Goal: Task Accomplishment & Management: Manage account settings

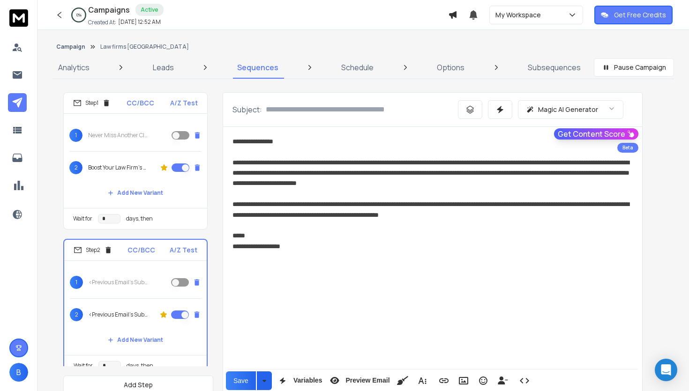
scroll to position [16, 0]
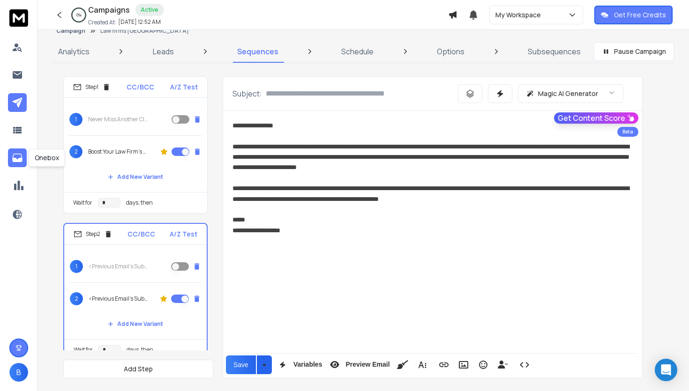
click at [17, 158] on icon at bounding box center [17, 157] width 11 height 11
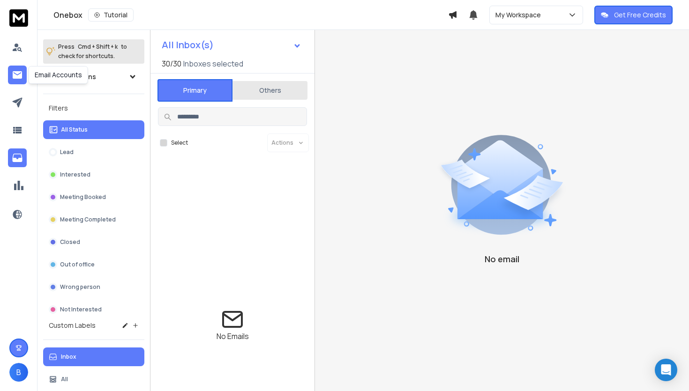
click at [21, 79] on icon at bounding box center [17, 74] width 11 height 11
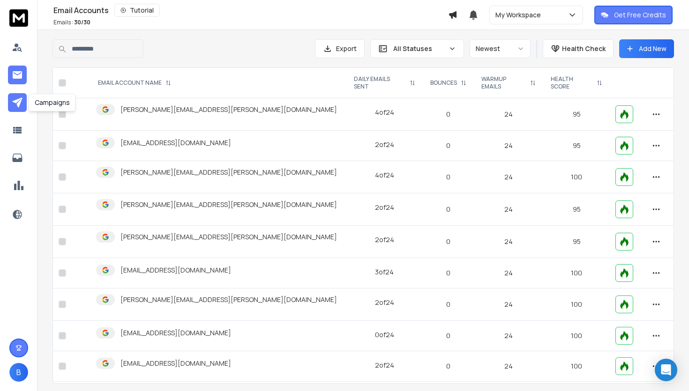
click at [22, 99] on icon at bounding box center [17, 102] width 11 height 11
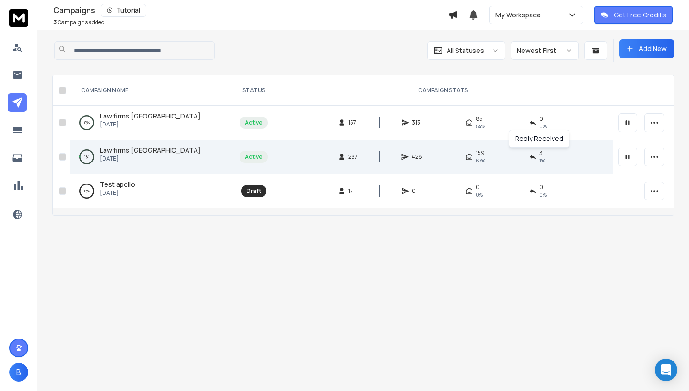
click at [539, 149] on span "3" at bounding box center [540, 152] width 3 height 7
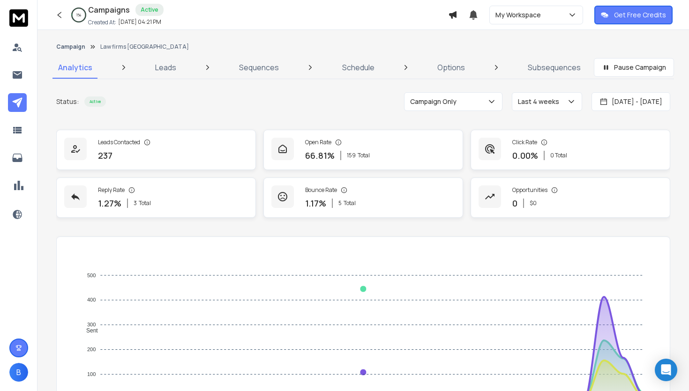
click at [139, 198] on div "1.27 % 3 Total" at bounding box center [124, 203] width 53 height 13
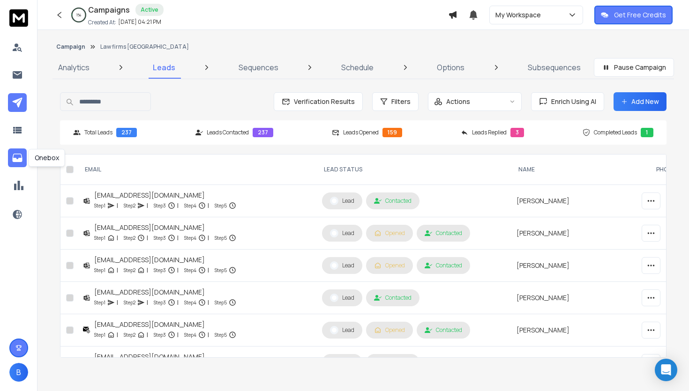
click at [17, 152] on icon at bounding box center [17, 157] width 11 height 11
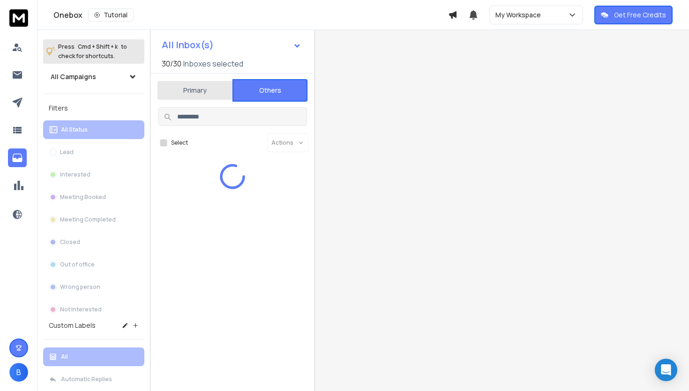
click at [250, 82] on button "Others" at bounding box center [269, 90] width 75 height 22
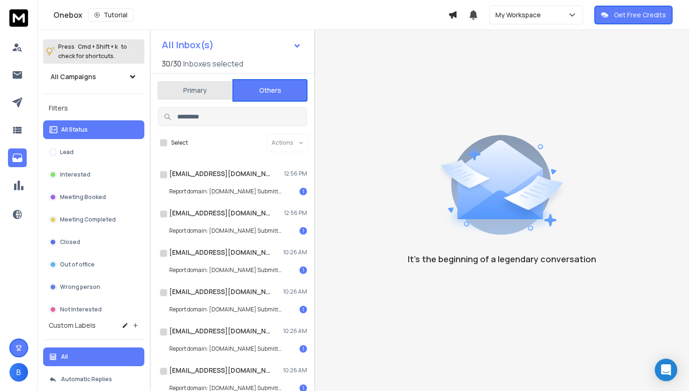
click at [189, 93] on button "Primary" at bounding box center [194, 90] width 75 height 21
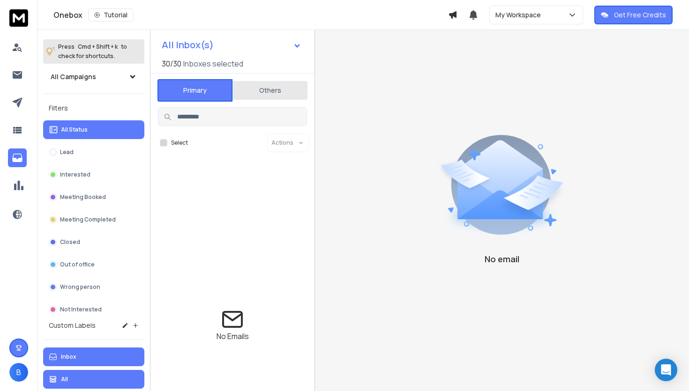
click at [79, 380] on button "All" at bounding box center [93, 379] width 101 height 19
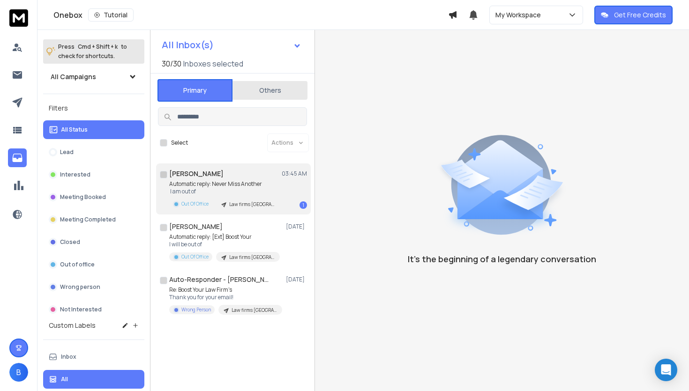
click at [215, 184] on p "Automatic reply: Never Miss Another" at bounding box center [224, 183] width 111 height 7
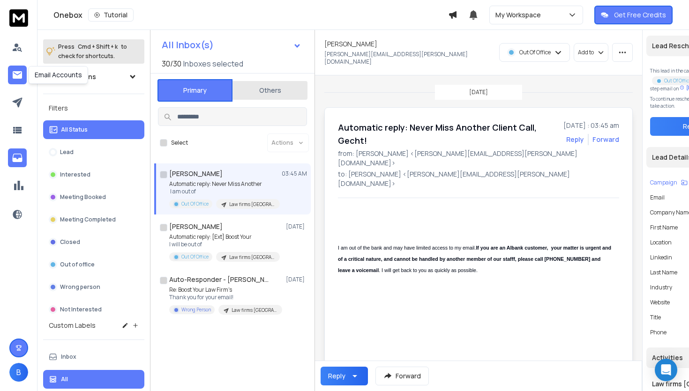
click at [17, 82] on link at bounding box center [17, 75] width 19 height 19
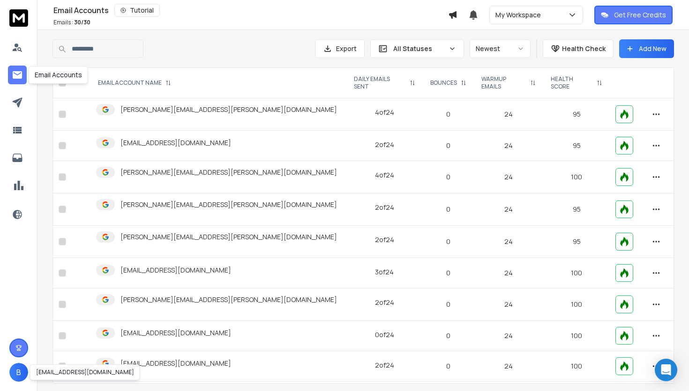
click at [21, 377] on span "B" at bounding box center [18, 372] width 19 height 19
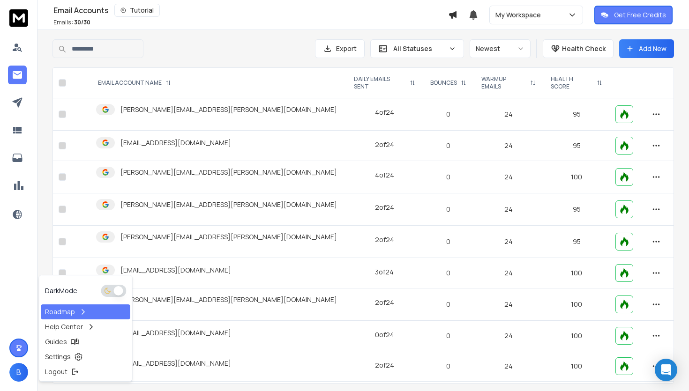
click at [60, 310] on p "Roadmap" at bounding box center [60, 311] width 30 height 9
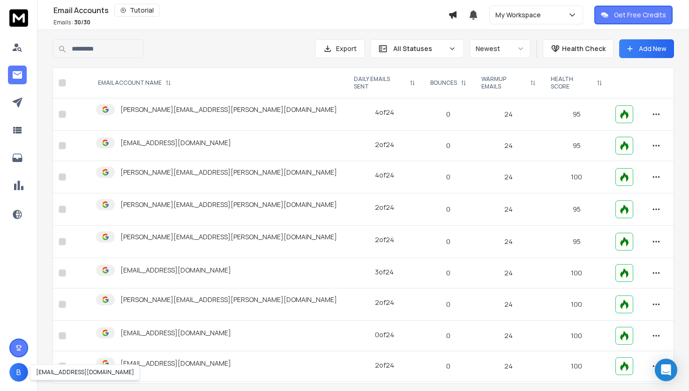
click at [20, 371] on span "B" at bounding box center [18, 372] width 19 height 19
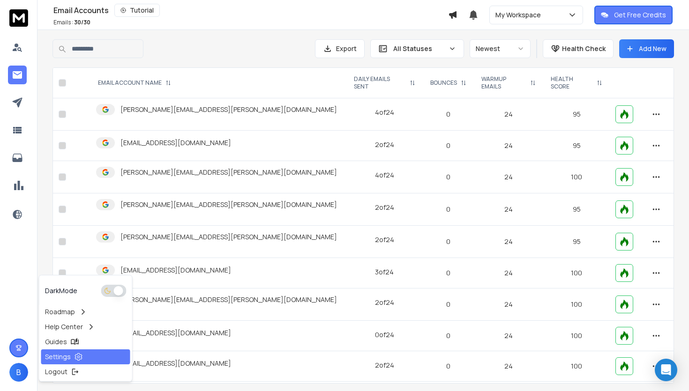
click at [62, 356] on p "Settings" at bounding box center [58, 356] width 26 height 9
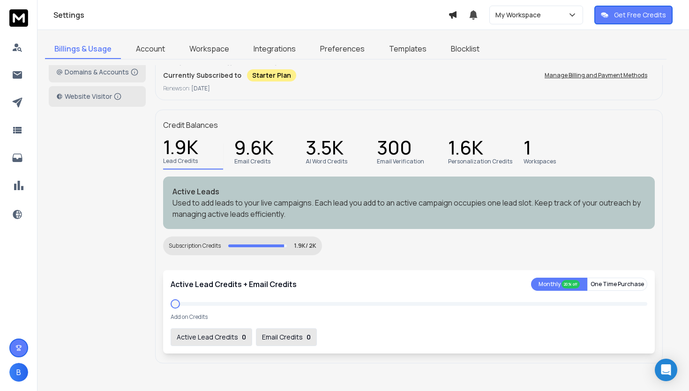
scroll to position [62, 0]
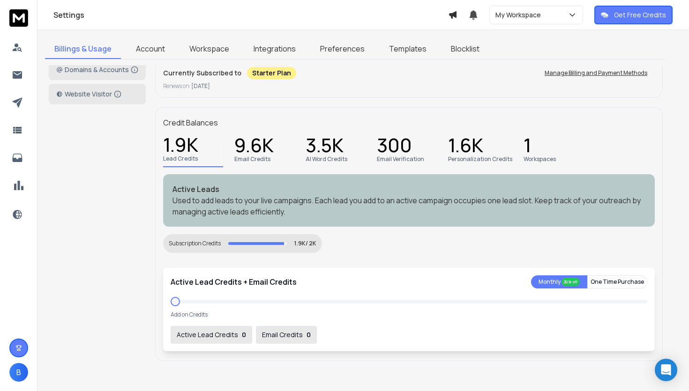
click at [200, 305] on div "Add on Credits Active Lead Credits 0 Email Credits 0" at bounding box center [409, 319] width 476 height 50
click at [173, 307] on div "Add on Credits Active Lead Credits 0 Email Credits 0" at bounding box center [409, 319] width 476 height 50
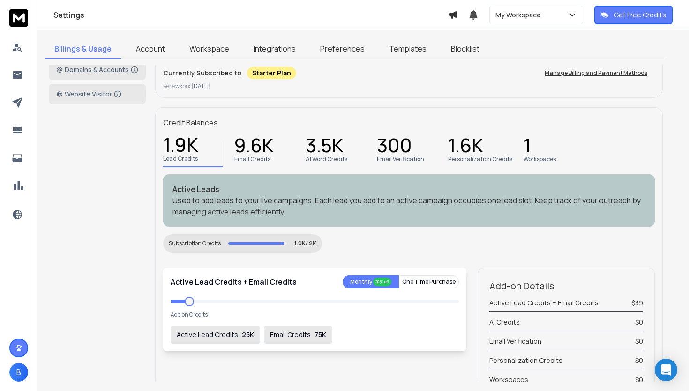
click at [188, 300] on span at bounding box center [189, 301] width 9 height 9
click at [181, 300] on span at bounding box center [178, 302] width 15 height 4
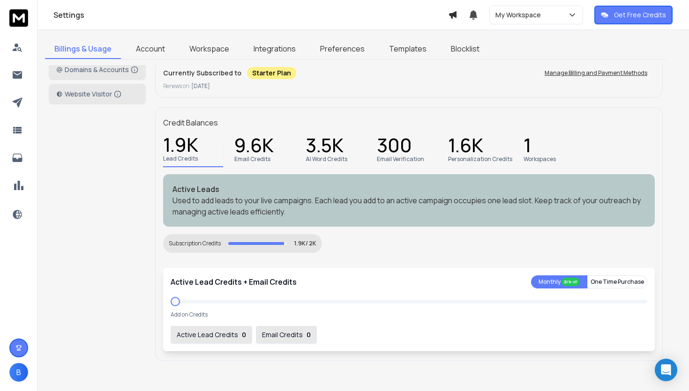
click at [171, 297] on span at bounding box center [175, 301] width 9 height 9
click at [121, 260] on div "ReachInbox Lead Finder Domains & Accounts Website Visitor Plan Details & Usages…" at bounding box center [356, 162] width 614 height 302
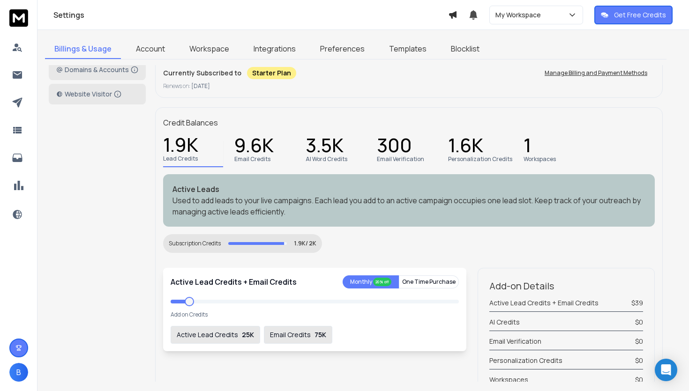
click at [189, 303] on span at bounding box center [315, 302] width 288 height 4
click at [206, 303] on span at bounding box center [315, 302] width 288 height 4
click at [18, 162] on icon at bounding box center [17, 157] width 11 height 11
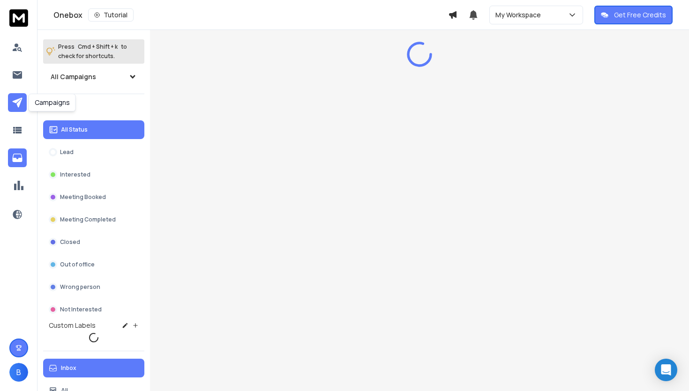
click at [16, 97] on icon at bounding box center [17, 102] width 11 height 11
click at [17, 98] on icon at bounding box center [17, 102] width 11 height 11
click at [20, 97] on icon at bounding box center [17, 102] width 11 height 11
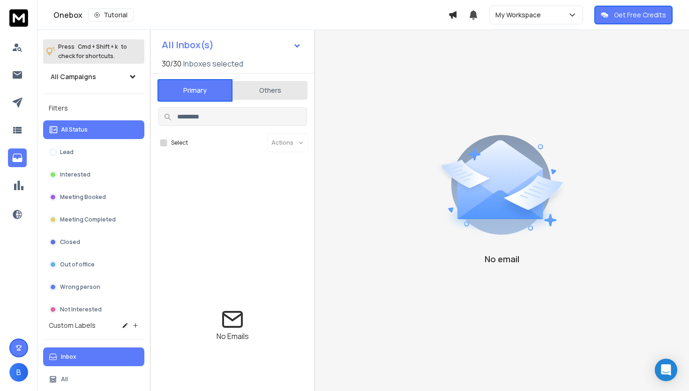
click at [273, 75] on div "All Inbox(s) 30 / 30 Inboxes selected Primary Others Select Actions No Emails" at bounding box center [232, 225] width 164 height 391
click at [15, 100] on icon at bounding box center [17, 102] width 11 height 11
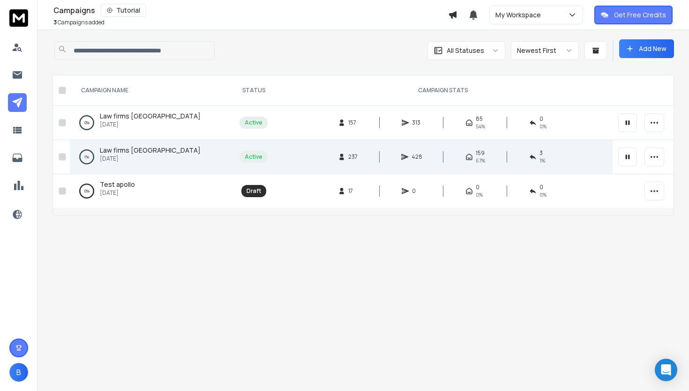
click at [140, 153] on span "Law firms [GEOGRAPHIC_DATA]" at bounding box center [150, 150] width 101 height 9
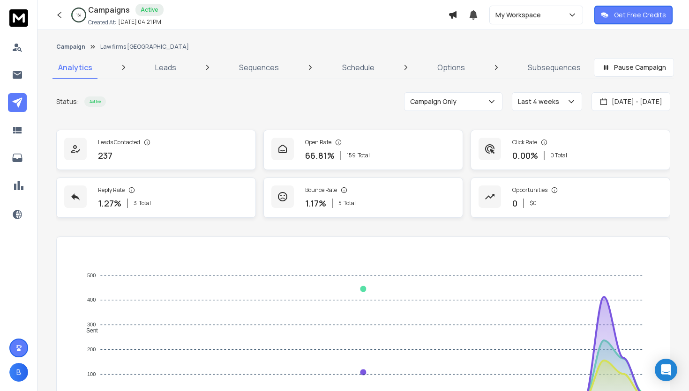
click at [361, 152] on span "Total" at bounding box center [363, 155] width 12 height 7
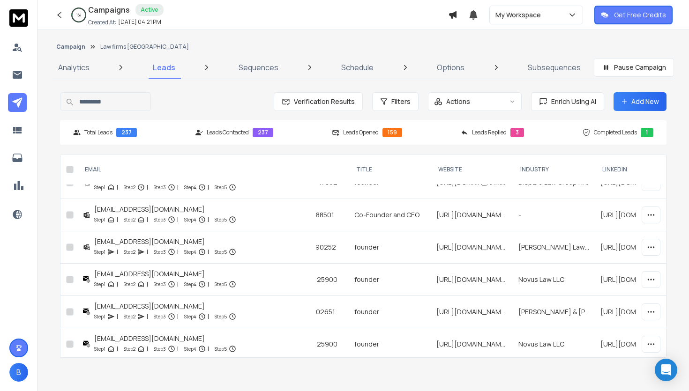
scroll to position [51, 380]
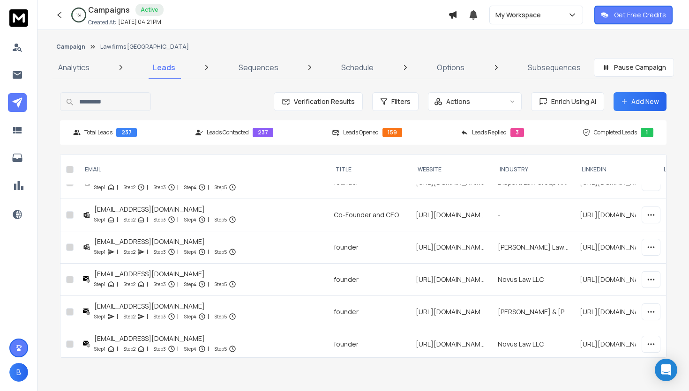
click at [128, 134] on div "237" at bounding box center [126, 132] width 21 height 9
click at [104, 134] on p "Total Leads" at bounding box center [98, 132] width 28 height 7
click at [196, 192] on p "Step 4" at bounding box center [190, 187] width 12 height 9
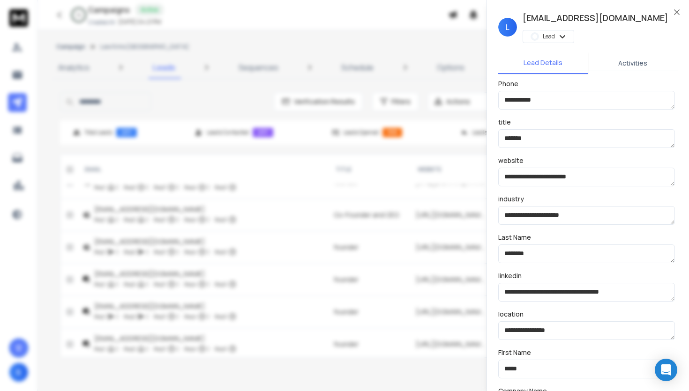
click at [575, 142] on textarea "*******" at bounding box center [586, 138] width 177 height 19
click at [624, 69] on button "Activities" at bounding box center [633, 63] width 90 height 21
click at [541, 65] on button "Lead Details" at bounding box center [543, 63] width 90 height 22
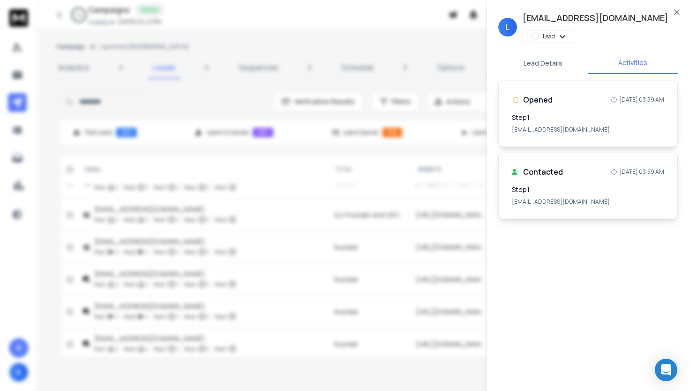
click at [612, 61] on button "Activities" at bounding box center [633, 63] width 90 height 22
click at [367, 160] on div at bounding box center [344, 195] width 689 height 391
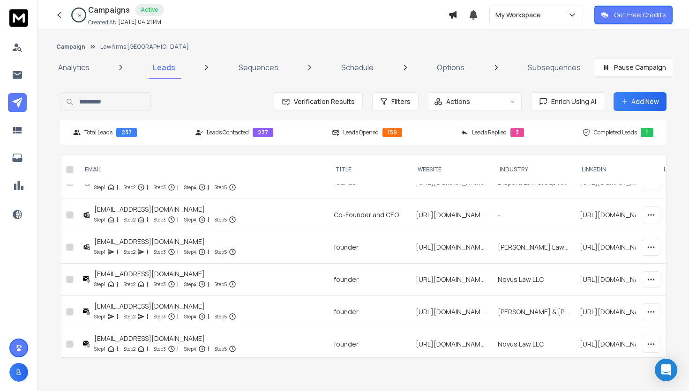
click at [129, 192] on p "Step 2" at bounding box center [130, 187] width 12 height 9
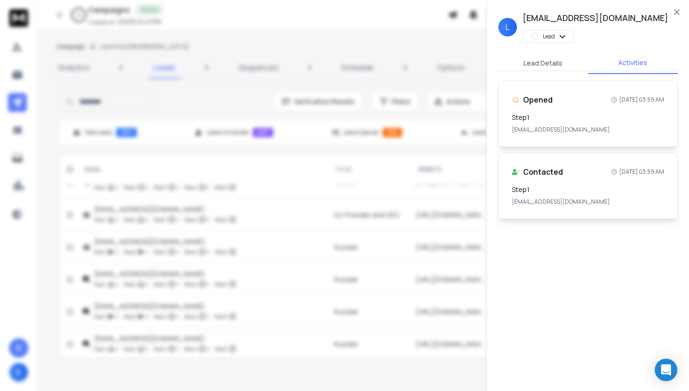
click at [624, 70] on button "Activities" at bounding box center [633, 63] width 90 height 22
click at [453, 107] on div at bounding box center [344, 195] width 689 height 391
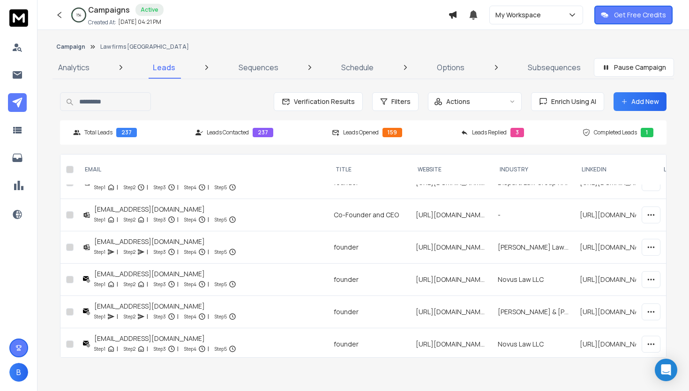
click at [652, 187] on icon "button" at bounding box center [650, 182] width 8 height 8
click at [664, 369] on icon "Open Intercom Messenger" at bounding box center [665, 370] width 11 height 12
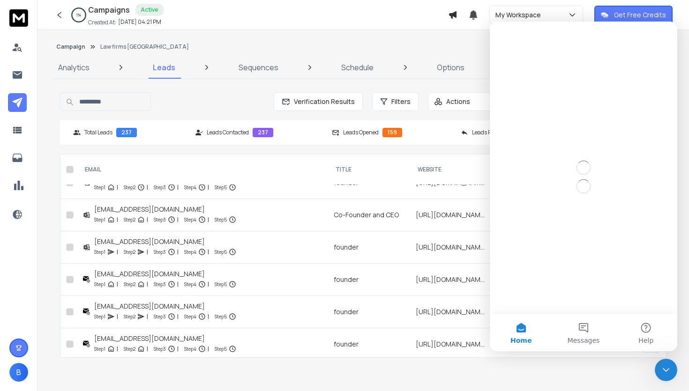
scroll to position [0, 0]
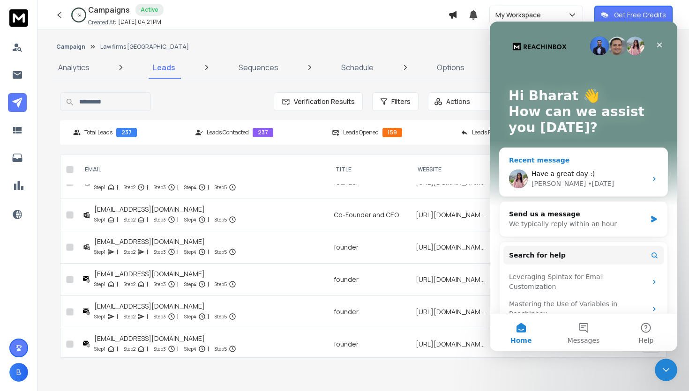
click at [552, 172] on span "Have a great day :)" at bounding box center [562, 173] width 63 height 7
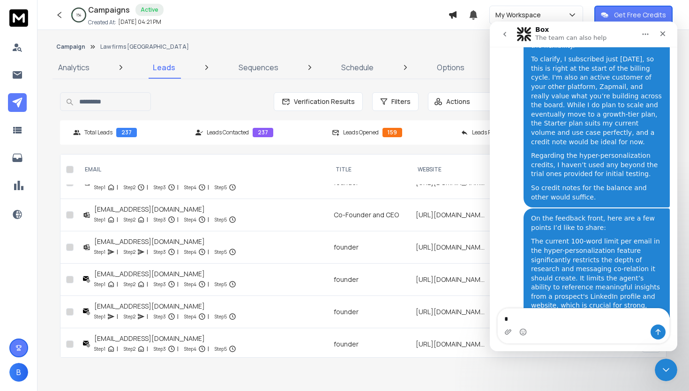
type textarea "**"
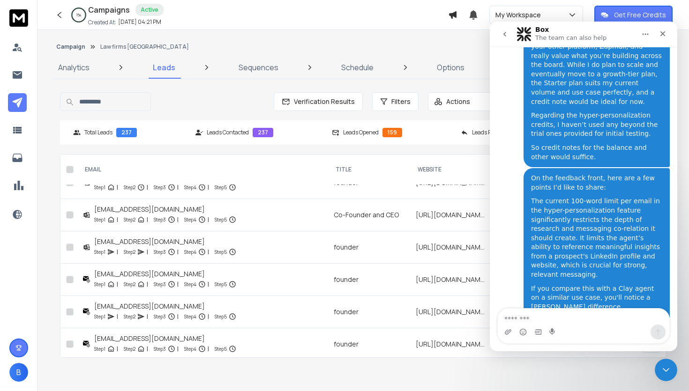
type textarea "*"
type textarea "**********"
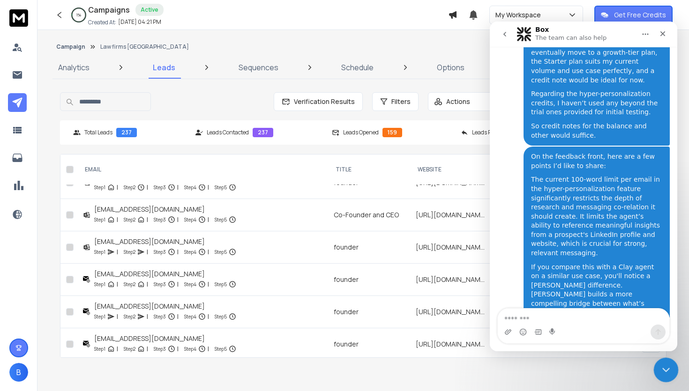
click at [666, 376] on div "Close Intercom Messenger" at bounding box center [664, 368] width 22 height 22
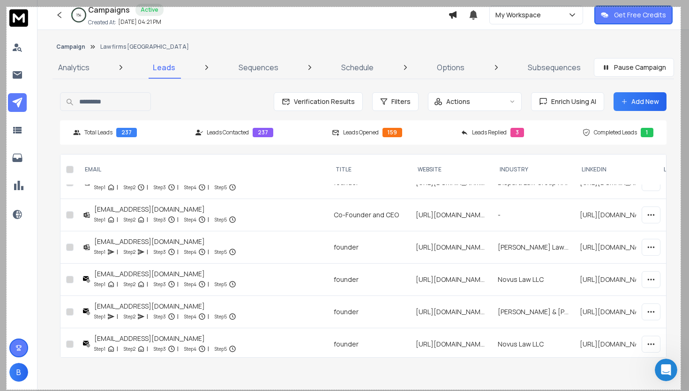
drag, startPoint x: 680, startPoint y: 390, endPoint x: 7, endPoint y: 7, distance: 775.0
click at [7, 7] on div "1438 X 817" at bounding box center [344, 195] width 689 height 391
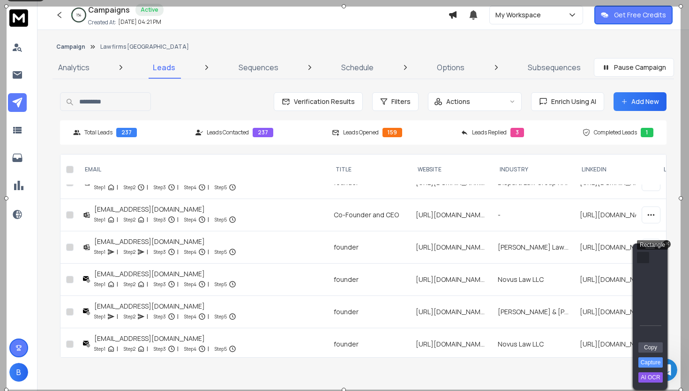
click at [639, 257] on div "Rectangle" at bounding box center [643, 257] width 12 height 11
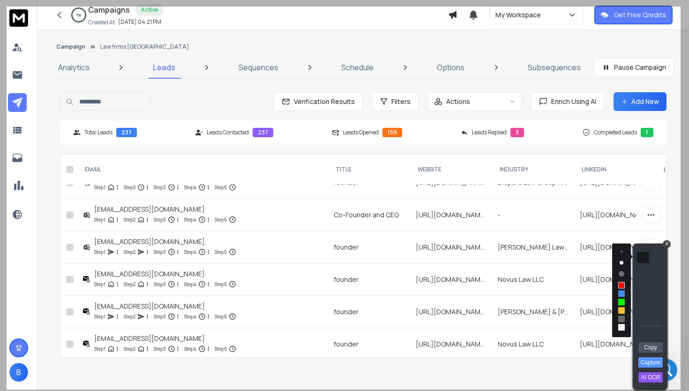
scroll to position [12140, 0]
click at [650, 349] on link "Copy" at bounding box center [650, 347] width 24 height 10
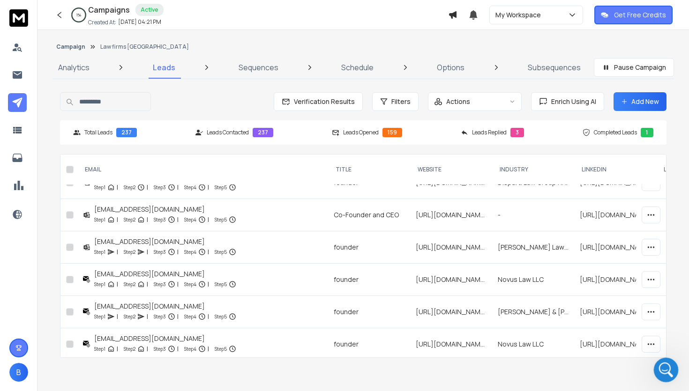
click at [663, 361] on div "Open Intercom Messenger" at bounding box center [664, 368] width 31 height 31
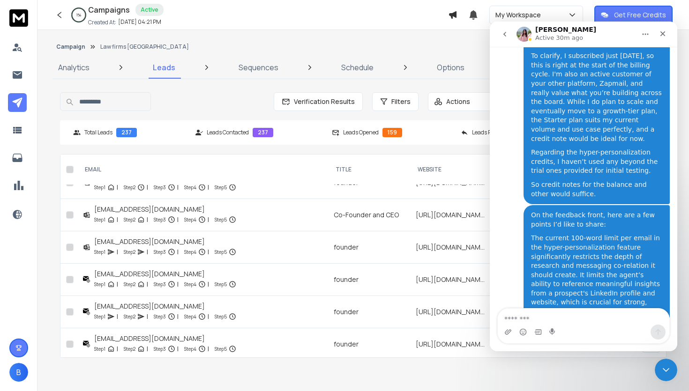
click at [552, 317] on textarea "Message…" at bounding box center [582, 317] width 171 height 16
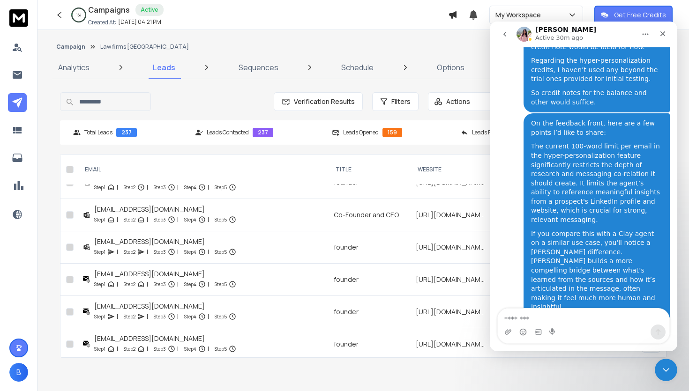
scroll to position [12224, 0]
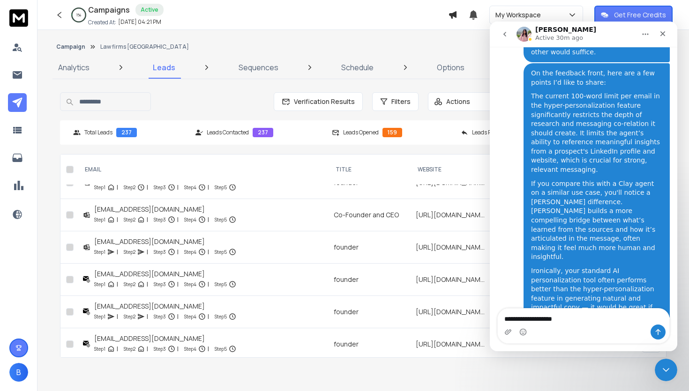
type textarea "**********"
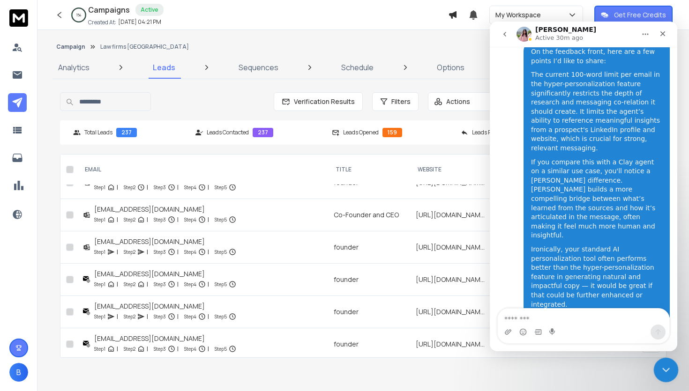
click at [664, 366] on icon "Close Intercom Messenger" at bounding box center [664, 368] width 11 height 11
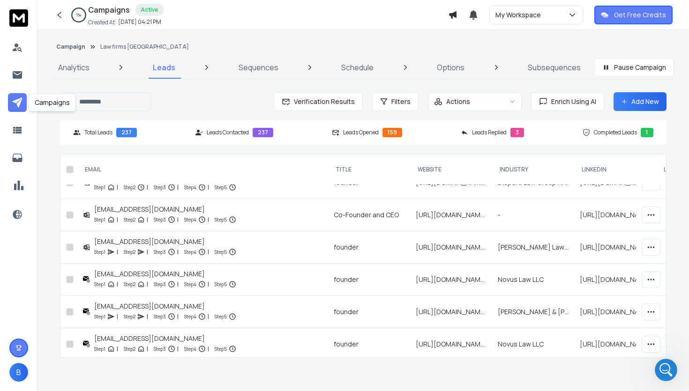
click at [10, 101] on link at bounding box center [17, 102] width 19 height 19
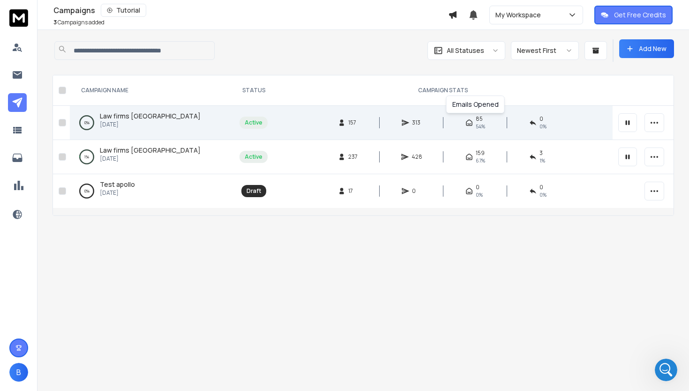
click at [470, 119] on icon at bounding box center [469, 123] width 8 height 8
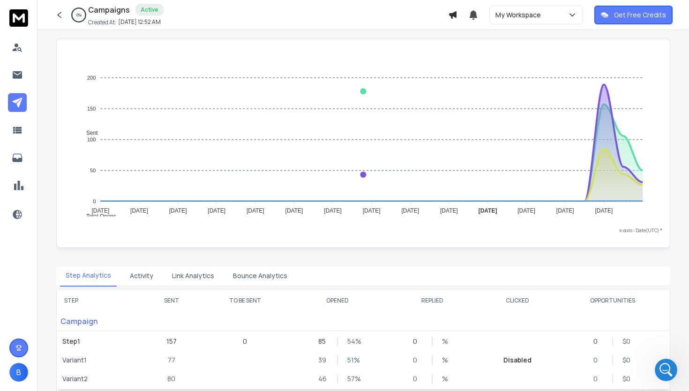
scroll to position [272, 0]
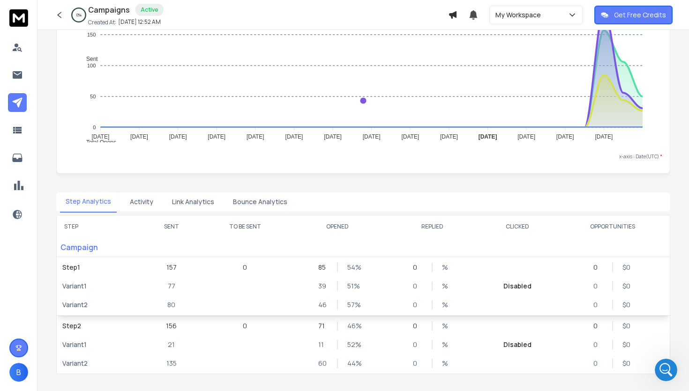
click at [138, 202] on button "Activity" at bounding box center [141, 202] width 35 height 21
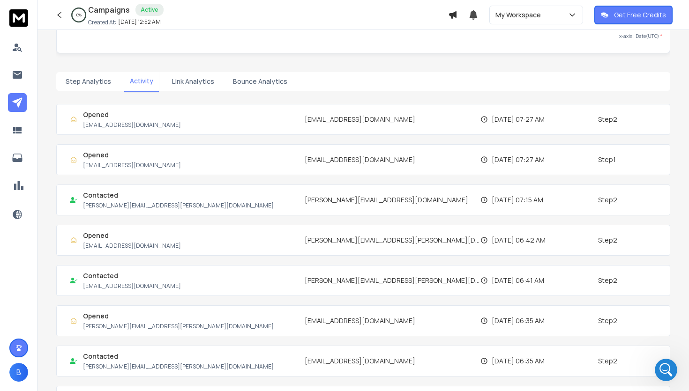
scroll to position [391, 0]
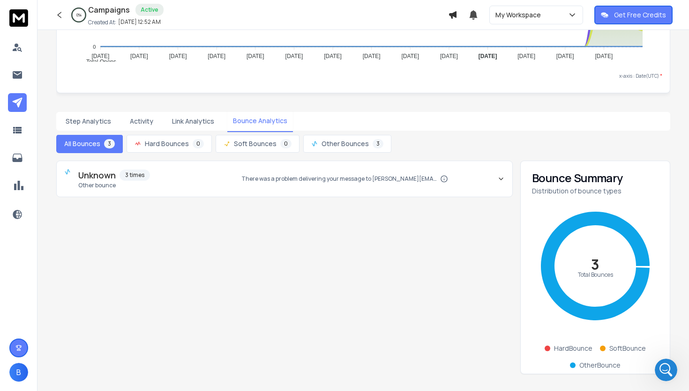
click at [139, 119] on button "Activity" at bounding box center [141, 121] width 35 height 21
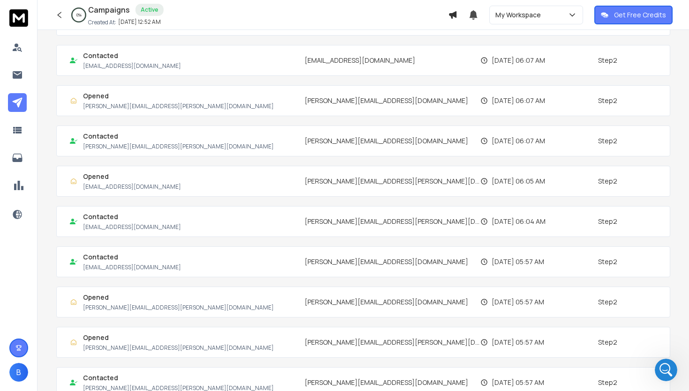
scroll to position [1507, 0]
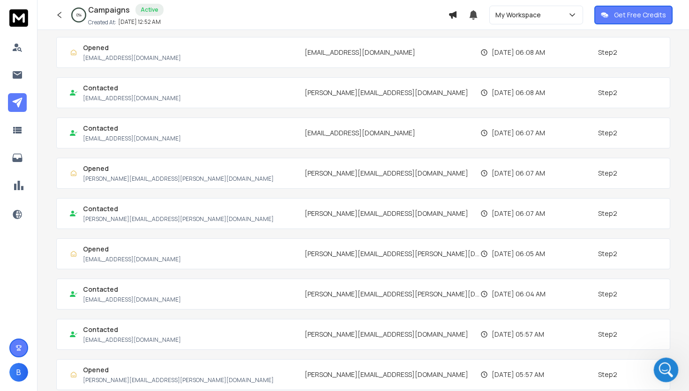
click at [660, 372] on icon "Open Intercom Messenger" at bounding box center [664, 368] width 15 height 15
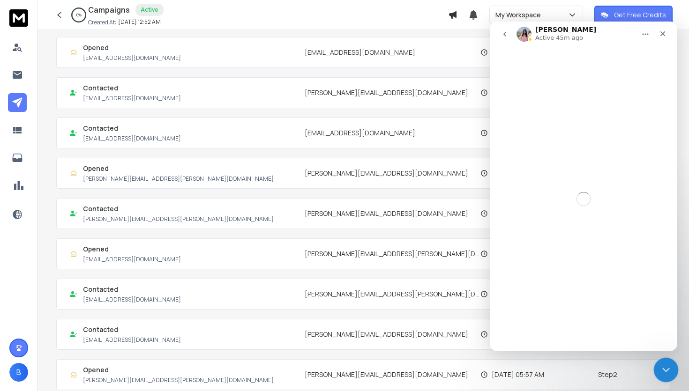
click at [660, 369] on icon "Close Intercom Messenger" at bounding box center [664, 368] width 11 height 11
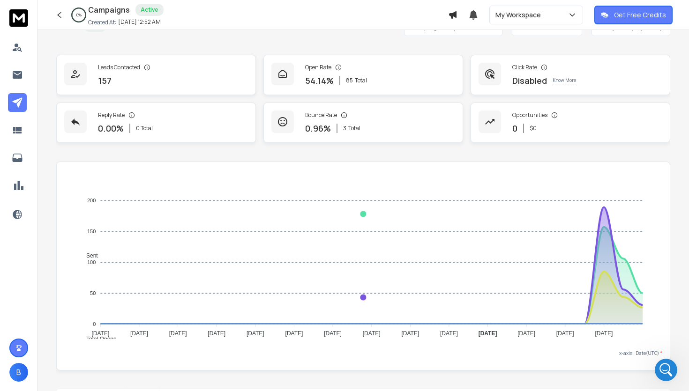
scroll to position [0, 0]
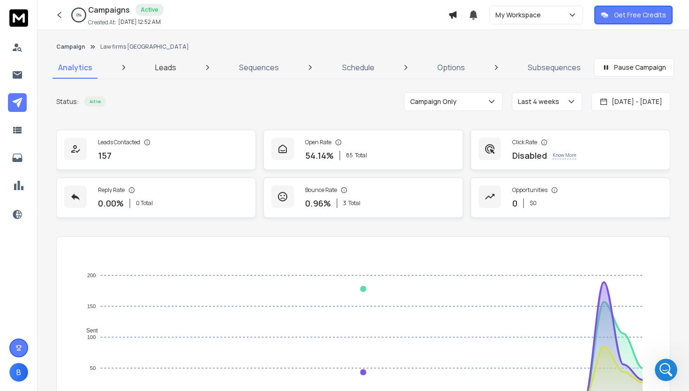
click at [173, 69] on p "Leads" at bounding box center [165, 67] width 21 height 11
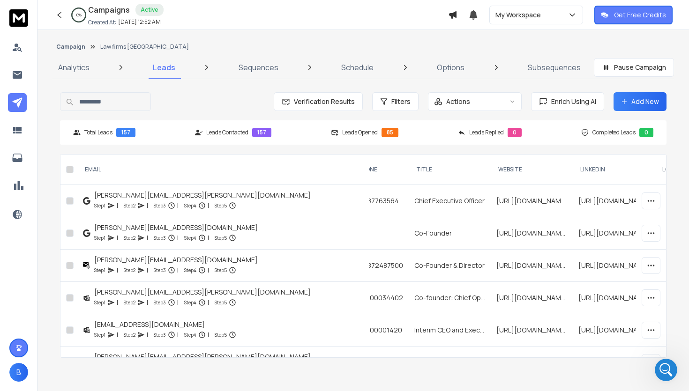
scroll to position [0, 319]
click at [391, 102] on span "Filters" at bounding box center [400, 101] width 19 height 9
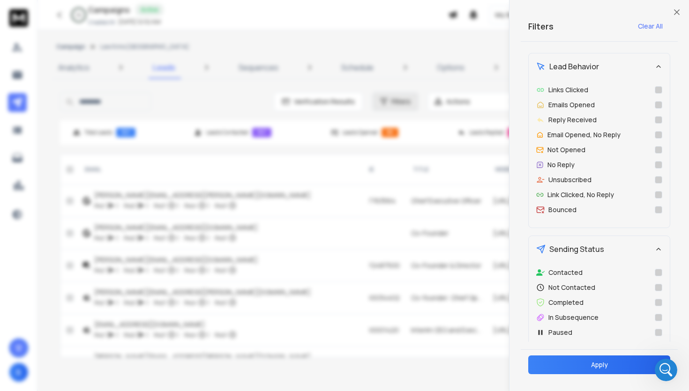
click at [391, 102] on div at bounding box center [344, 195] width 689 height 391
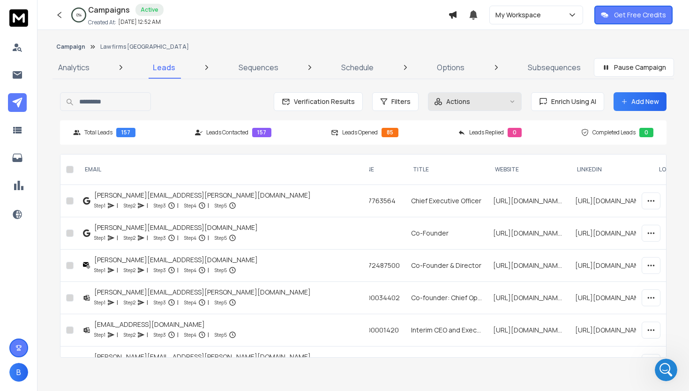
click at [494, 103] on div "Actions" at bounding box center [469, 101] width 71 height 9
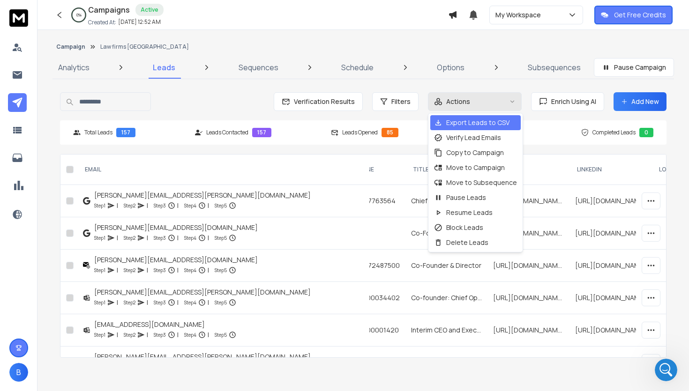
click at [494, 103] on div "Actions" at bounding box center [469, 101] width 71 height 9
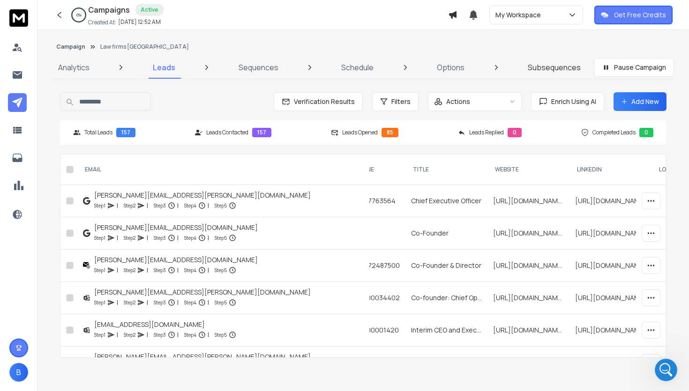
click at [541, 64] on p "Subsequences" at bounding box center [553, 67] width 53 height 11
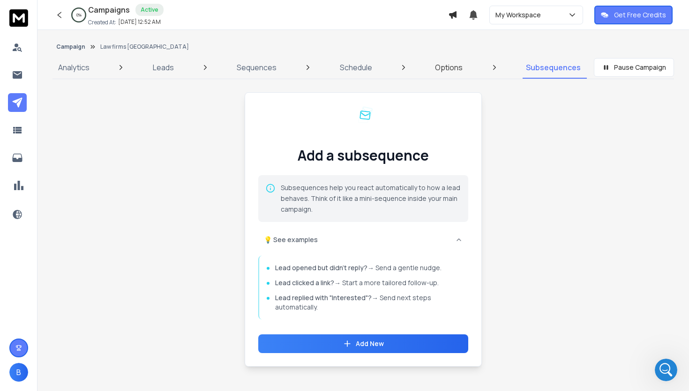
click at [457, 66] on p "Options" at bounding box center [449, 67] width 28 height 11
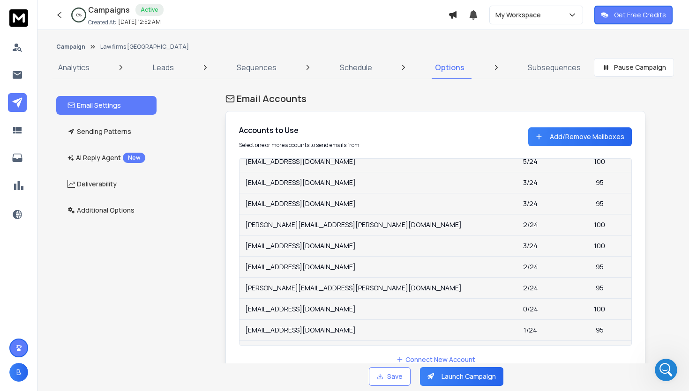
scroll to position [468, 0]
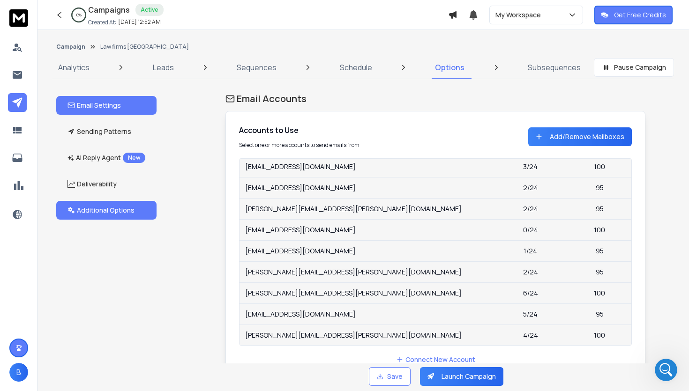
click at [83, 210] on p "Additional Options" at bounding box center [100, 210] width 67 height 9
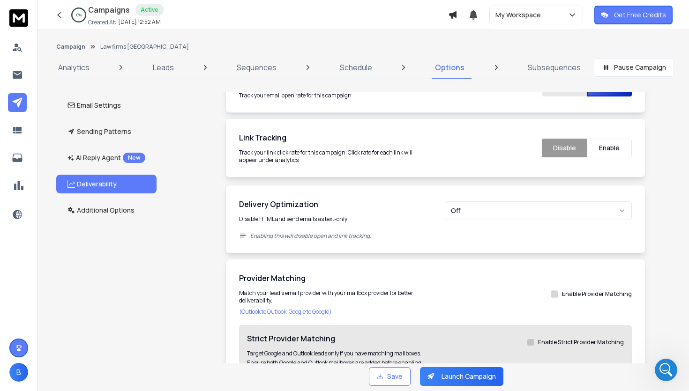
scroll to position [1026, 0]
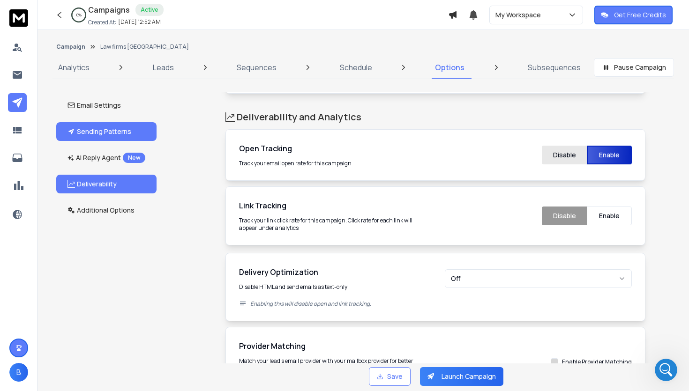
click at [99, 133] on p "Sending Patterns" at bounding box center [99, 131] width 64 height 9
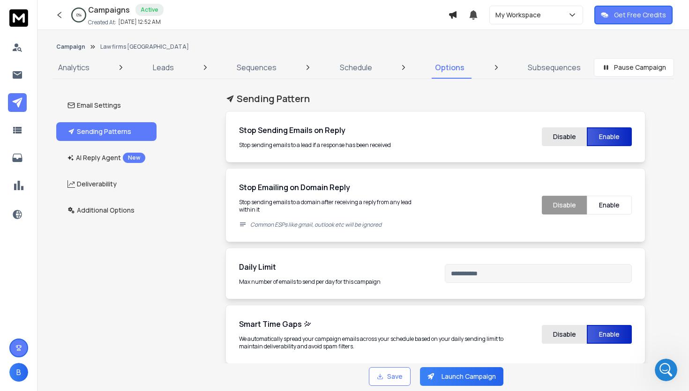
scroll to position [303, 0]
click at [93, 106] on p "Email Settings" at bounding box center [93, 105] width 53 height 9
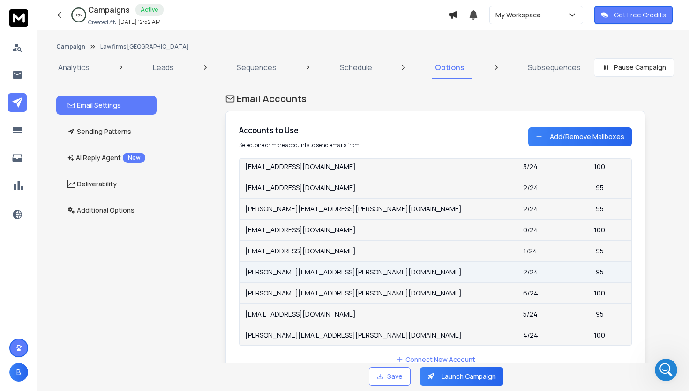
scroll to position [12245, 0]
click at [253, 69] on p "Sequences" at bounding box center [257, 67] width 40 height 11
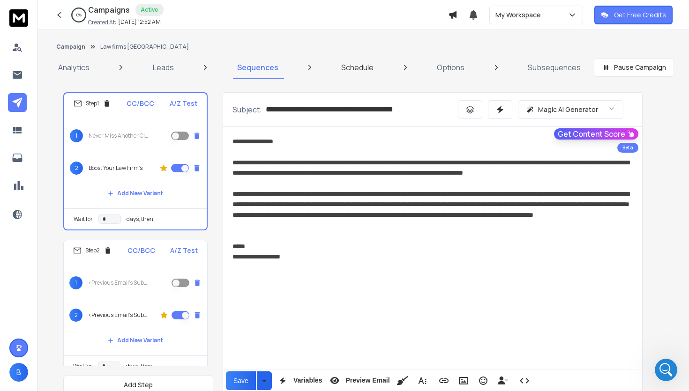
click at [356, 65] on p "Schedule" at bounding box center [357, 67] width 32 height 11
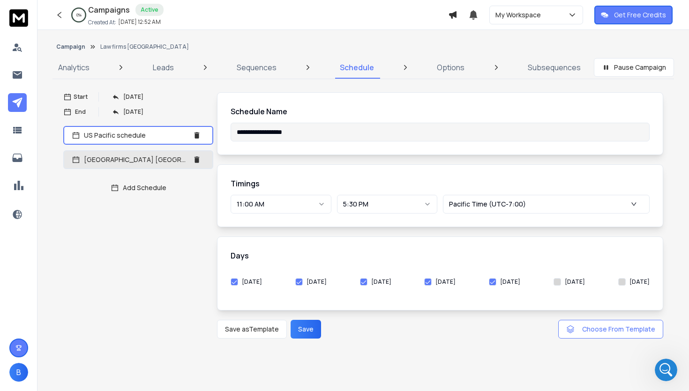
click at [157, 160] on p "Sydney Australia" at bounding box center [136, 159] width 105 height 9
select select "********"
type input "**********"
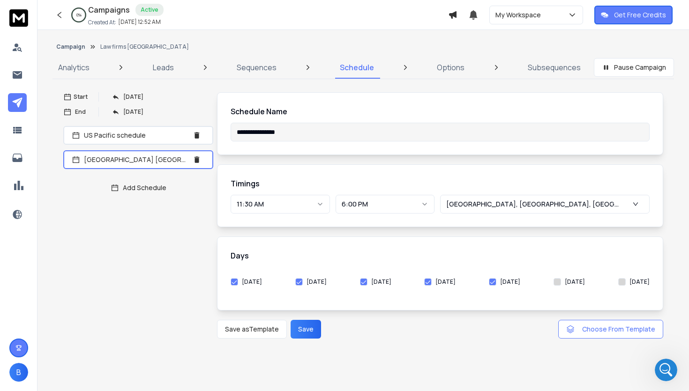
click at [308, 334] on button "Save" at bounding box center [305, 329] width 30 height 19
click at [16, 105] on icon at bounding box center [17, 102] width 11 height 11
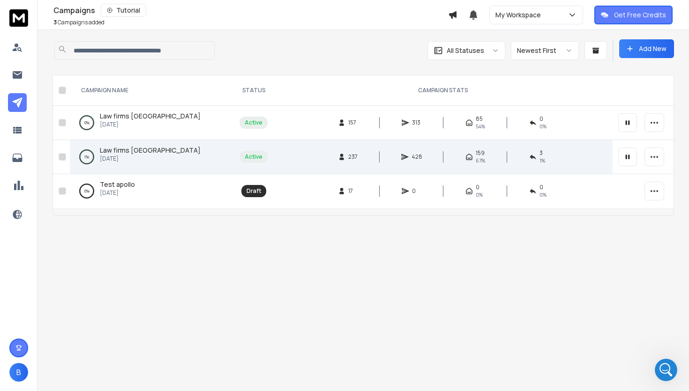
click at [132, 156] on p "[DATE]" at bounding box center [150, 158] width 101 height 7
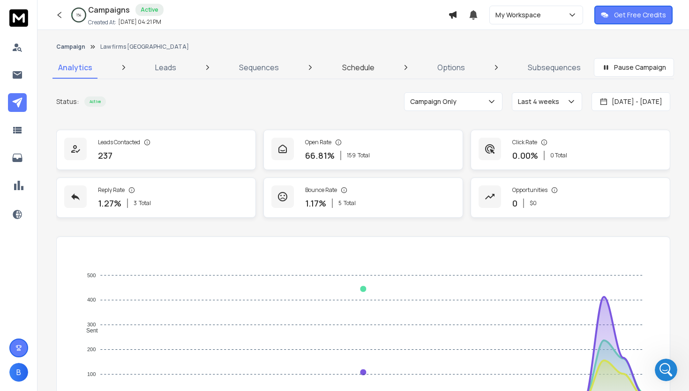
click at [368, 67] on p "Schedule" at bounding box center [358, 67] width 32 height 11
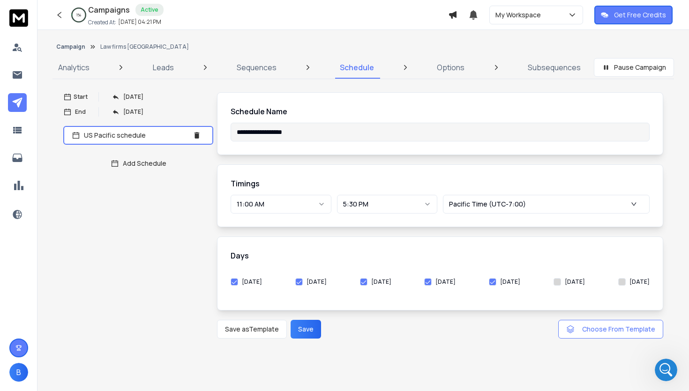
click at [182, 63] on div "Analytics Leads Sequences Schedule Options Subsequences" at bounding box center [319, 67] width 534 height 22
click at [165, 64] on p "Leads" at bounding box center [163, 67] width 21 height 11
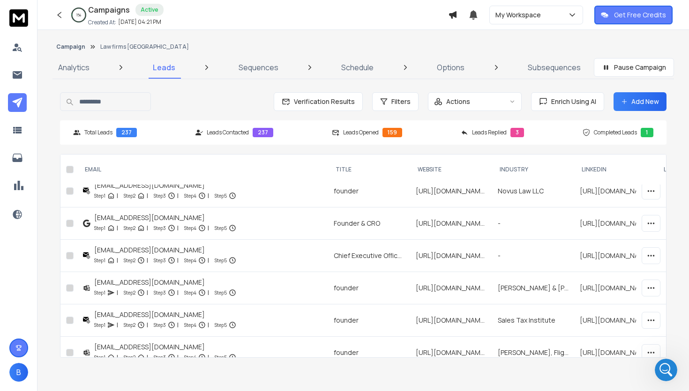
scroll to position [0, 380]
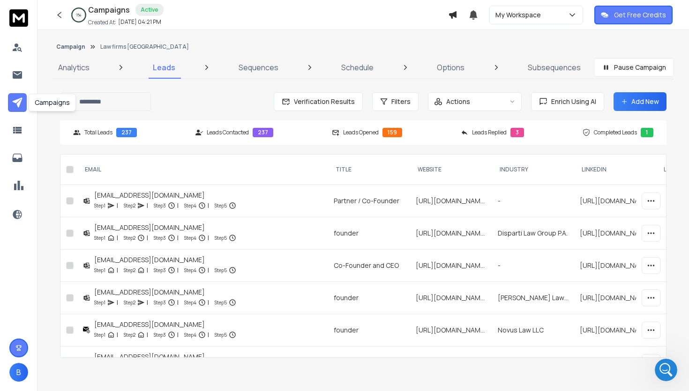
click at [26, 104] on link at bounding box center [17, 102] width 19 height 19
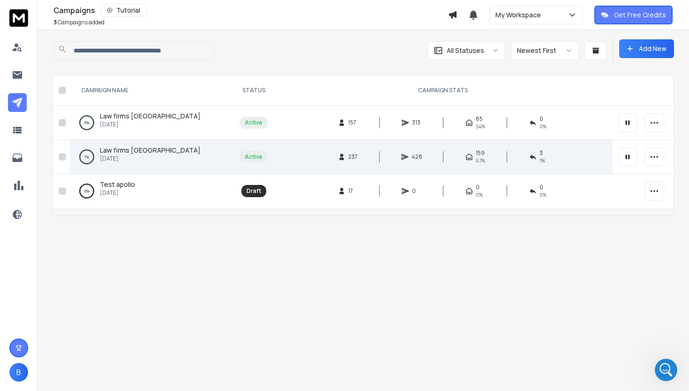
click at [127, 149] on span "Law firms [GEOGRAPHIC_DATA]" at bounding box center [150, 150] width 101 height 9
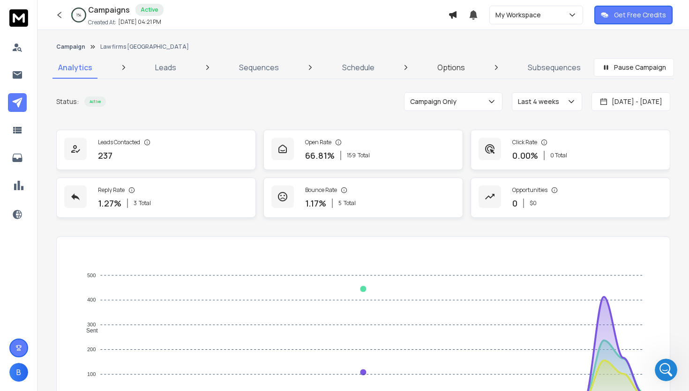
click at [456, 71] on p "Options" at bounding box center [451, 67] width 28 height 11
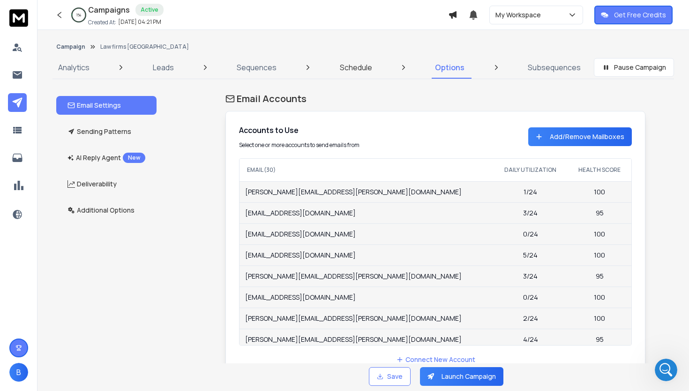
click at [346, 67] on p "Schedule" at bounding box center [356, 67] width 32 height 11
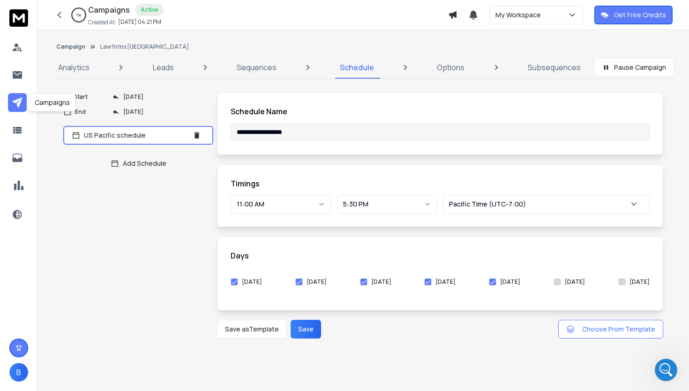
click at [18, 99] on icon at bounding box center [17, 103] width 10 height 10
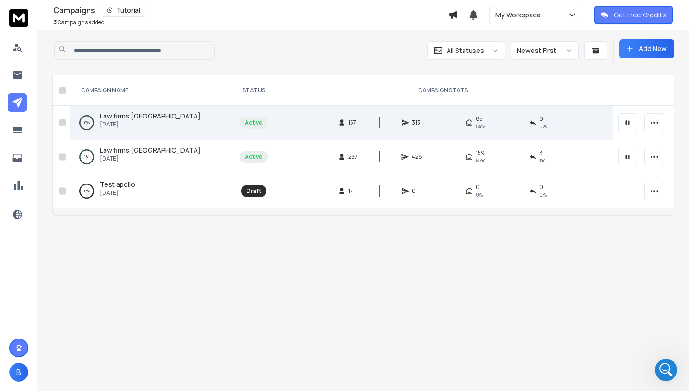
click at [129, 114] on span "Law firms [GEOGRAPHIC_DATA]" at bounding box center [150, 115] width 101 height 9
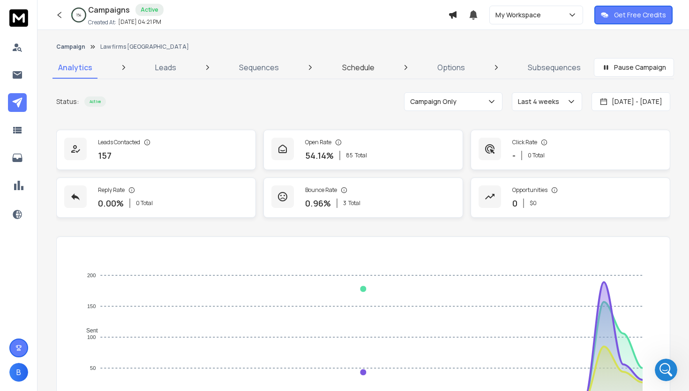
click at [356, 69] on p "Schedule" at bounding box center [358, 67] width 32 height 11
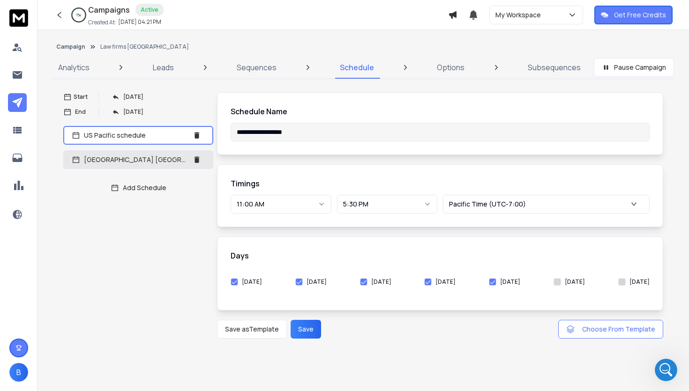
click at [134, 161] on p "Sydney Australia" at bounding box center [136, 159] width 105 height 9
select select "********"
type input "**********"
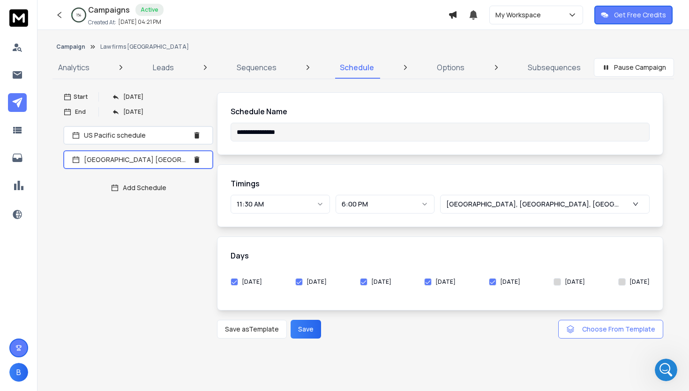
click at [306, 332] on button "Save" at bounding box center [305, 329] width 30 height 19
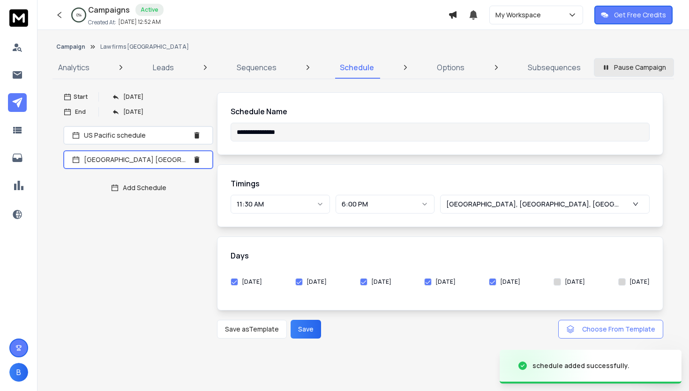
click at [631, 62] on button "Pause Campaign" at bounding box center [634, 67] width 80 height 19
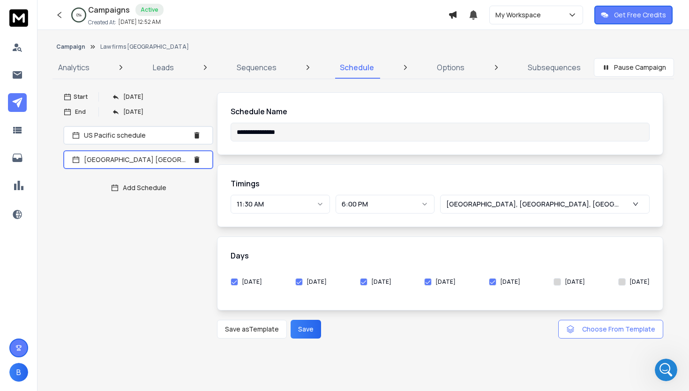
click at [310, 330] on button "Save" at bounding box center [305, 329] width 30 height 19
click at [166, 159] on p "Sydney Australia" at bounding box center [136, 159] width 105 height 9
click at [313, 324] on button "Save" at bounding box center [305, 329] width 30 height 19
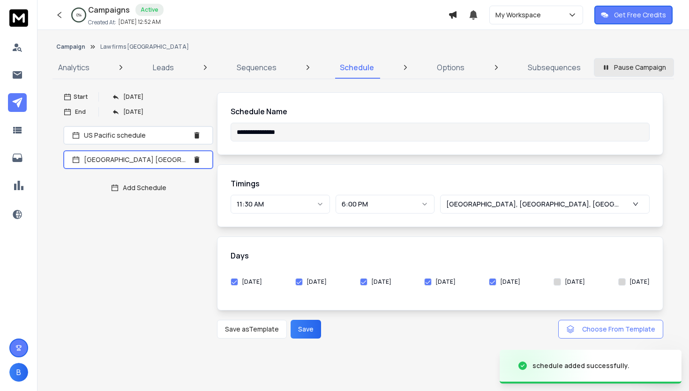
click at [634, 71] on button "Pause Campaign" at bounding box center [634, 67] width 80 height 19
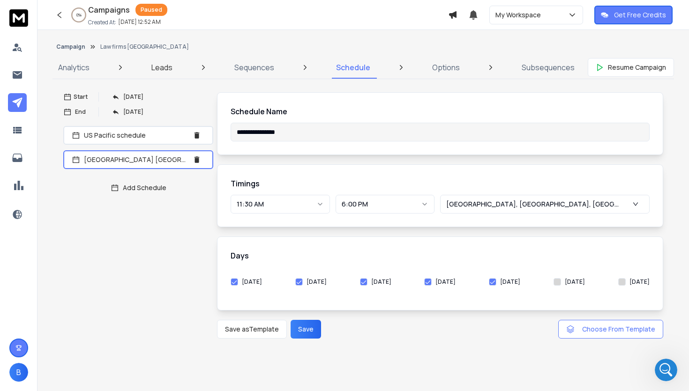
click at [159, 70] on p "Leads" at bounding box center [161, 67] width 21 height 11
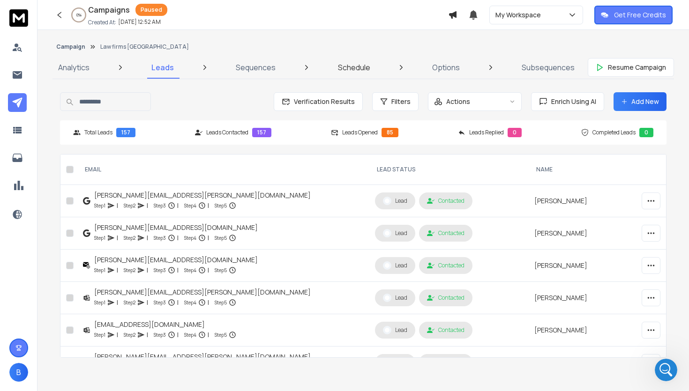
click at [362, 66] on p "Schedule" at bounding box center [354, 67] width 32 height 11
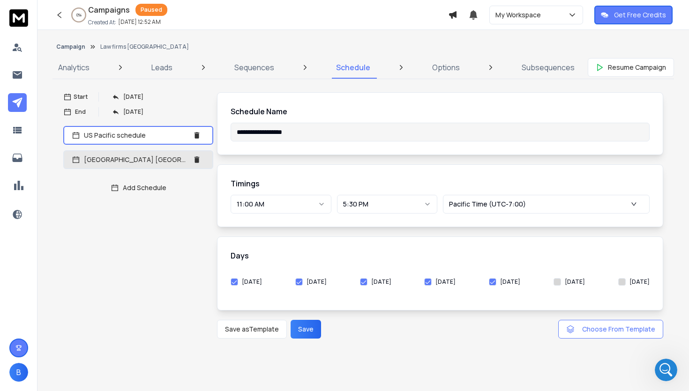
click at [111, 157] on p "Sydney Australia" at bounding box center [136, 159] width 105 height 9
select select "********"
type input "**********"
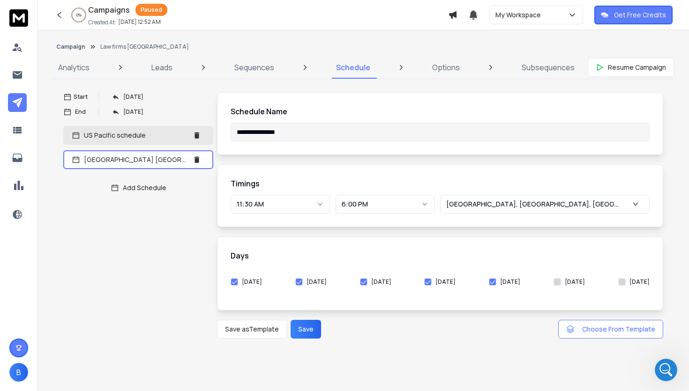
click at [197, 135] on icon at bounding box center [196, 135] width 5 height 7
select select "********"
type input "**********"
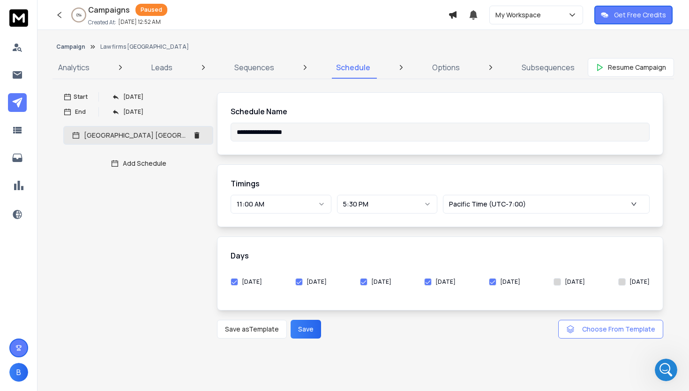
click at [152, 137] on p "Sydney Australia" at bounding box center [136, 135] width 105 height 9
select select "********"
type input "**********"
click at [302, 335] on button "Save" at bounding box center [305, 329] width 30 height 19
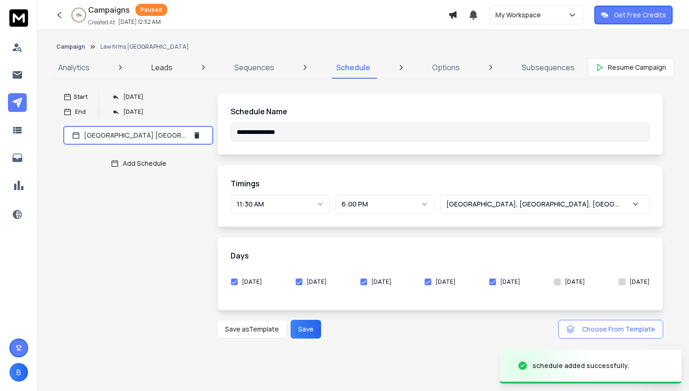
click at [162, 76] on link "Leads" at bounding box center [162, 67] width 32 height 22
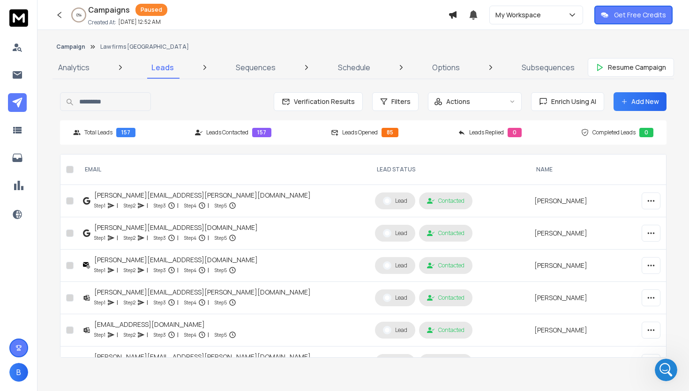
click at [168, 67] on p "Leads" at bounding box center [162, 67] width 22 height 11
click at [20, 97] on icon at bounding box center [17, 102] width 11 height 11
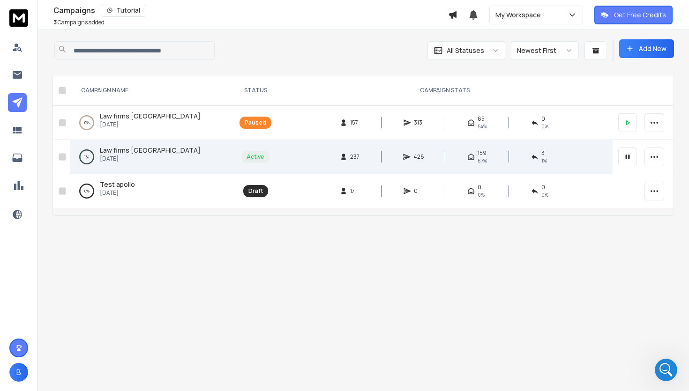
click at [658, 156] on icon "button" at bounding box center [653, 156] width 9 height 9
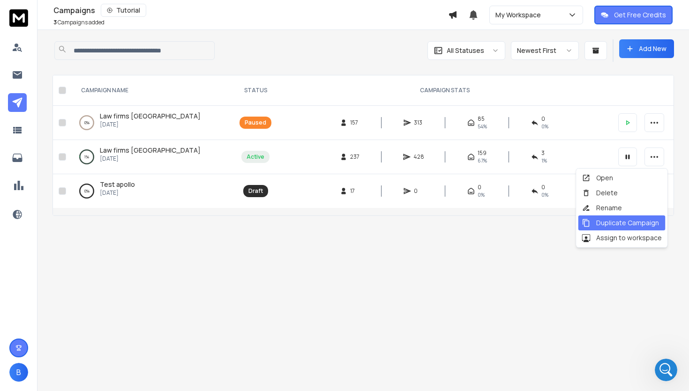
click at [611, 218] on div "Duplicate Campaign" at bounding box center [621, 222] width 87 height 15
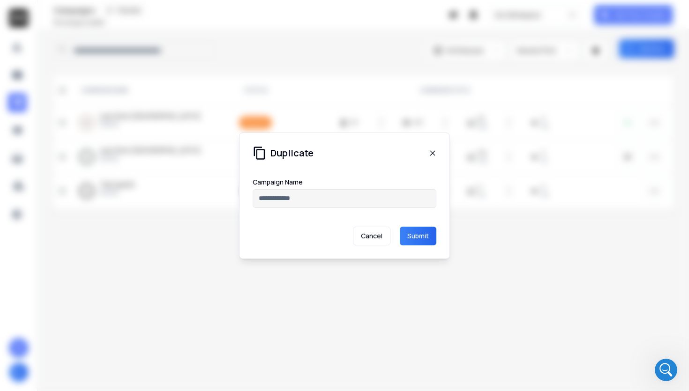
click at [337, 204] on input "text" at bounding box center [344, 198] width 184 height 19
type input "**********"
click at [419, 239] on button "Submit" at bounding box center [418, 236] width 37 height 19
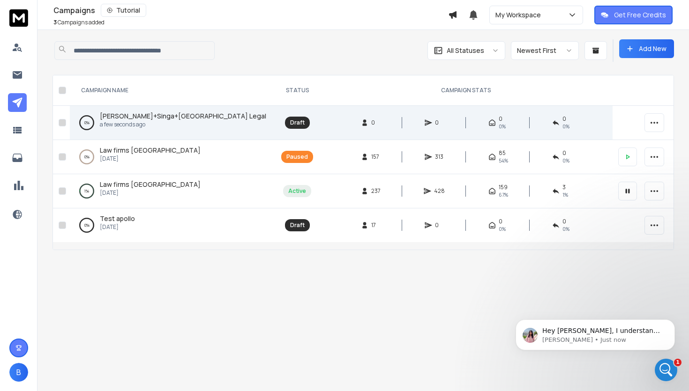
scroll to position [12332, 0]
click at [575, 117] on div "0 0 0 0% 0 0%" at bounding box center [465, 122] width 282 height 15
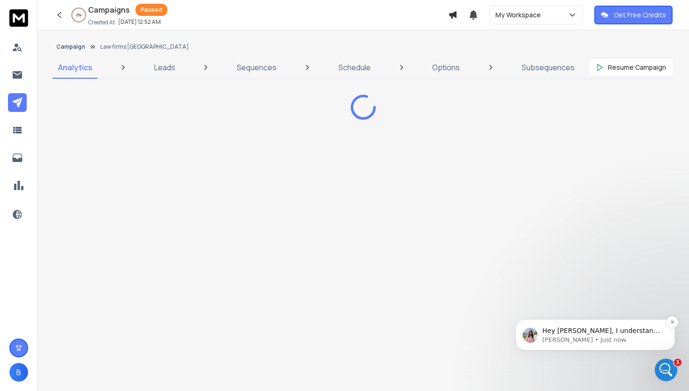
click at [634, 327] on p "Hey [PERSON_NAME], I understand that the columns uploaded are interchanged. You…" at bounding box center [602, 331] width 121 height 9
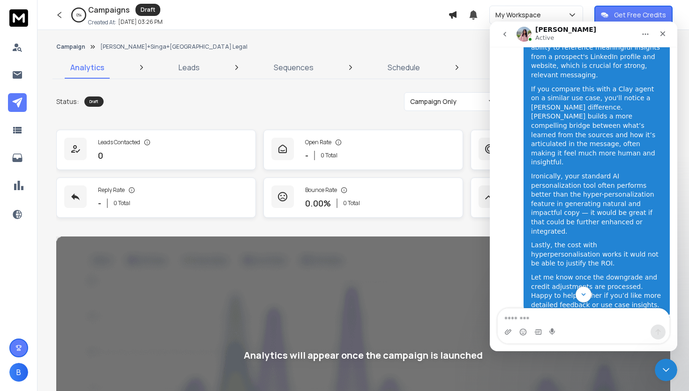
scroll to position [12347, 0]
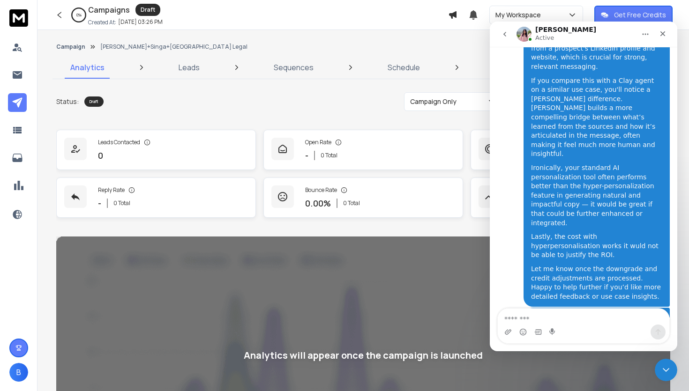
click at [542, 322] on textarea "Message…" at bounding box center [582, 317] width 171 height 16
type textarea "**********"
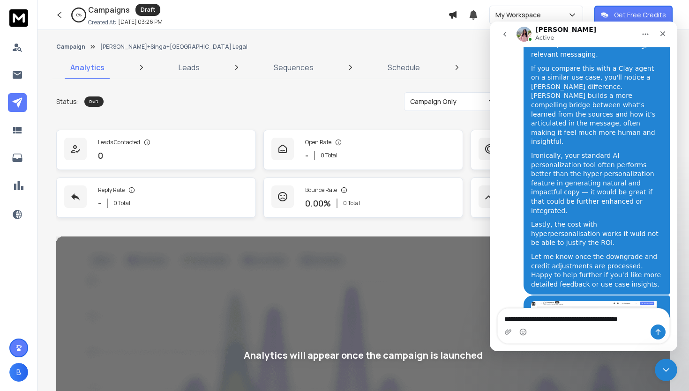
type textarea "**********"
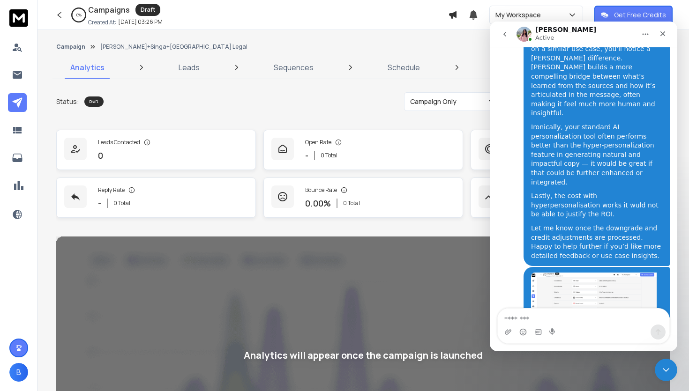
scroll to position [12390, 0]
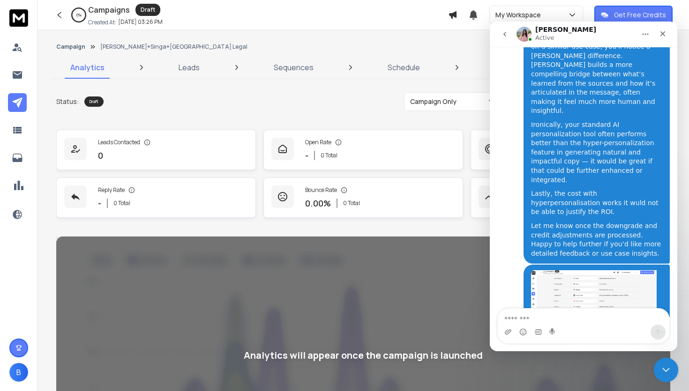
click at [664, 364] on icon "Close Intercom Messenger" at bounding box center [664, 368] width 11 height 11
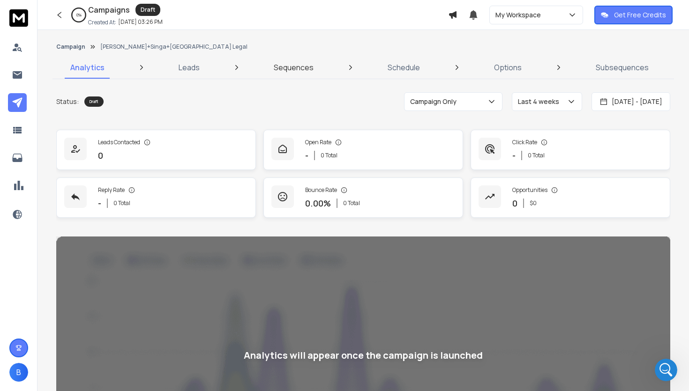
click at [297, 68] on p "Sequences" at bounding box center [294, 67] width 40 height 11
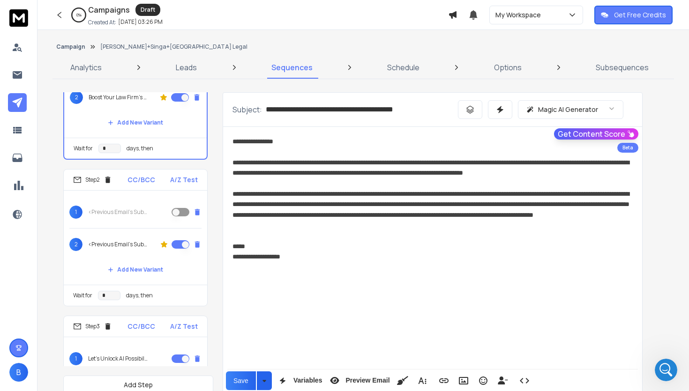
scroll to position [47, 0]
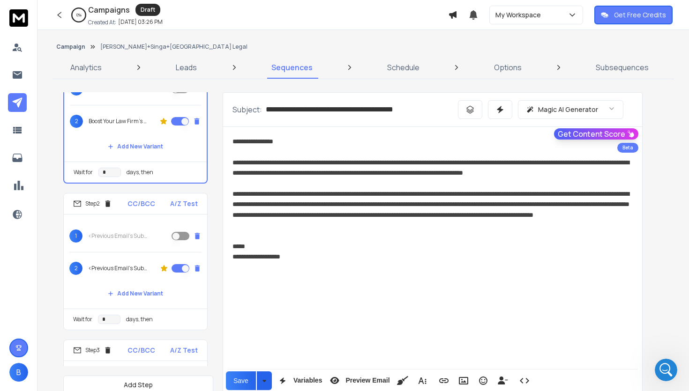
click at [126, 233] on p "<Previous Email's Subject>" at bounding box center [118, 235] width 60 height 7
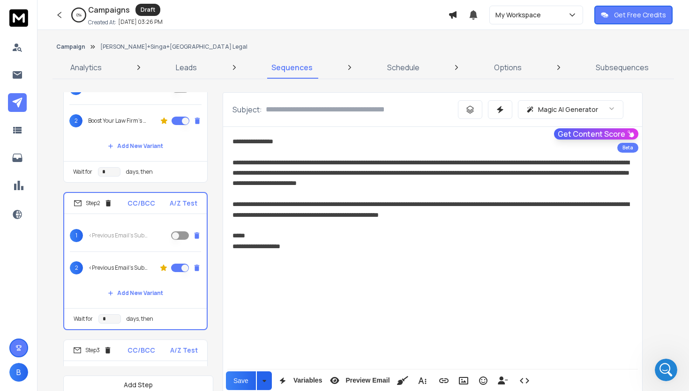
click at [120, 265] on p "<Previous Email's Subject>" at bounding box center [119, 267] width 60 height 7
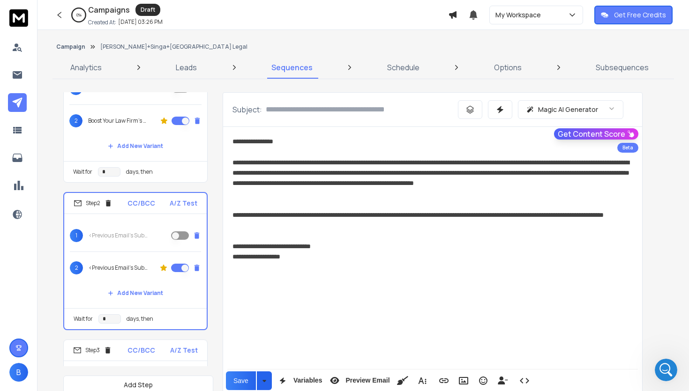
click at [120, 238] on p "<Previous Email's Subject>" at bounding box center [119, 235] width 60 height 7
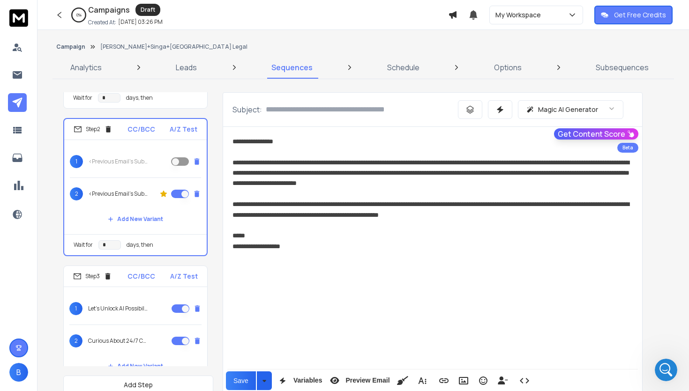
scroll to position [122, 0]
click at [120, 301] on div "1 Let’s Unlock AI Possibilities for Your Firm!" at bounding box center [108, 307] width 79 height 13
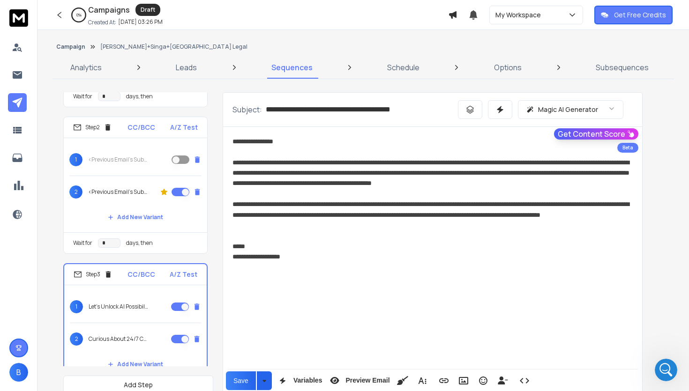
click at [119, 335] on p "Curious About 24/7 Call Handling for Your Firm?" at bounding box center [119, 338] width 60 height 7
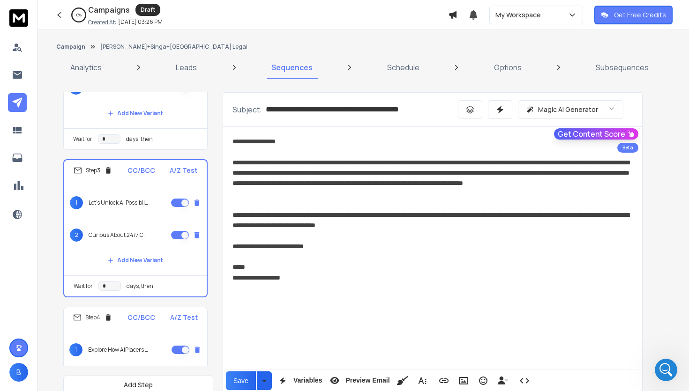
scroll to position [256, 0]
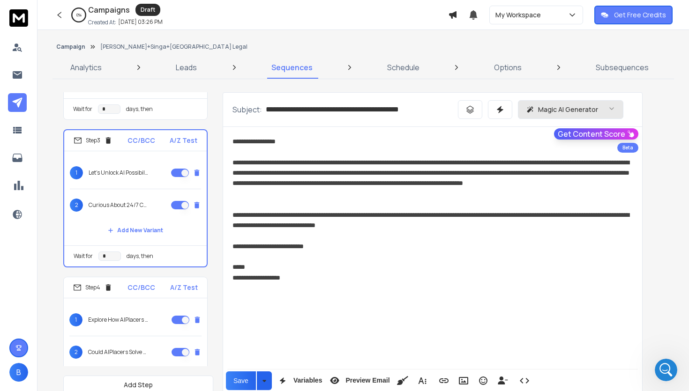
click at [613, 108] on icon "button" at bounding box center [611, 109] width 4 height 2
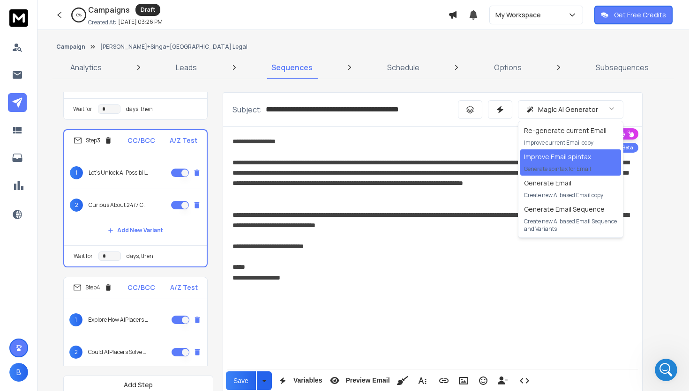
click at [132, 311] on div "1 Explore How AIPlacers Can Transform Your Firm" at bounding box center [135, 320] width 132 height 32
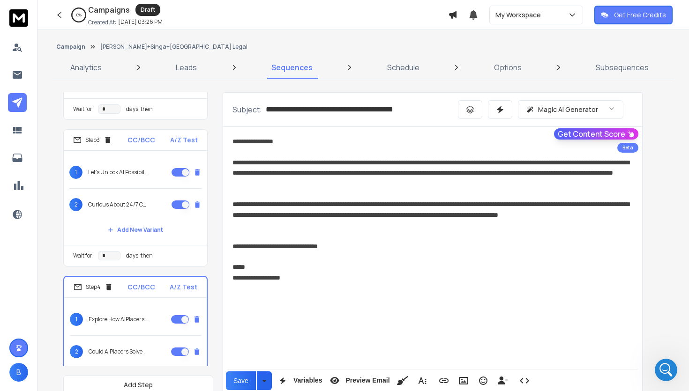
click at [127, 346] on div "2 Could AIPlacers Solve Your Call Management Challenges?" at bounding box center [109, 351] width 79 height 13
type input "**********"
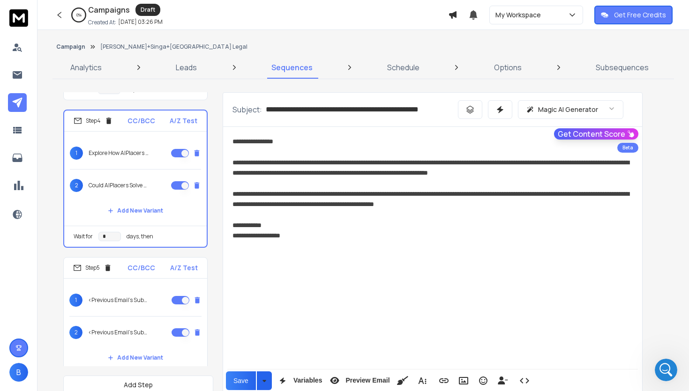
scroll to position [430, 0]
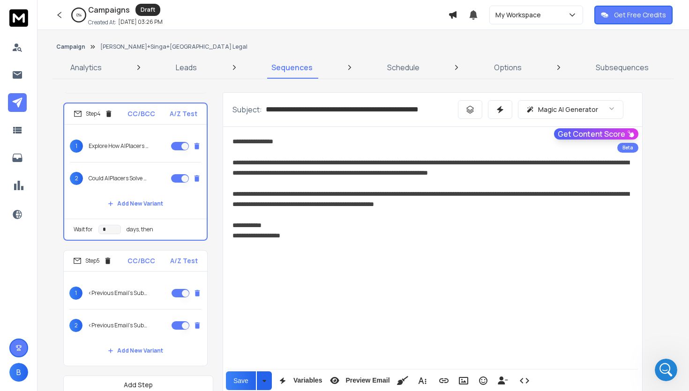
click at [125, 291] on p "<Previous Email's Subject>" at bounding box center [118, 293] width 60 height 7
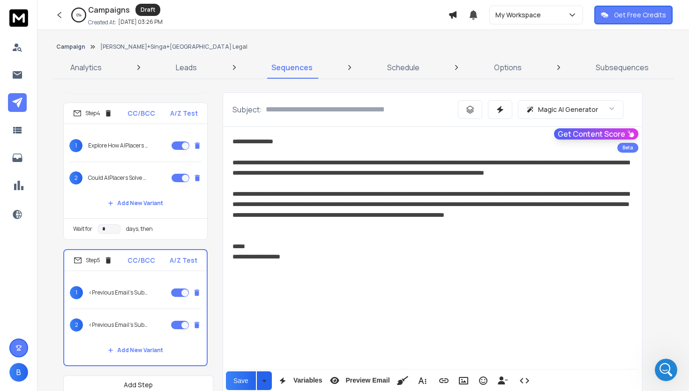
click at [125, 319] on div "2 <Previous Email's Subject>" at bounding box center [109, 325] width 79 height 13
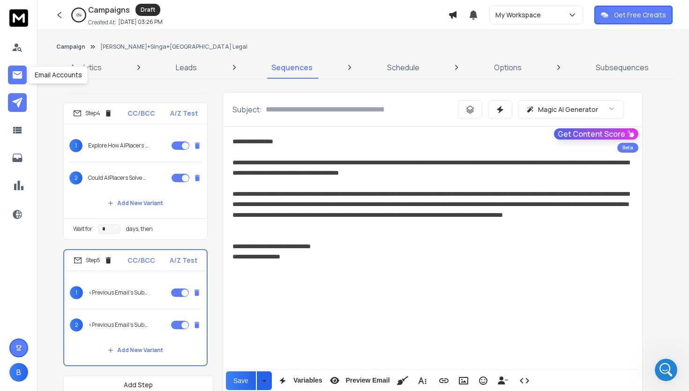
click at [19, 68] on link at bounding box center [17, 75] width 19 height 19
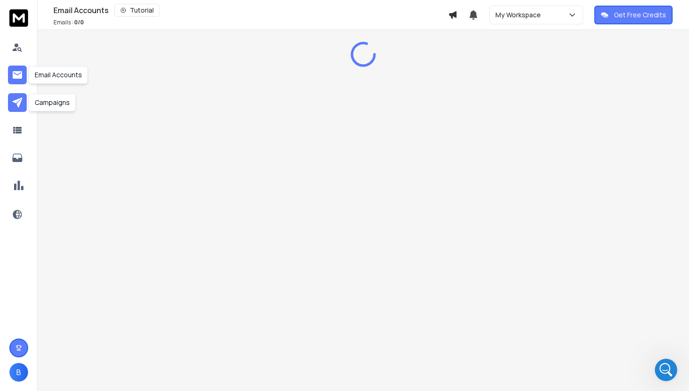
click at [21, 96] on link at bounding box center [17, 102] width 19 height 19
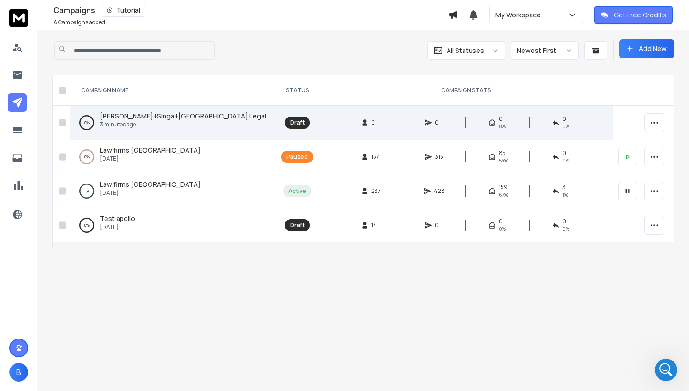
click at [655, 117] on button "button" at bounding box center [654, 122] width 20 height 19
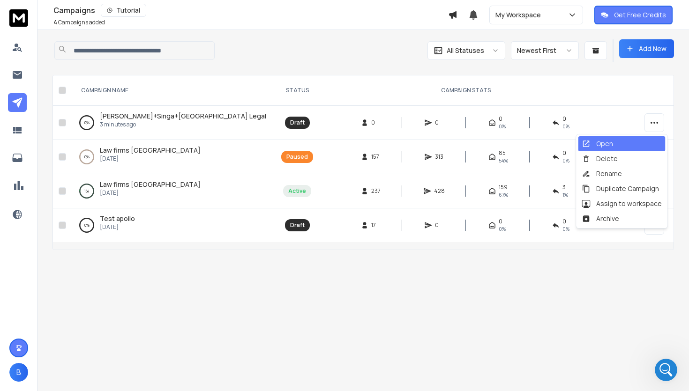
click at [630, 142] on div "Open" at bounding box center [621, 143] width 87 height 15
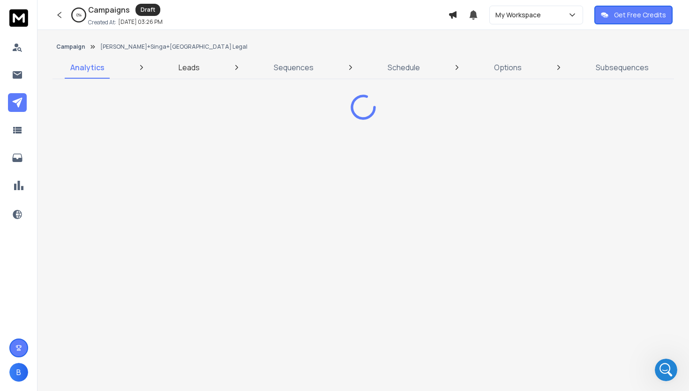
click at [178, 70] on link "Leads" at bounding box center [189, 67] width 32 height 22
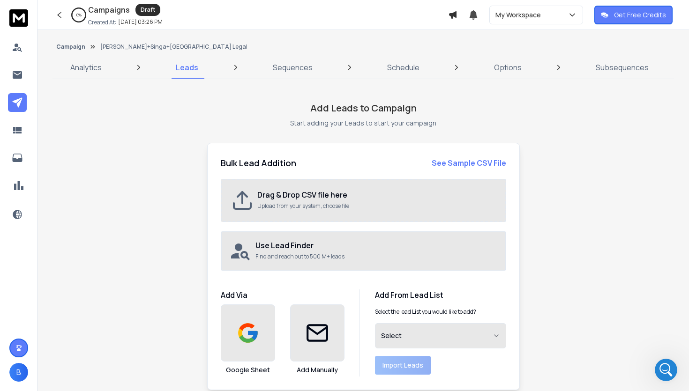
click at [288, 203] on p "Upload from your system, choose file" at bounding box center [376, 205] width 238 height 7
type input "**********"
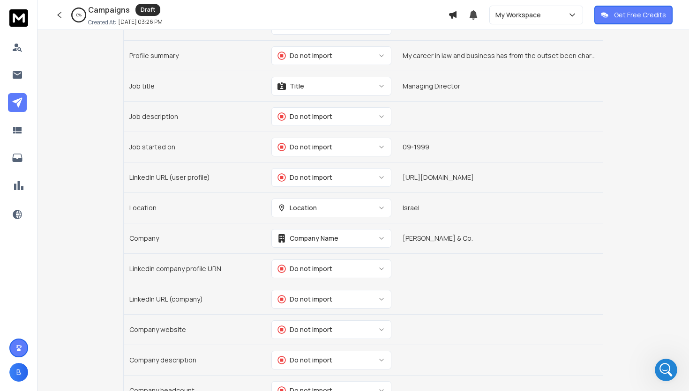
scroll to position [295, 0]
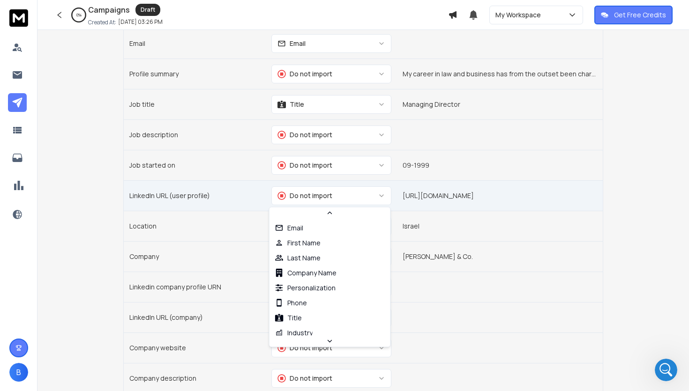
click at [336, 198] on button "Do not import" at bounding box center [331, 195] width 120 height 19
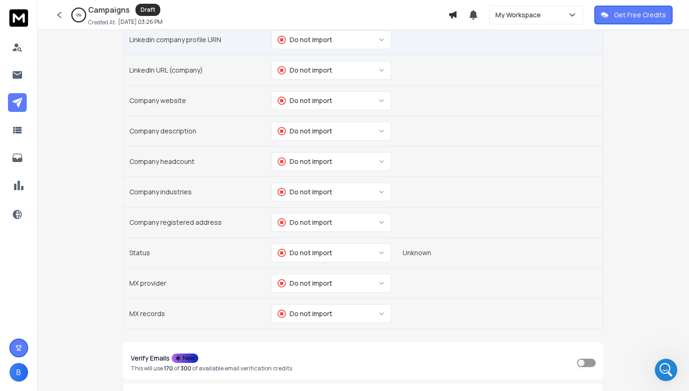
scroll to position [621, 0]
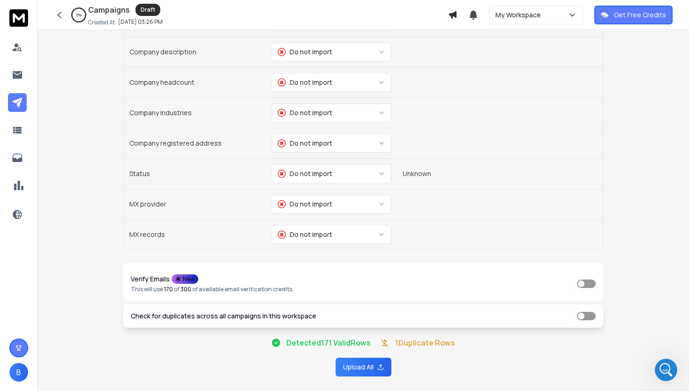
click at [361, 362] on button "Upload All" at bounding box center [363, 367] width 56 height 19
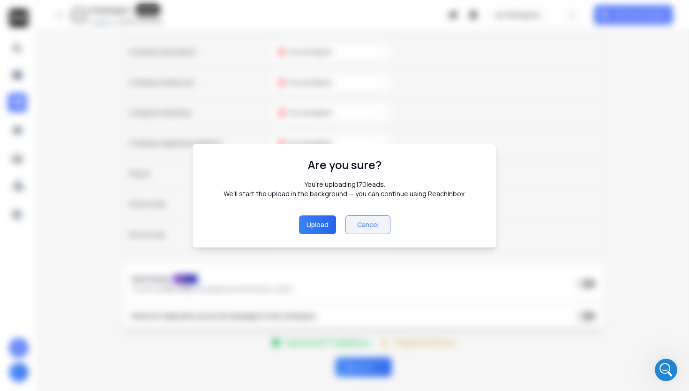
click at [323, 221] on button "Upload" at bounding box center [317, 224] width 37 height 19
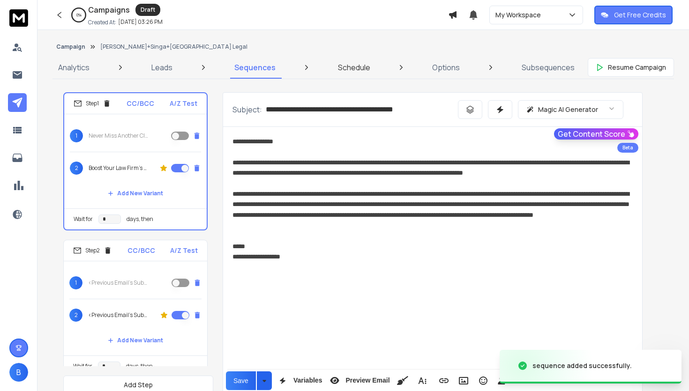
click at [363, 59] on link "Schedule" at bounding box center [354, 67] width 44 height 22
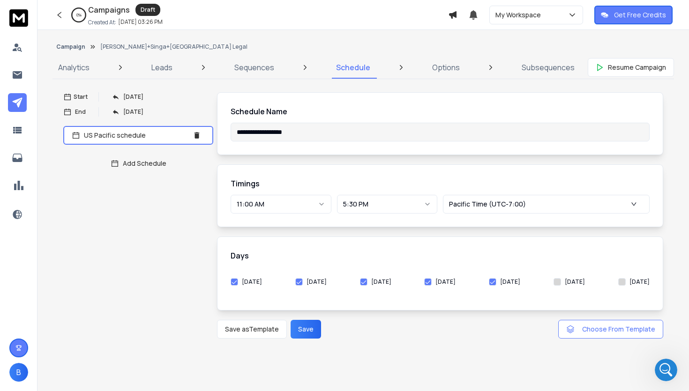
click at [156, 163] on button "Add Schedule" at bounding box center [138, 163] width 150 height 19
select select "********"
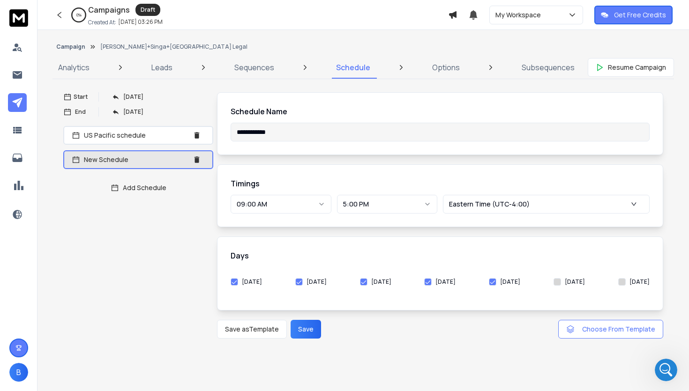
click at [147, 158] on p "New Schedule" at bounding box center [136, 159] width 105 height 9
drag, startPoint x: 300, startPoint y: 136, endPoint x: 214, endPoint y: 121, distance: 87.6
click at [214, 121] on div "**********" at bounding box center [363, 215] width 600 height 246
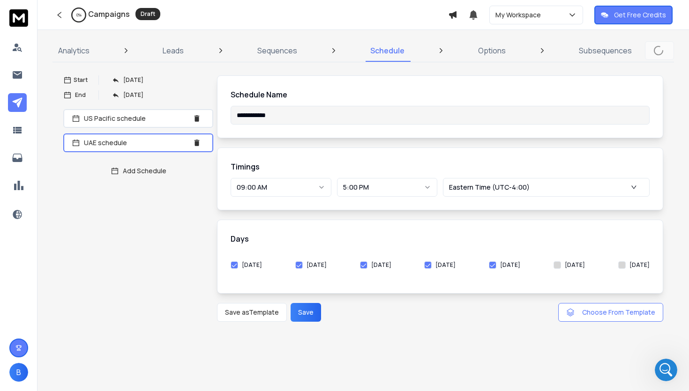
type input "**********"
click at [290, 186] on button "09:00 AM" at bounding box center [280, 187] width 101 height 19
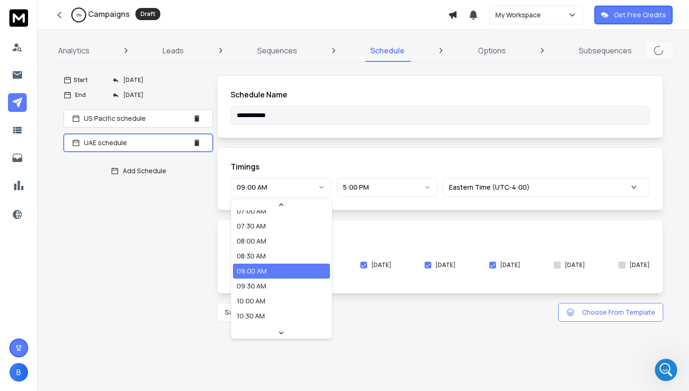
scroll to position [241, 0]
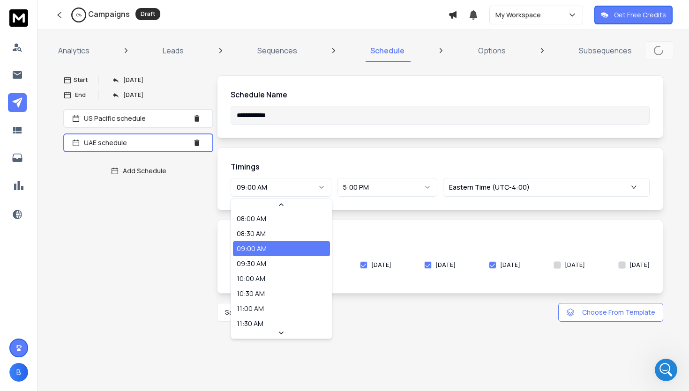
select select "********"
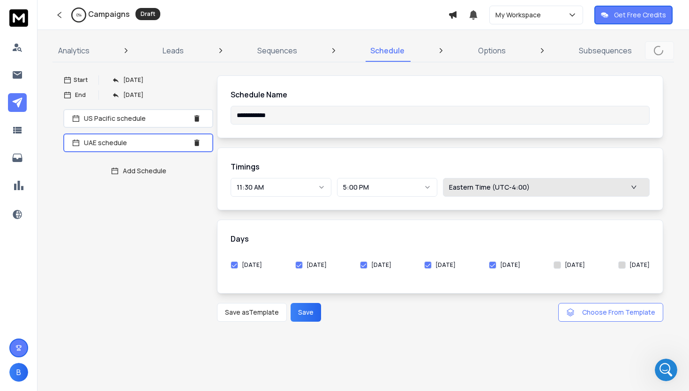
click at [486, 191] on p "Eastern Time (UTC-4:00)" at bounding box center [491, 187] width 84 height 9
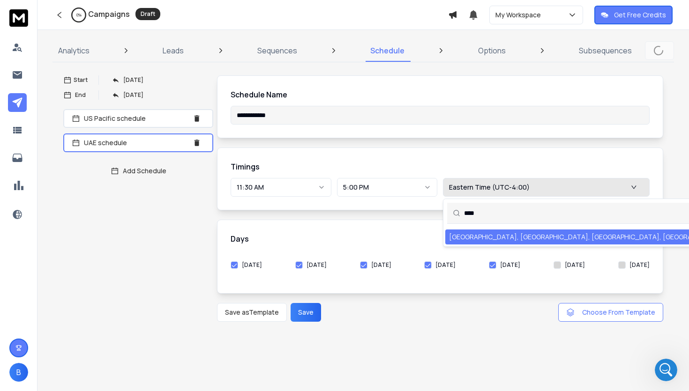
scroll to position [12448, 0]
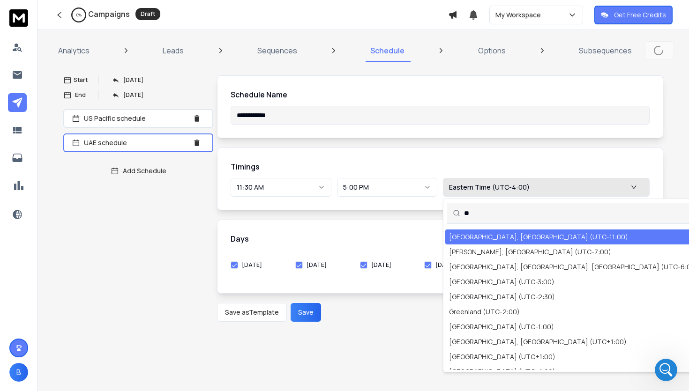
type input "*"
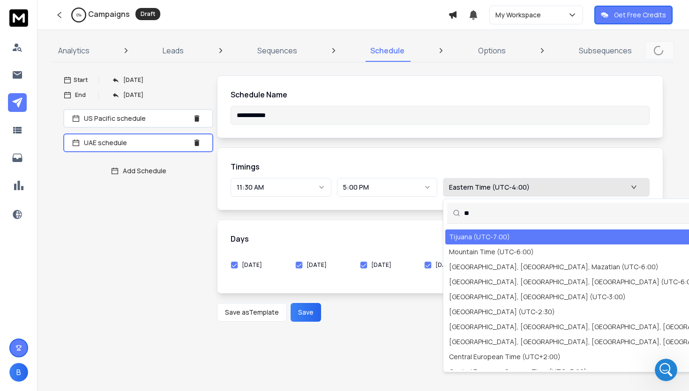
type input "*"
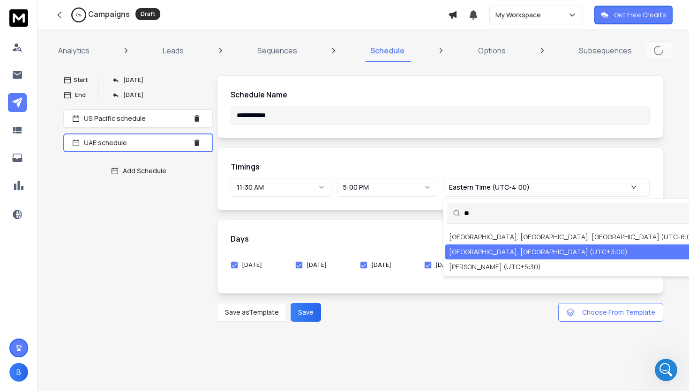
scroll to position [159, 0]
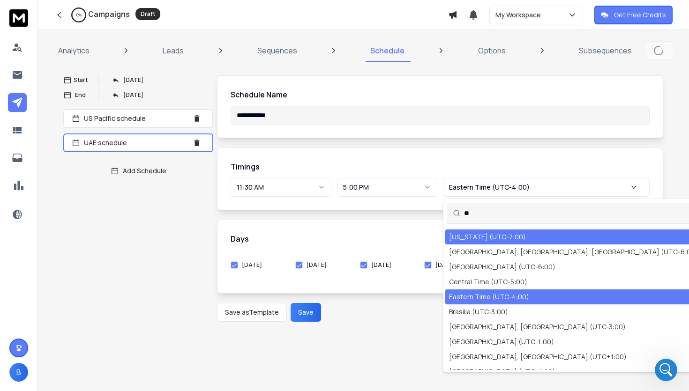
type input "*"
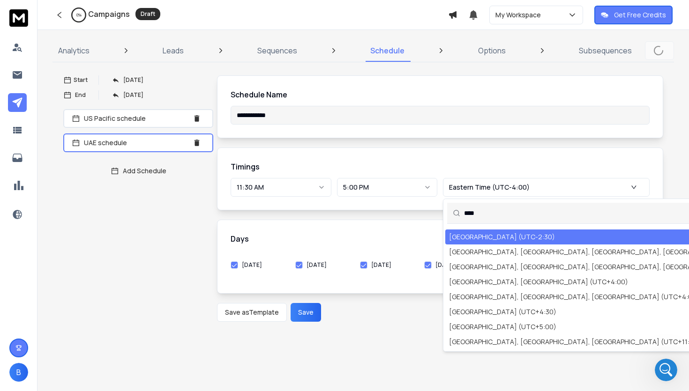
click at [468, 212] on input "***" at bounding box center [651, 213] width 374 height 21
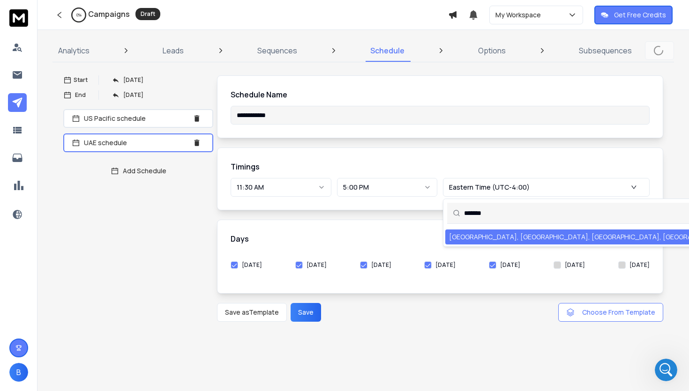
scroll to position [12448, 0]
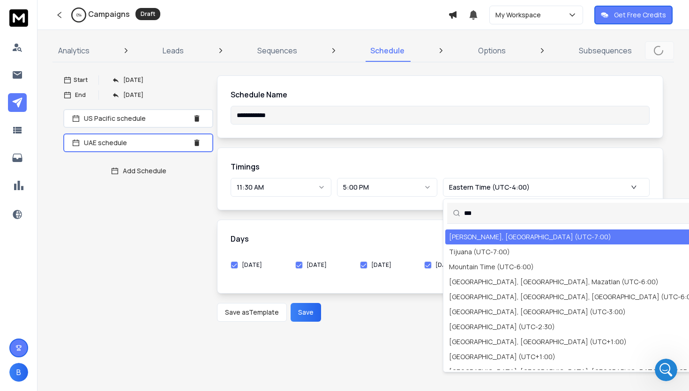
type input "*"
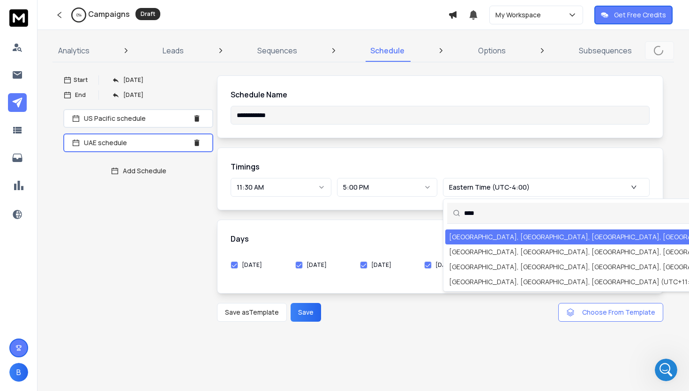
scroll to position [24, 0]
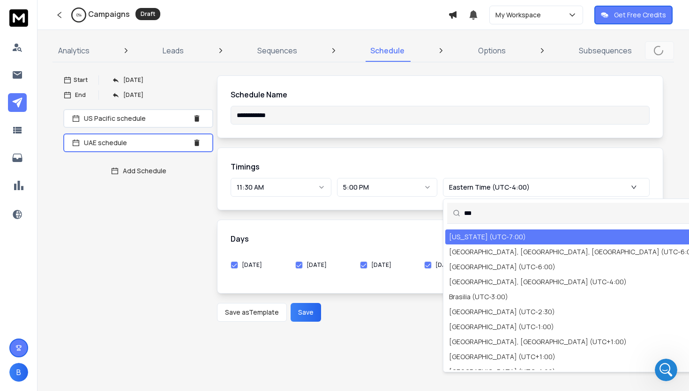
type input "*"
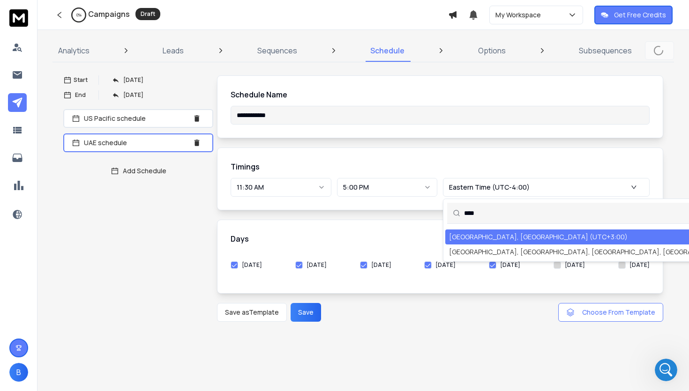
type input "***"
click at [497, 236] on div "[GEOGRAPHIC_DATA], [GEOGRAPHIC_DATA] (UTC+3:00)" at bounding box center [538, 236] width 178 height 9
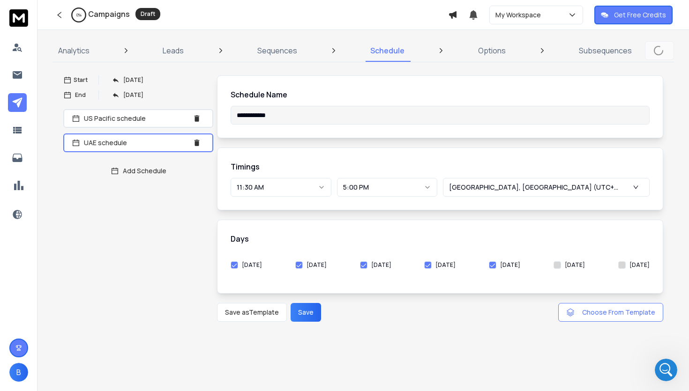
click at [309, 312] on button "Save" at bounding box center [305, 312] width 30 height 19
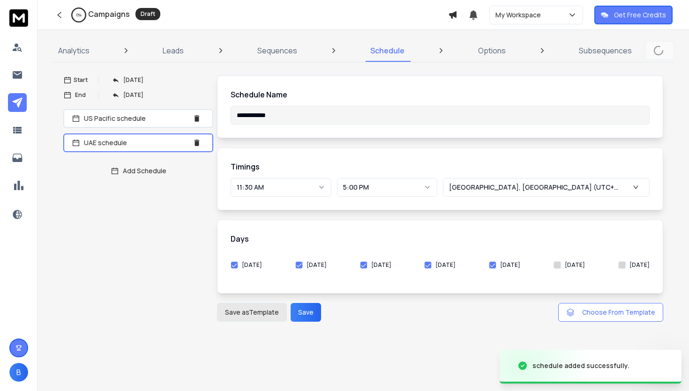
click at [259, 318] on button "Save as Template" at bounding box center [252, 312] width 70 height 19
click at [305, 301] on div "**********" at bounding box center [440, 198] width 446 height 246
click at [305, 309] on button "Save" at bounding box center [305, 312] width 30 height 19
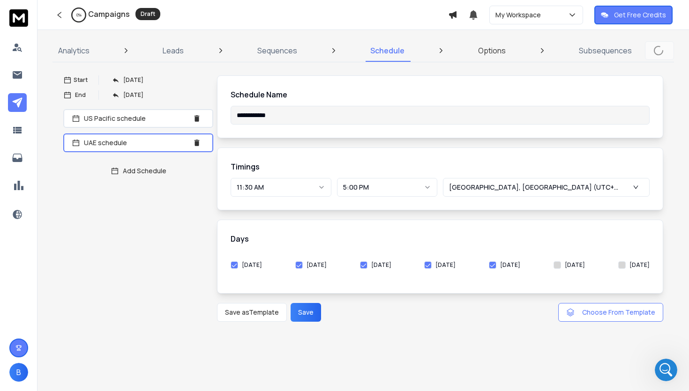
click at [483, 54] on p "Options" at bounding box center [492, 50] width 28 height 11
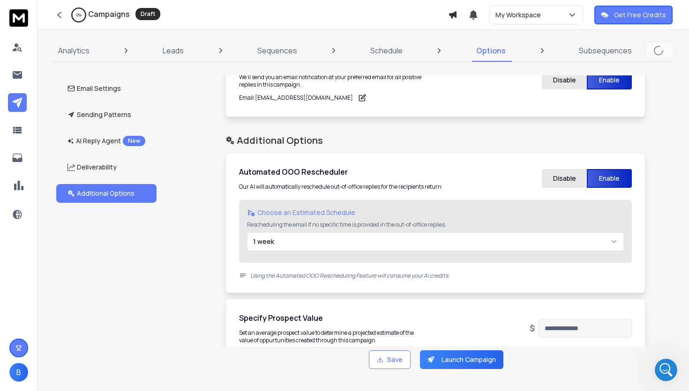
scroll to position [1604, 0]
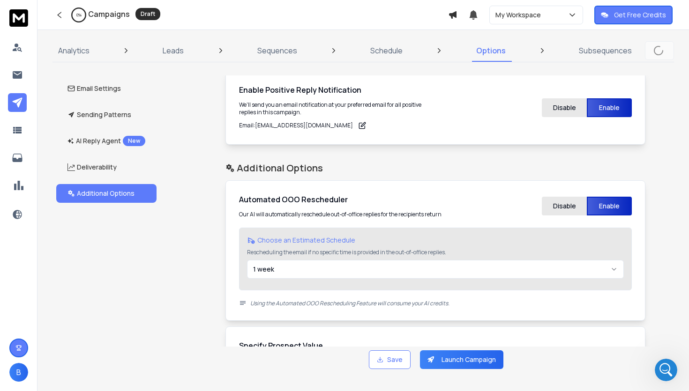
click at [475, 365] on button "Launch Campaign" at bounding box center [461, 359] width 83 height 19
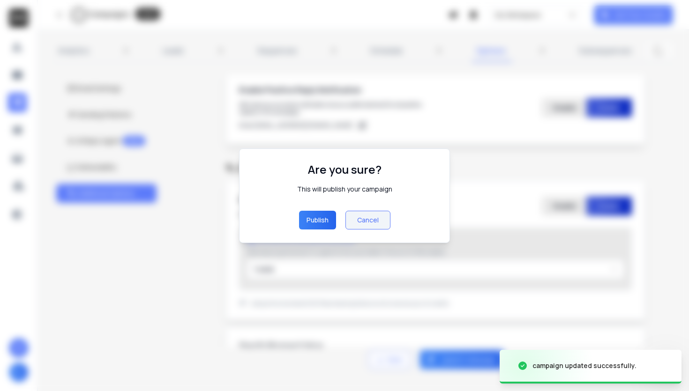
click at [321, 219] on button "Publish" at bounding box center [317, 220] width 37 height 19
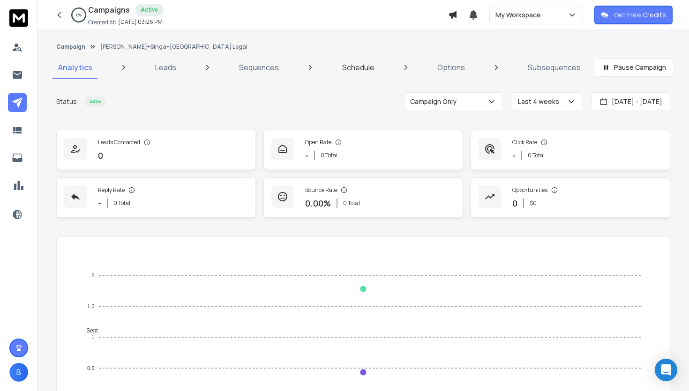
click at [363, 67] on p "Schedule" at bounding box center [358, 67] width 32 height 11
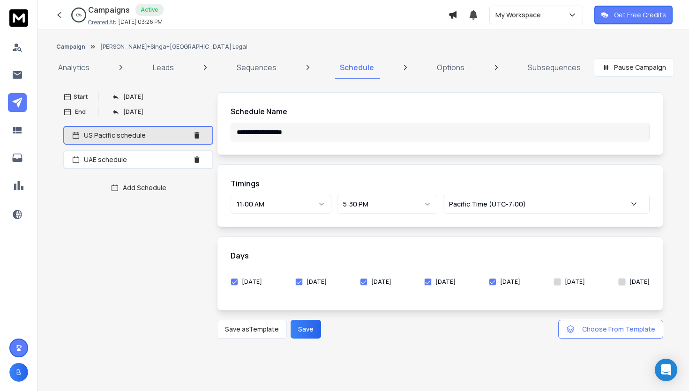
click at [197, 138] on icon at bounding box center [196, 135] width 5 height 7
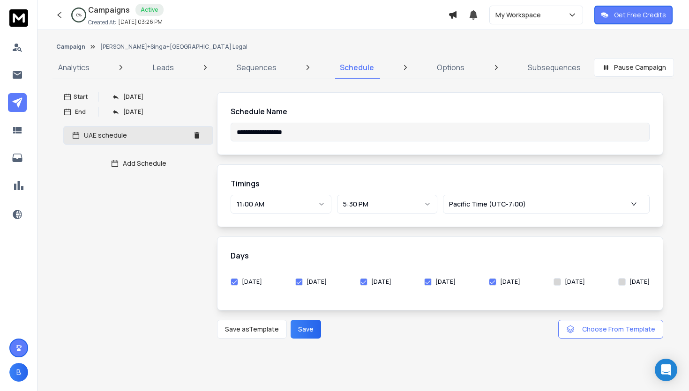
click at [154, 133] on p "UAE schedule" at bounding box center [136, 135] width 105 height 9
select select "********"
type input "**********"
click at [307, 328] on button "Save" at bounding box center [305, 329] width 30 height 19
click at [154, 71] on p "Leads" at bounding box center [163, 67] width 21 height 11
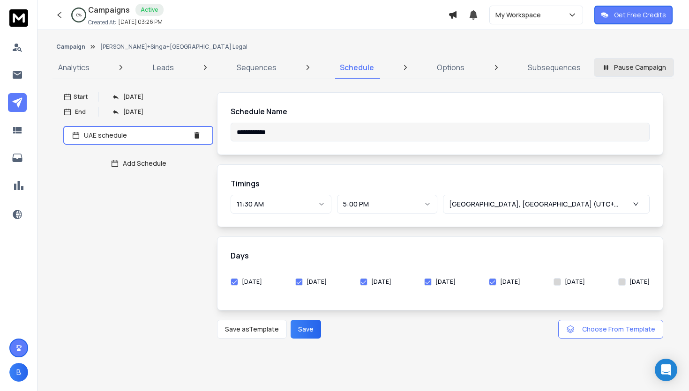
click at [622, 64] on button "Pause Campaign" at bounding box center [634, 67] width 80 height 19
click at [163, 75] on link "Leads" at bounding box center [162, 67] width 32 height 22
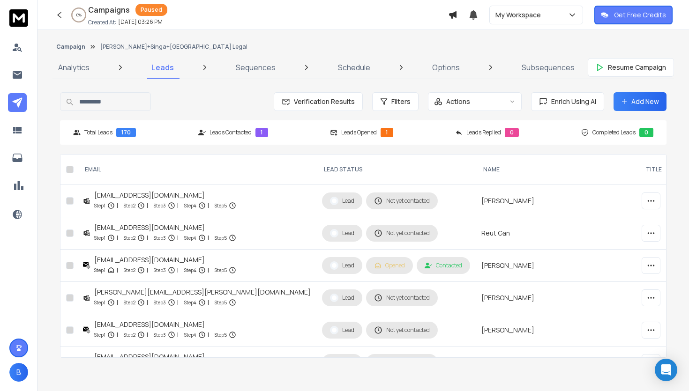
click at [648, 209] on button "button" at bounding box center [650, 201] width 19 height 17
click at [360, 132] on p "Leads Opened" at bounding box center [359, 132] width 36 height 7
click at [356, 133] on p "Leads Opened" at bounding box center [359, 132] width 36 height 7
click at [22, 183] on icon at bounding box center [19, 185] width 14 height 14
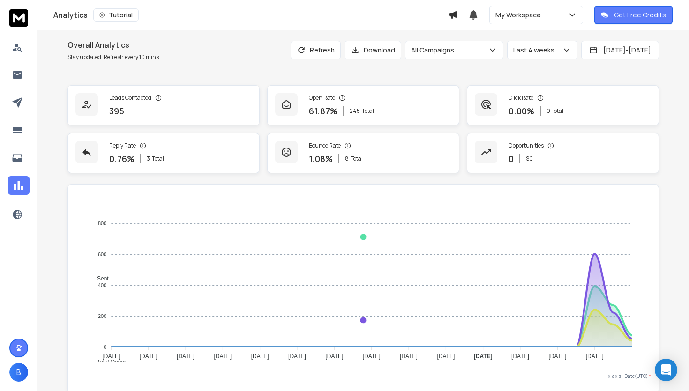
click at [180, 115] on link "Leads Contacted 395" at bounding box center [163, 105] width 192 height 40
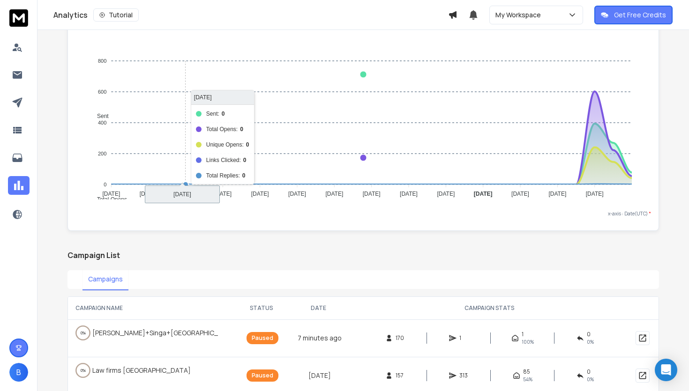
scroll to position [213, 0]
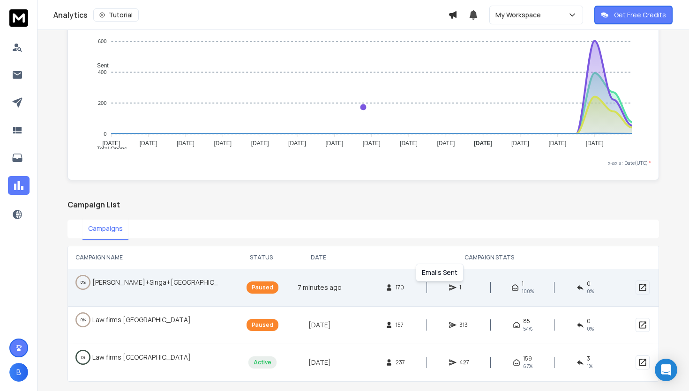
click at [448, 286] on icon at bounding box center [452, 287] width 8 height 8
click at [641, 287] on icon at bounding box center [642, 287] width 9 height 9
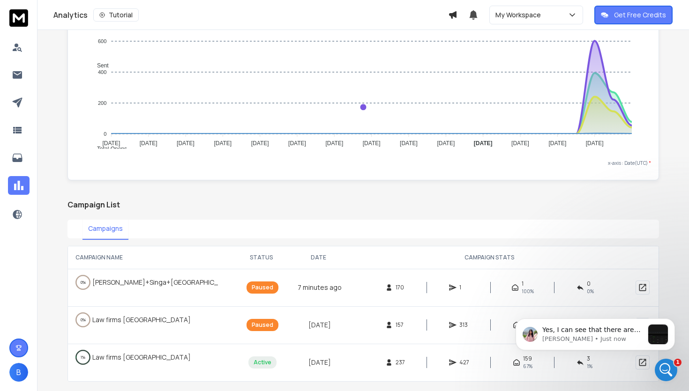
scroll to position [0, 0]
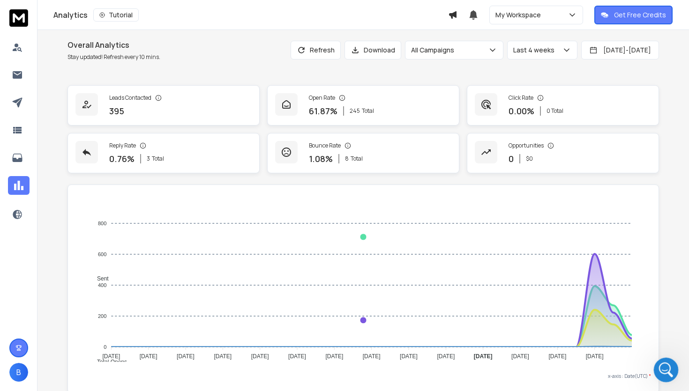
click at [665, 372] on icon "Open Intercom Messenger" at bounding box center [664, 368] width 15 height 15
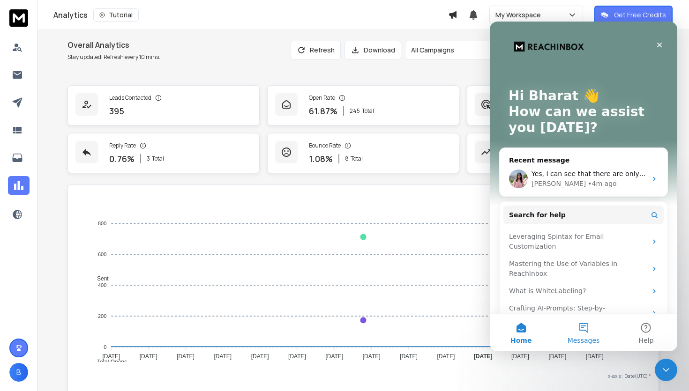
click at [584, 327] on button "Messages" at bounding box center [583, 332] width 62 height 37
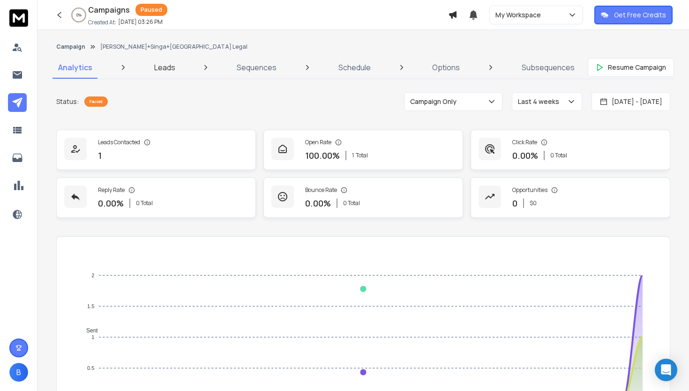
click at [169, 74] on link "Leads" at bounding box center [164, 67] width 32 height 22
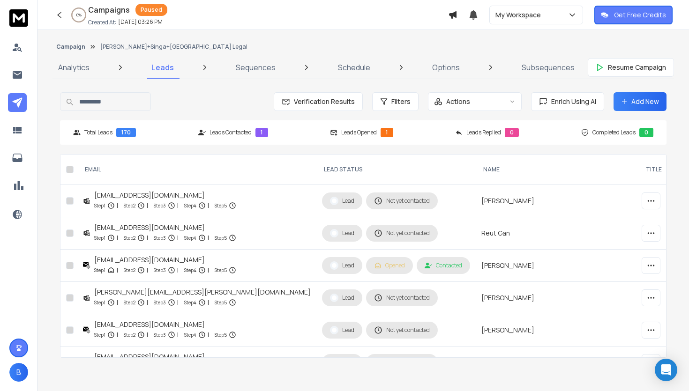
click at [157, 275] on div "Step 1 | Step 2 | Step 3 | Step 4 | Step 5" at bounding box center [165, 270] width 142 height 9
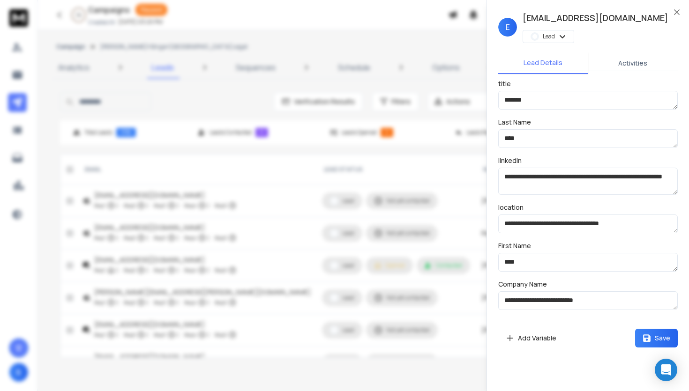
click at [630, 62] on button "Activities" at bounding box center [633, 63] width 90 height 21
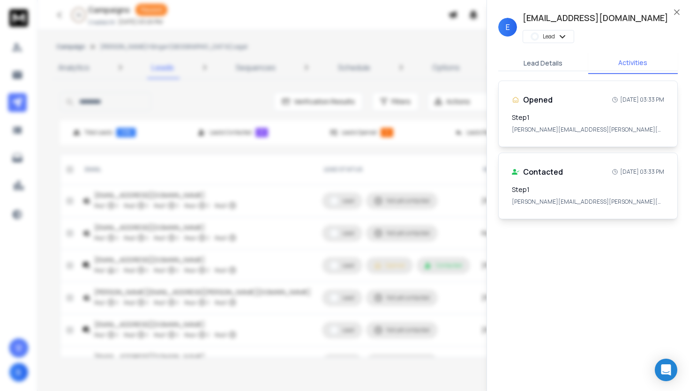
click at [535, 119] on div "Step 1" at bounding box center [588, 117] width 152 height 9
click at [442, 208] on div at bounding box center [344, 195] width 689 height 391
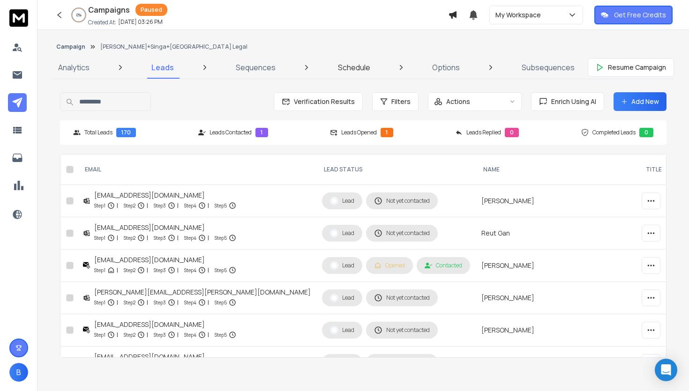
click at [346, 72] on p "Schedule" at bounding box center [354, 67] width 32 height 11
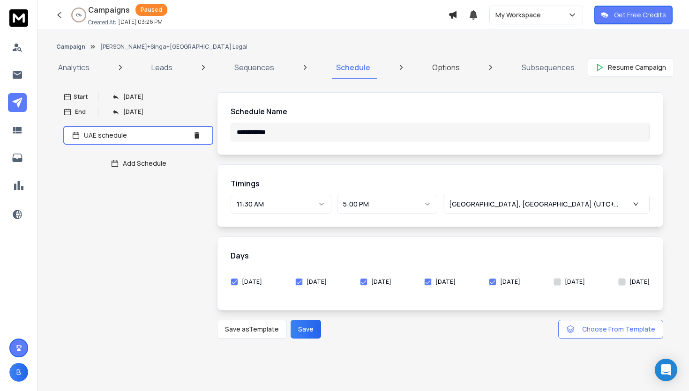
click at [461, 70] on link "Options" at bounding box center [445, 67] width 39 height 22
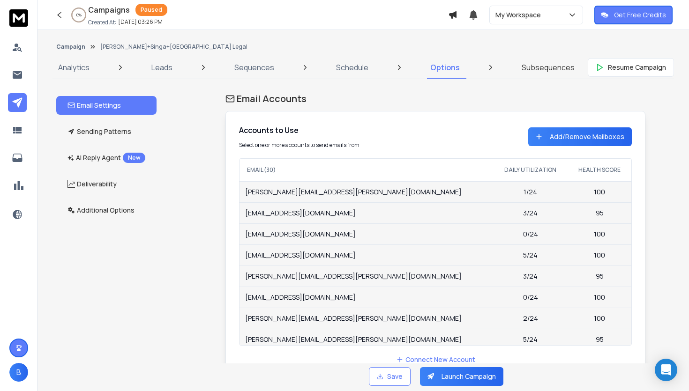
click at [556, 71] on p "Subsequences" at bounding box center [547, 67] width 53 height 11
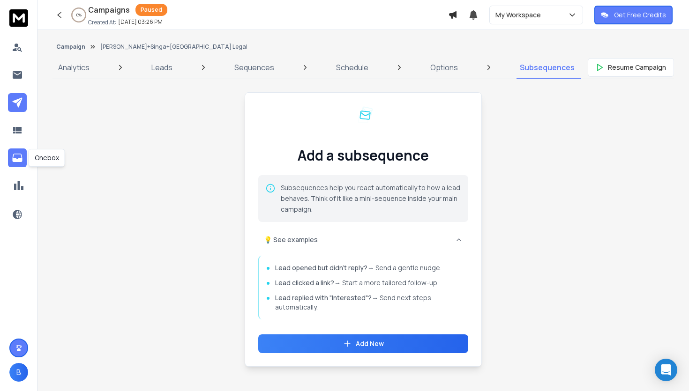
click at [15, 165] on link at bounding box center [17, 157] width 19 height 19
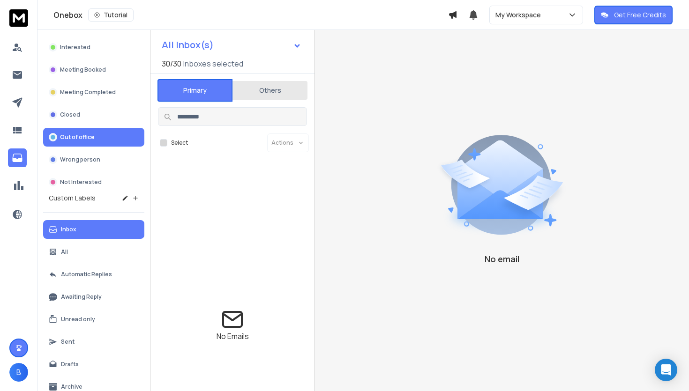
scroll to position [148, 0]
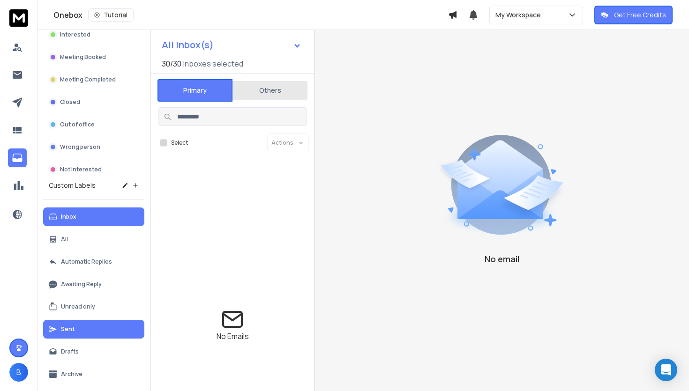
click at [71, 326] on p "Sent" at bounding box center [68, 329] width 14 height 7
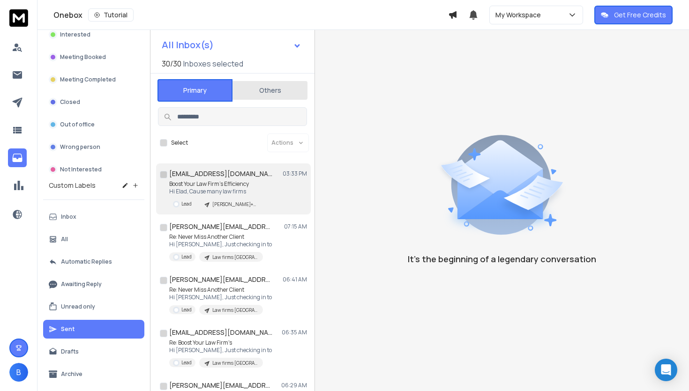
click at [218, 185] on p "Boost Your Law Firm's Efficiency" at bounding box center [216, 183] width 94 height 7
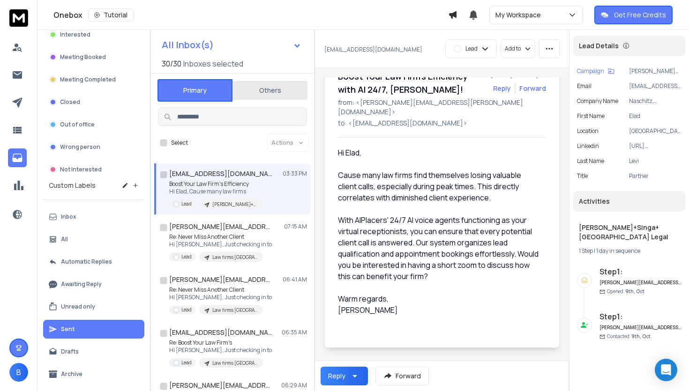
scroll to position [43, 0]
click at [21, 105] on icon at bounding box center [17, 102] width 11 height 11
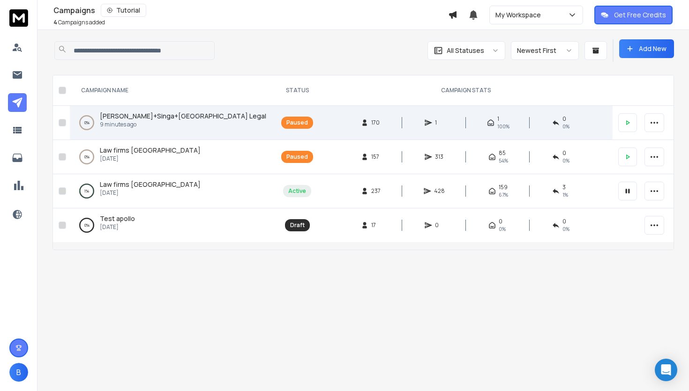
click at [167, 123] on p "9 minutes ago" at bounding box center [183, 124] width 166 height 7
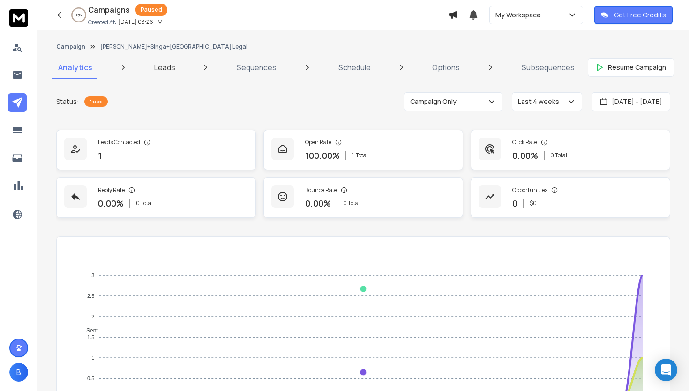
click at [166, 65] on p "Leads" at bounding box center [164, 67] width 21 height 11
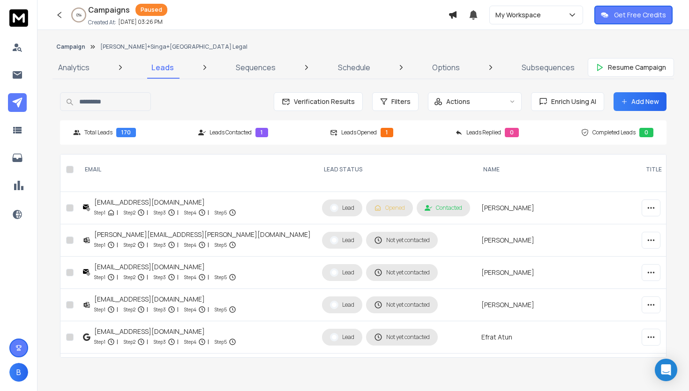
scroll to position [59, 0]
click at [475, 191] on td "Reut Gan" at bounding box center [556, 175] width 163 height 32
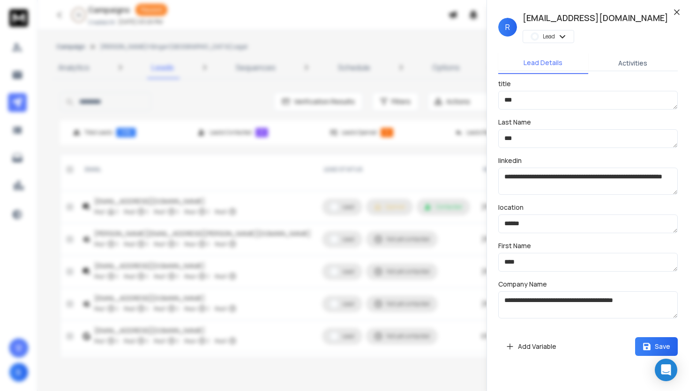
click at [675, 12] on icon "button" at bounding box center [676, 11] width 9 height 9
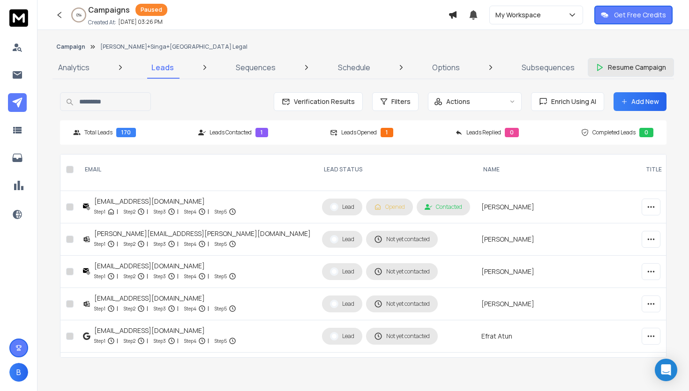
click at [618, 68] on button "Resume Campaign" at bounding box center [630, 67] width 86 height 19
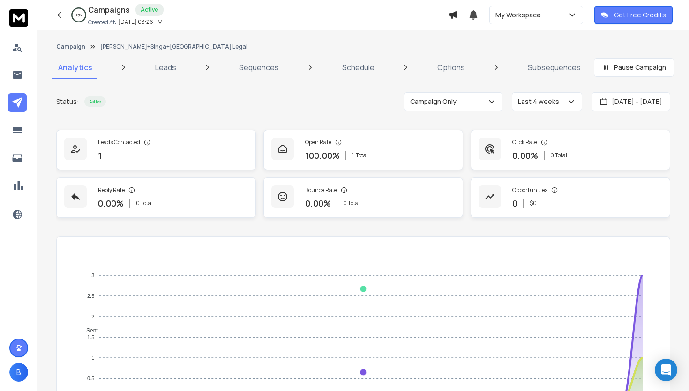
click at [75, 66] on p "Analytics" at bounding box center [75, 67] width 34 height 11
click at [164, 68] on p "Leads" at bounding box center [165, 67] width 21 height 11
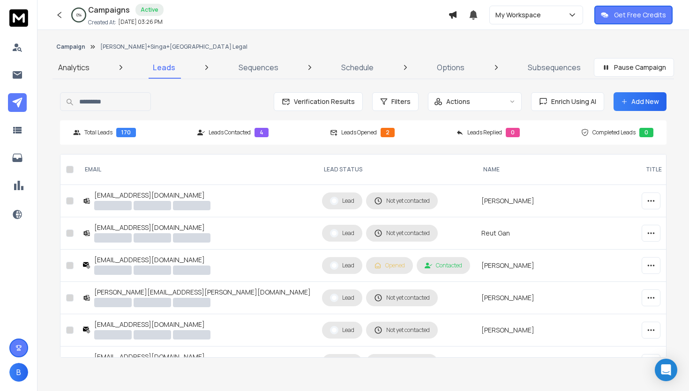
click at [72, 66] on p "Analytics" at bounding box center [73, 67] width 31 height 11
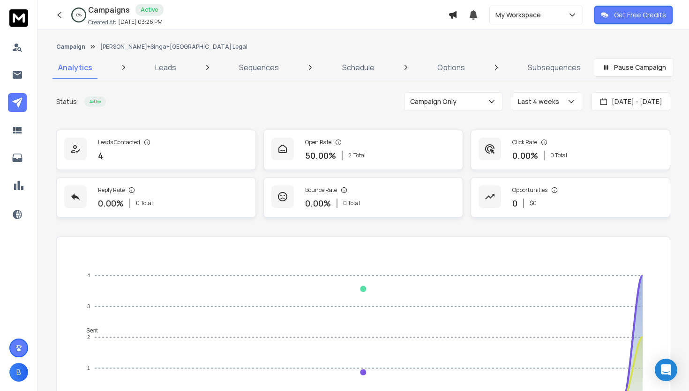
click at [86, 69] on p "Analytics" at bounding box center [75, 67] width 34 height 11
click at [60, 12] on icon at bounding box center [59, 15] width 4 height 6
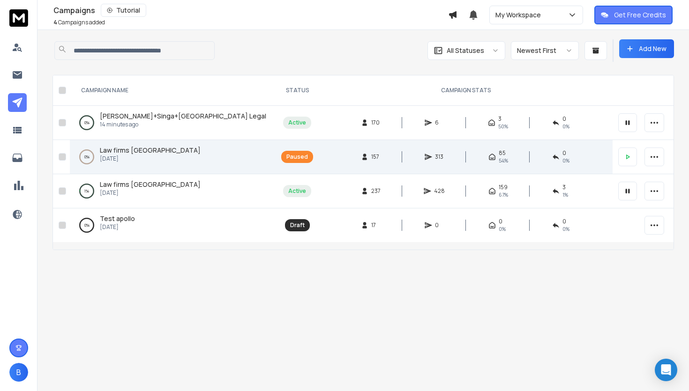
click at [149, 153] on span "Law firms [GEOGRAPHIC_DATA]" at bounding box center [150, 150] width 101 height 9
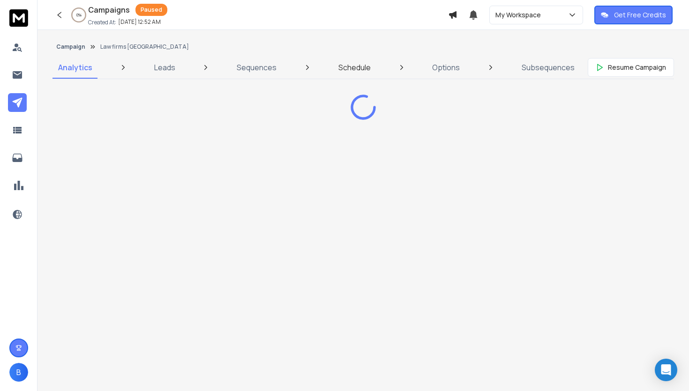
click at [345, 63] on p "Schedule" at bounding box center [354, 67] width 32 height 11
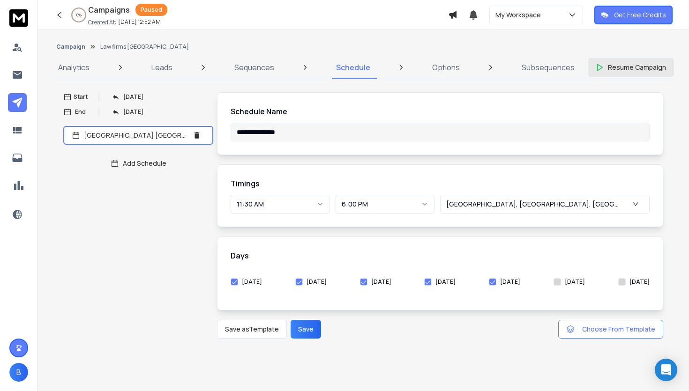
click at [618, 71] on button "Resume Campaign" at bounding box center [630, 67] width 86 height 19
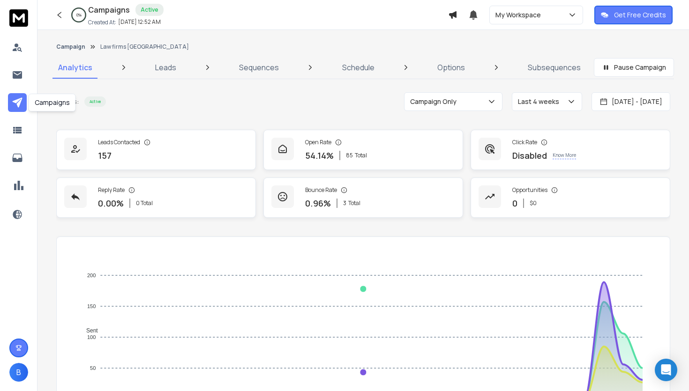
click at [15, 104] on icon at bounding box center [17, 102] width 11 height 11
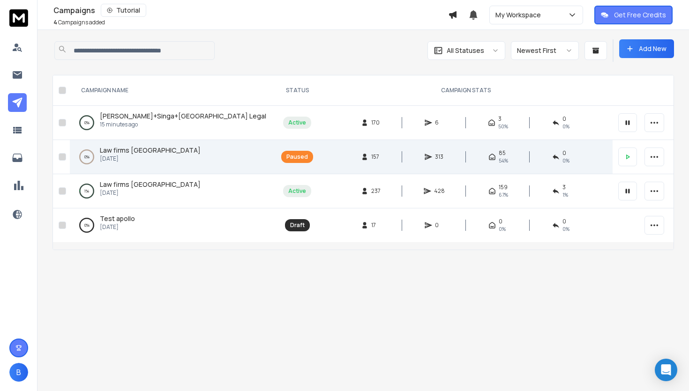
click at [625, 155] on icon at bounding box center [627, 157] width 8 height 8
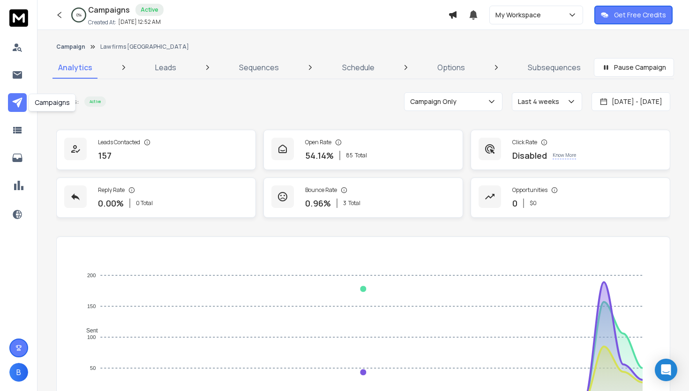
click at [14, 102] on icon at bounding box center [17, 103] width 10 height 10
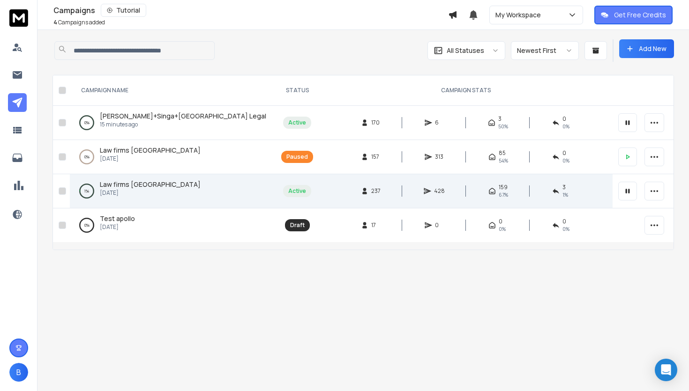
click at [125, 195] on p "[DATE]" at bounding box center [150, 192] width 101 height 7
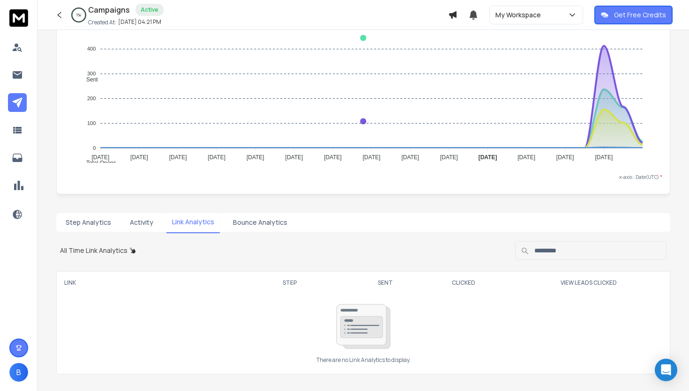
scroll to position [251, 0]
click at [183, 205] on div "Leads Contacted 237 Open Rate 66.81 % 159 Total Click Rate 0.00 % 0 Total Reply…" at bounding box center [363, 128] width 614 height 499
click at [251, 217] on button "Bounce Analytics" at bounding box center [260, 222] width 66 height 21
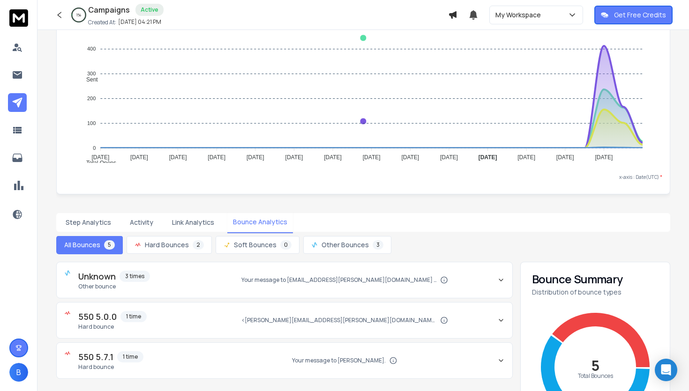
click at [90, 223] on button "Step Analytics" at bounding box center [88, 222] width 57 height 21
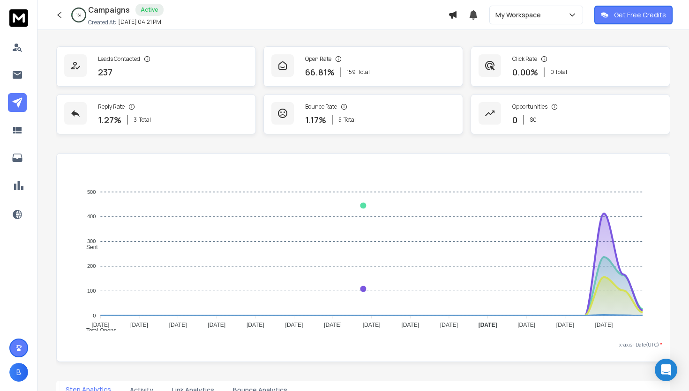
scroll to position [0, 0]
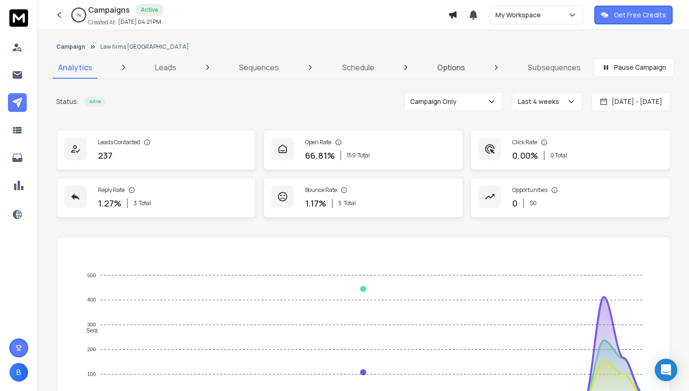
click at [456, 62] on p "Options" at bounding box center [451, 67] width 28 height 11
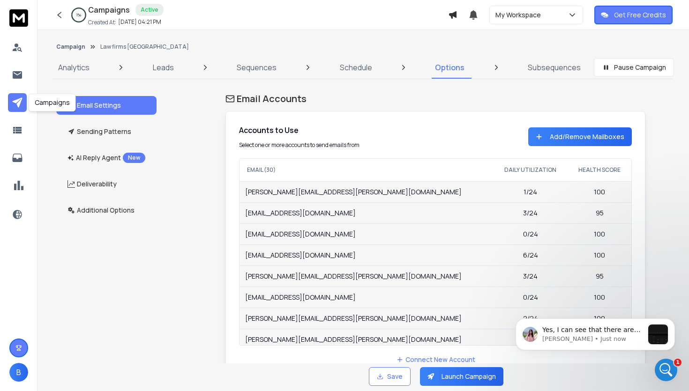
click at [17, 105] on icon at bounding box center [17, 103] width 10 height 10
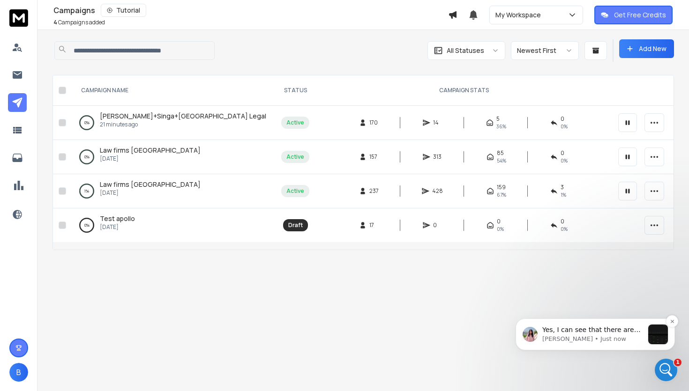
click at [585, 337] on p "[PERSON_NAME] • Just now" at bounding box center [592, 339] width 101 height 8
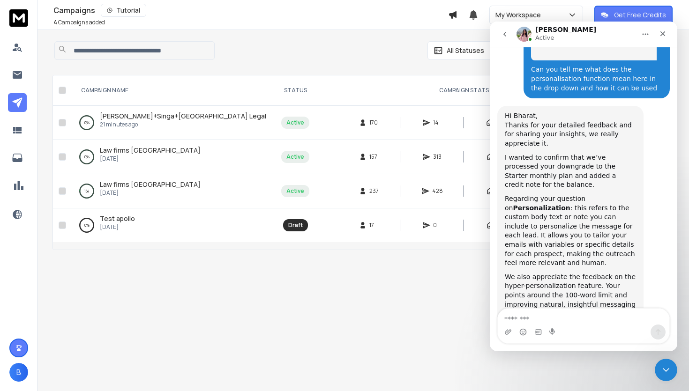
scroll to position [11854, 0]
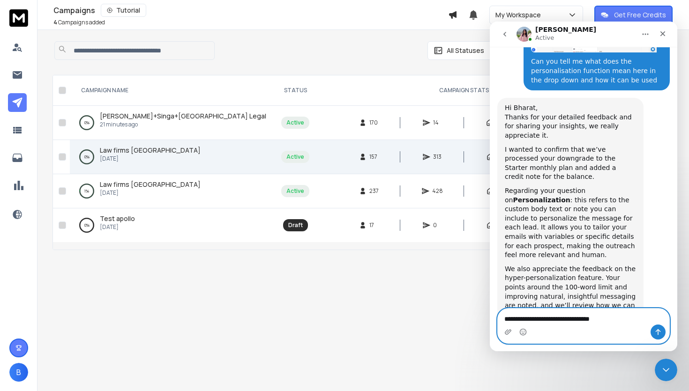
type textarea "**********"
click at [156, 162] on p "[DATE]" at bounding box center [150, 158] width 101 height 7
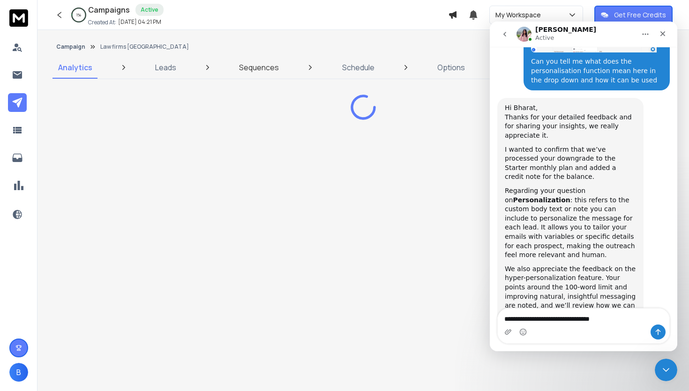
click at [259, 73] on link "Sequences" at bounding box center [258, 67] width 51 height 22
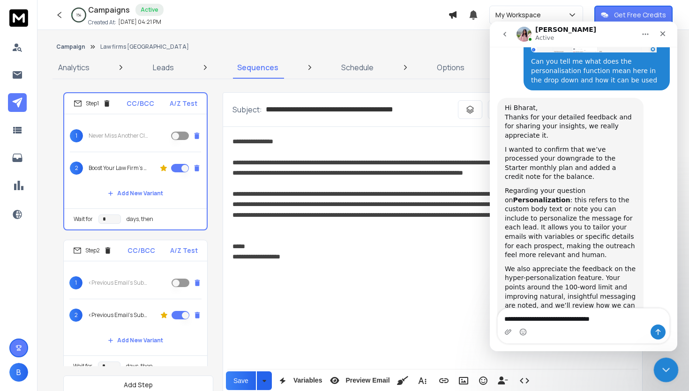
click at [666, 369] on icon "Close Intercom Messenger" at bounding box center [664, 368] width 11 height 11
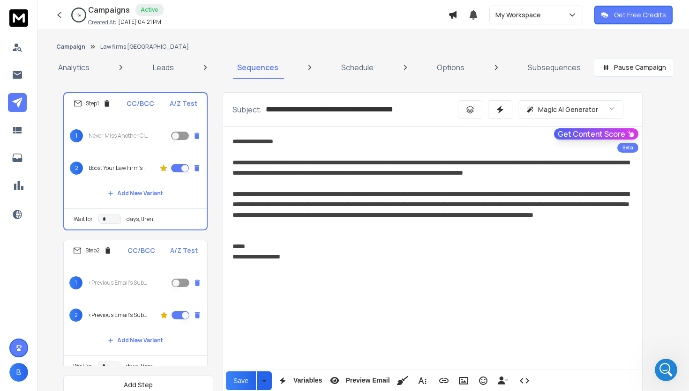
scroll to position [11838, 0]
click at [131, 284] on p "<Previous Email's Subject>" at bounding box center [118, 282] width 60 height 7
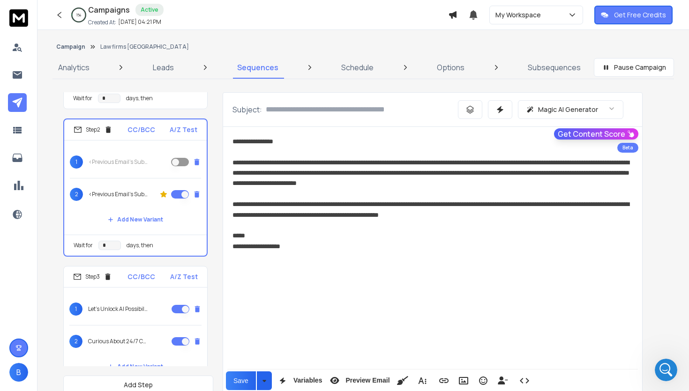
scroll to position [148, 0]
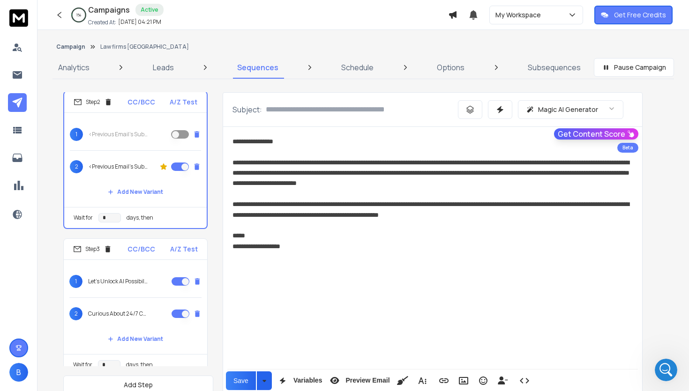
click at [128, 286] on div "1 Let’s Unlock AI Possibilities for Your Firm!" at bounding box center [108, 281] width 79 height 13
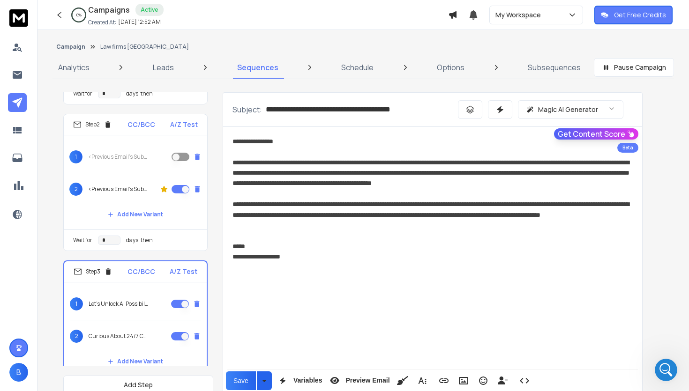
scroll to position [152, 0]
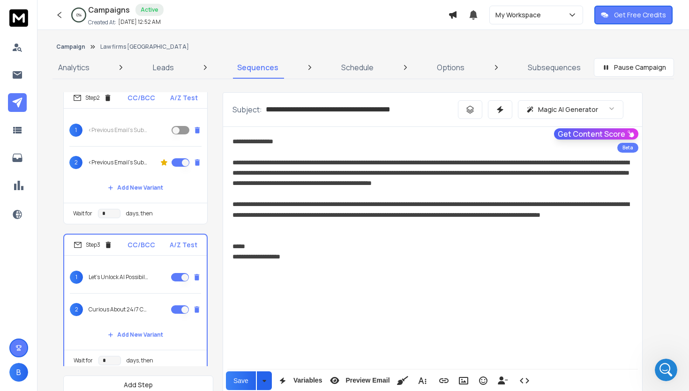
click at [119, 282] on div "1 Let’s Unlock AI Possibilities for Your Firm!" at bounding box center [109, 277] width 79 height 13
click at [128, 311] on p "Curious About 24/7 Call Handling for Your Firm?" at bounding box center [119, 309] width 60 height 7
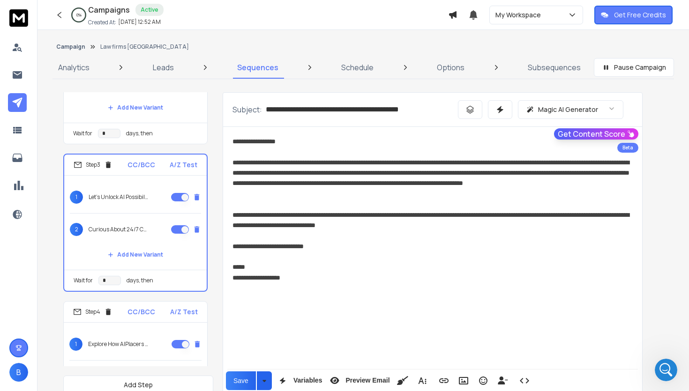
scroll to position [298, 0]
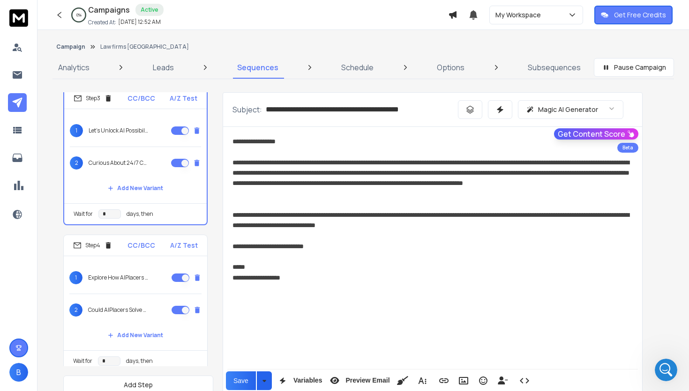
click at [123, 282] on div "1 Explore How AIPlacers Can Transform Your Firm" at bounding box center [108, 277] width 79 height 13
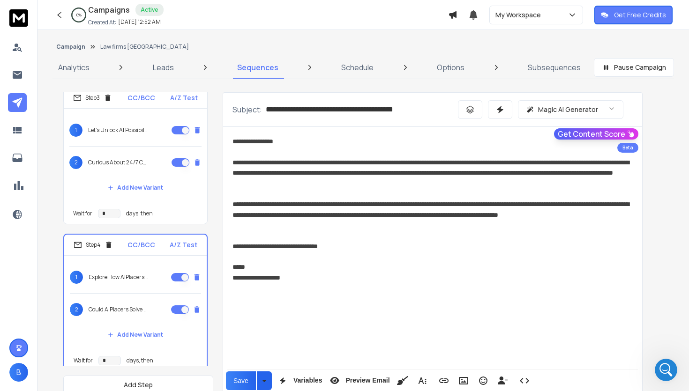
click at [124, 311] on p "Could AIPlacers Solve Your Call Management Challenges?" at bounding box center [119, 309] width 60 height 7
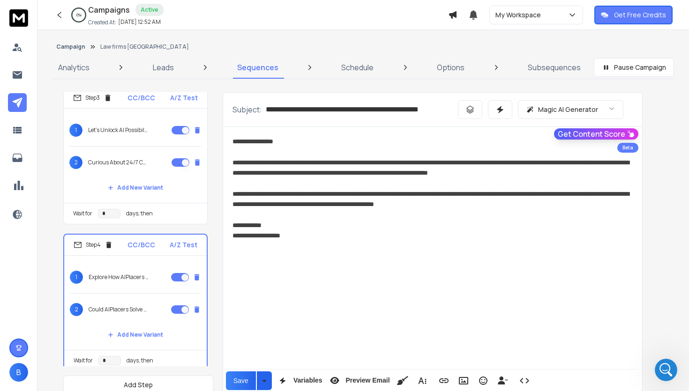
click at [294, 110] on input "**********" at bounding box center [357, 109] width 183 height 11
type input "**********"
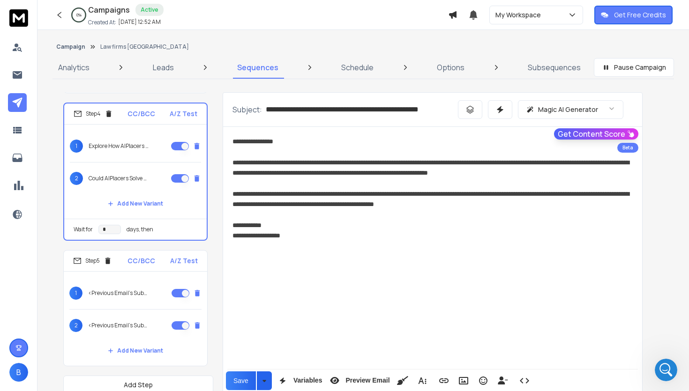
scroll to position [16, 0]
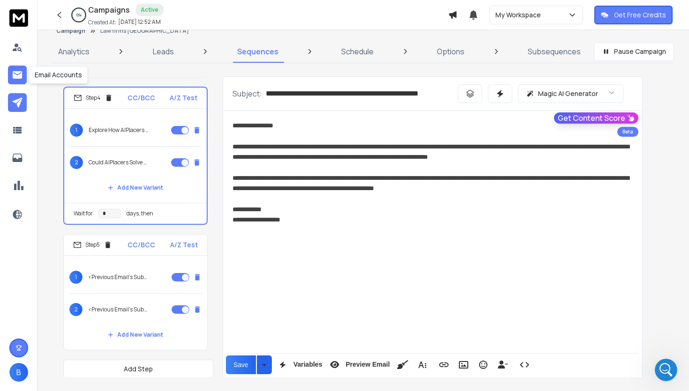
click at [20, 77] on icon at bounding box center [17, 74] width 9 height 7
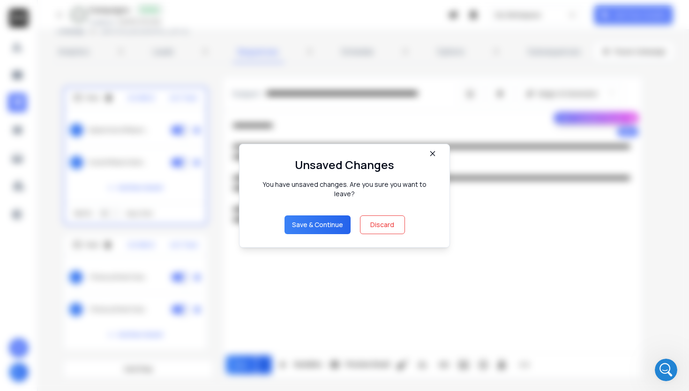
click at [387, 227] on button "Discard" at bounding box center [382, 224] width 45 height 19
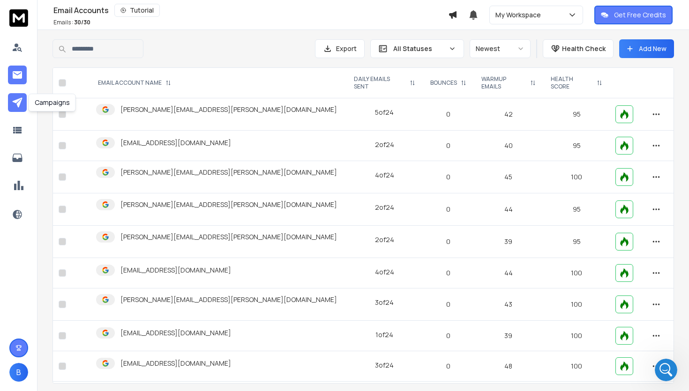
click at [21, 96] on link at bounding box center [17, 102] width 19 height 19
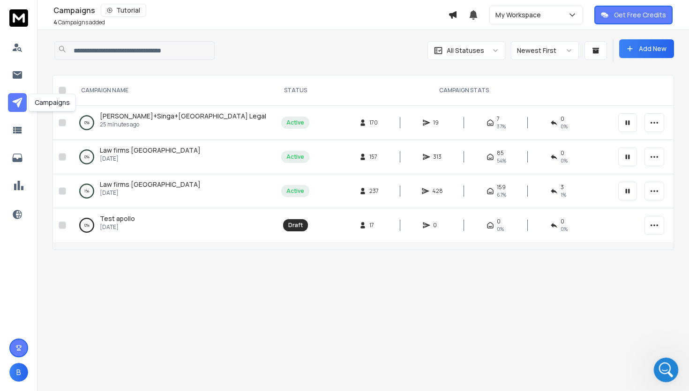
click at [673, 358] on div "Open Intercom Messenger" at bounding box center [664, 368] width 22 height 22
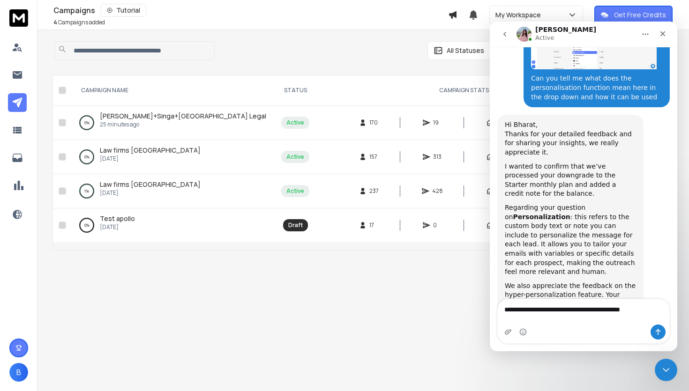
scroll to position [11848, 0]
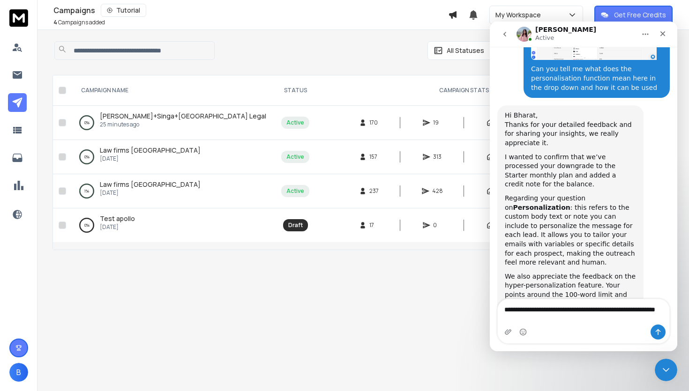
click at [622, 310] on textarea "**********" at bounding box center [582, 311] width 171 height 25
type textarea "**********"
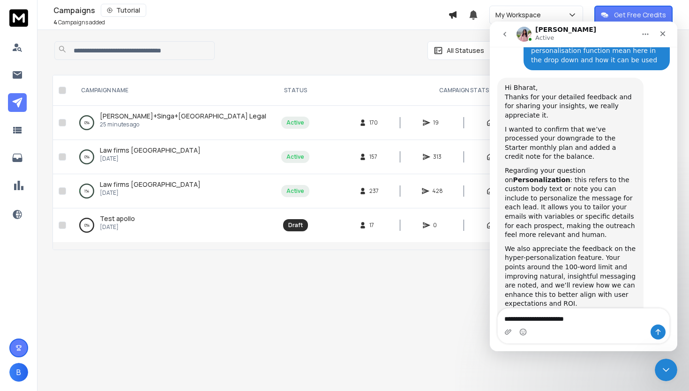
type textarea "**********"
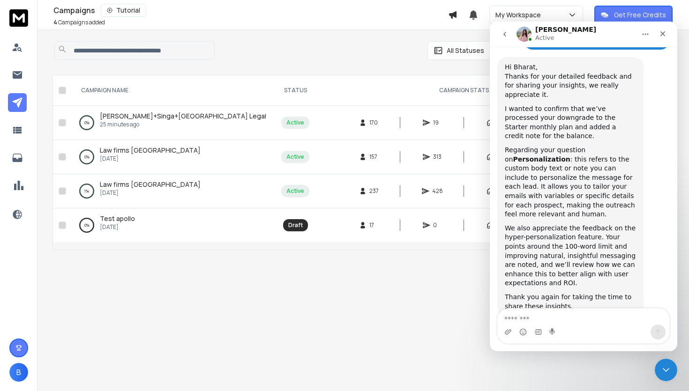
scroll to position [11897, 0]
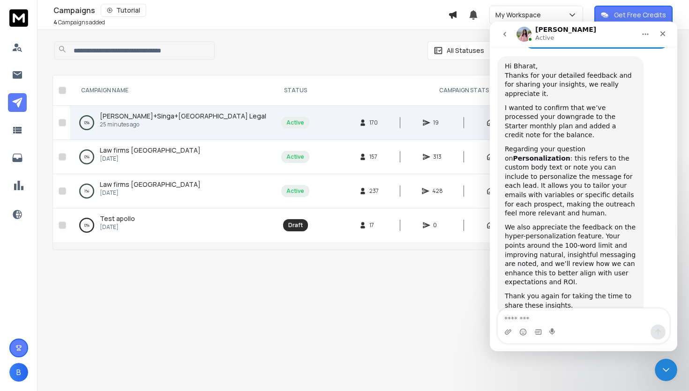
click at [147, 119] on span "[PERSON_NAME]+Singa+[GEOGRAPHIC_DATA] Legal" at bounding box center [183, 115] width 166 height 9
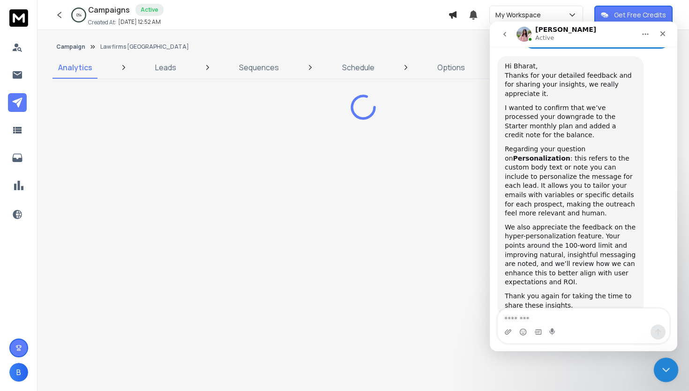
click at [675, 364] on div "Close Intercom Messenger" at bounding box center [664, 368] width 22 height 22
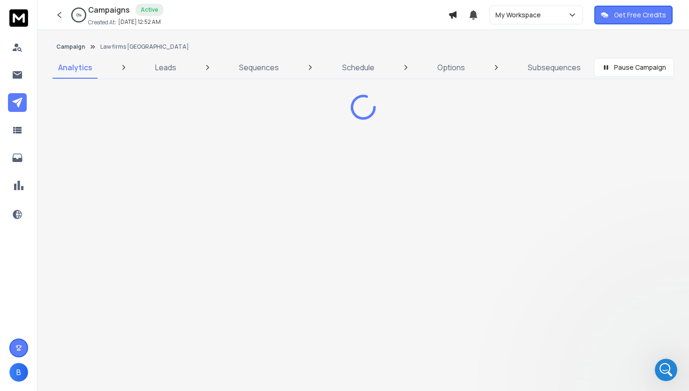
scroll to position [11925, 0]
click at [265, 69] on p "Sequences" at bounding box center [259, 67] width 40 height 11
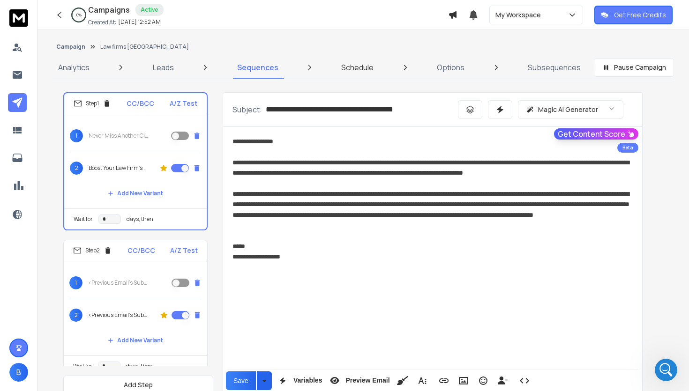
click at [353, 67] on p "Schedule" at bounding box center [357, 67] width 32 height 11
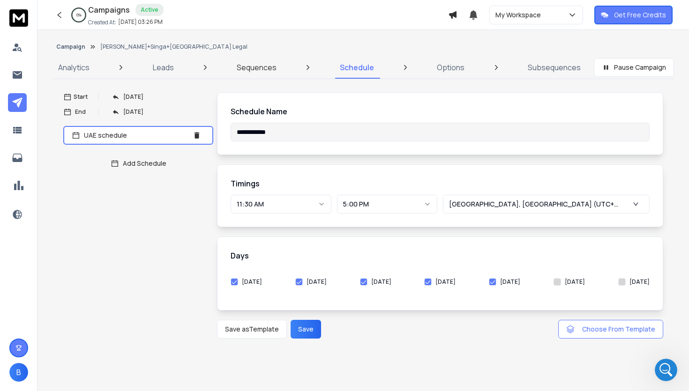
click at [246, 64] on p "Sequences" at bounding box center [257, 67] width 40 height 11
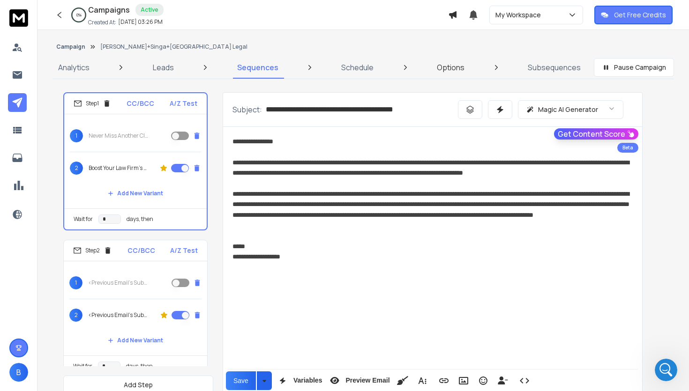
click at [449, 67] on p "Options" at bounding box center [451, 67] width 28 height 11
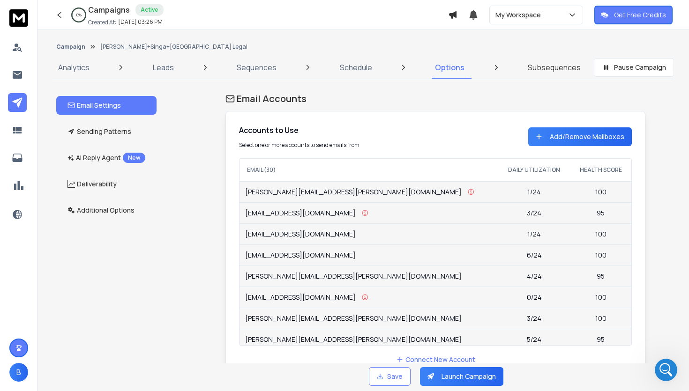
click at [551, 69] on p "Subsequences" at bounding box center [553, 67] width 53 height 11
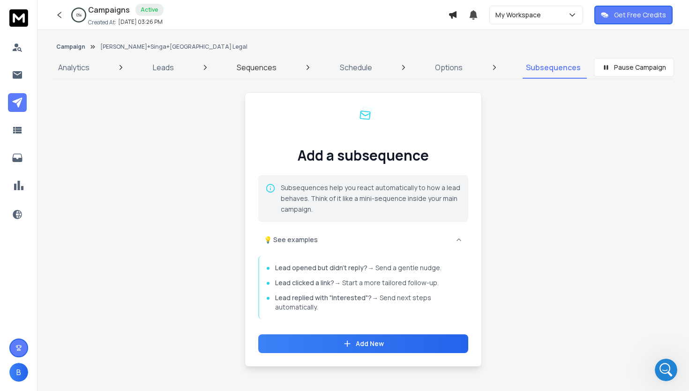
click at [250, 65] on p "Sequences" at bounding box center [257, 67] width 40 height 11
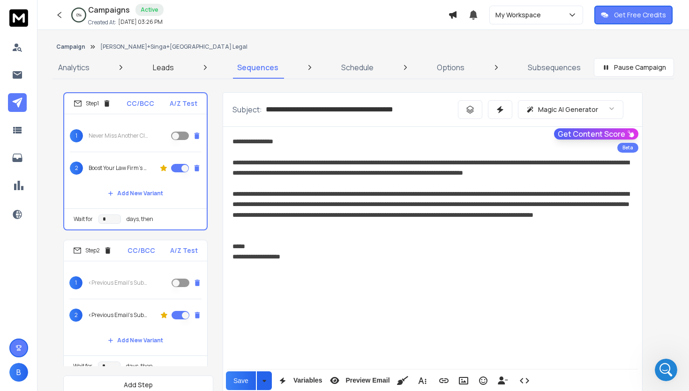
click at [156, 68] on p "Leads" at bounding box center [163, 67] width 21 height 11
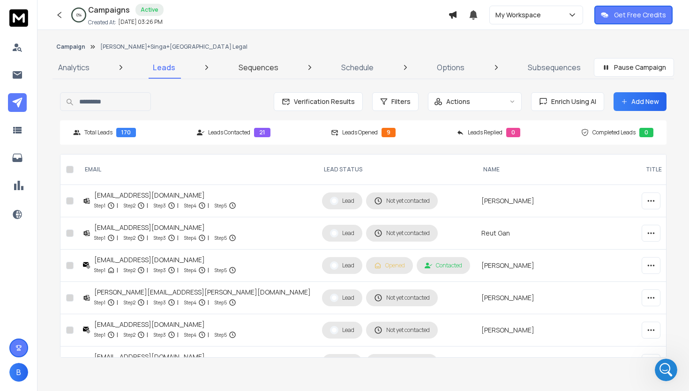
click at [267, 62] on p "Sequences" at bounding box center [258, 67] width 40 height 11
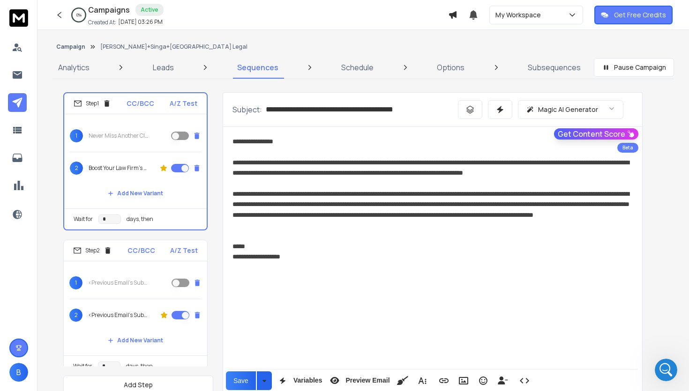
scroll to position [11961, 0]
click at [577, 110] on p "Magic AI Generator" at bounding box center [568, 109] width 60 height 9
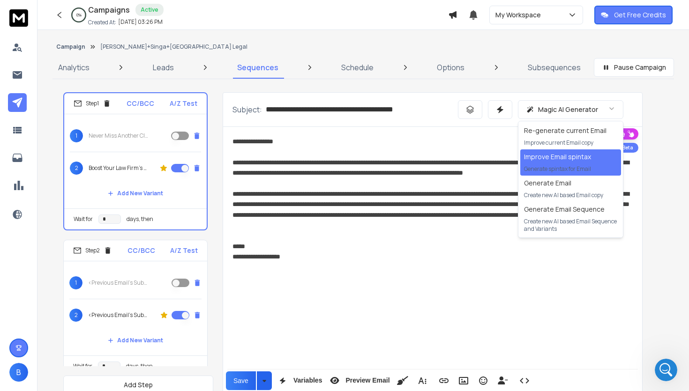
click at [561, 158] on h1 "Improve Email spintax" at bounding box center [557, 156] width 67 height 9
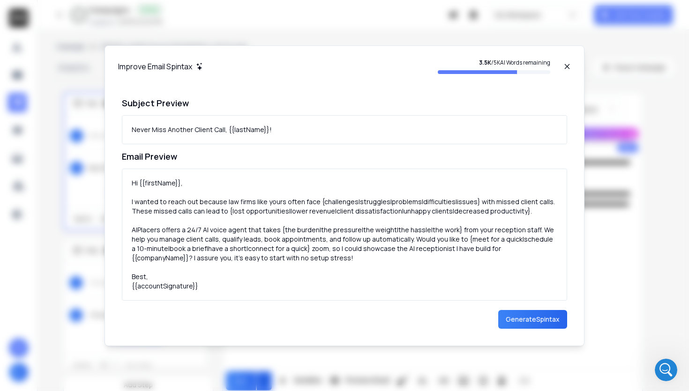
click at [565, 67] on icon at bounding box center [566, 66] width 7 height 7
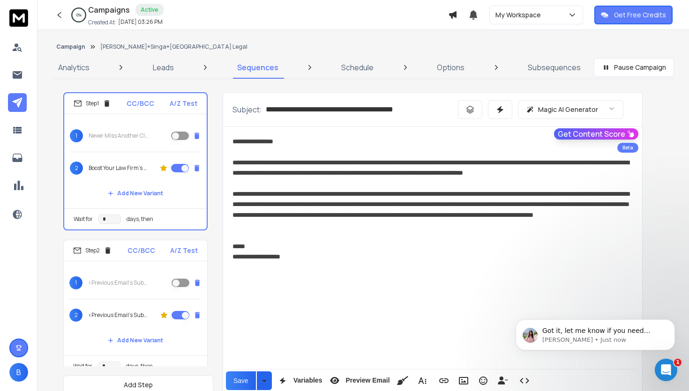
scroll to position [11984, 0]
click at [20, 372] on span "B" at bounding box center [18, 372] width 19 height 19
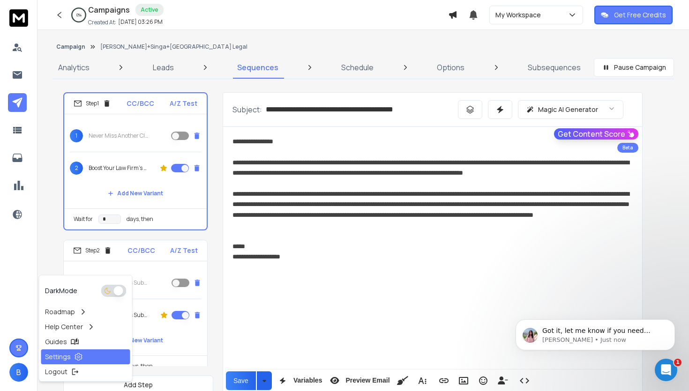
click at [62, 359] on p "Settings" at bounding box center [58, 356] width 26 height 9
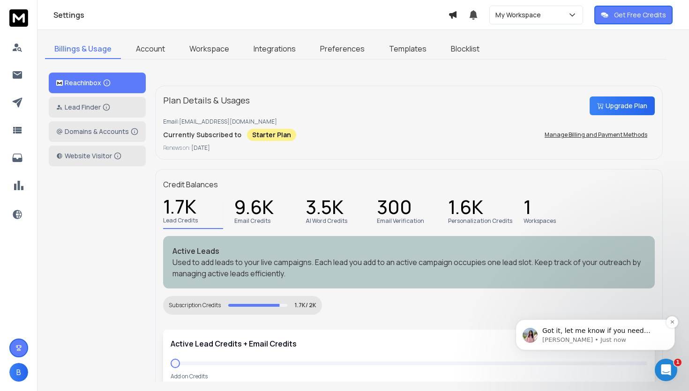
click at [595, 338] on p "[PERSON_NAME] • Just now" at bounding box center [602, 340] width 121 height 8
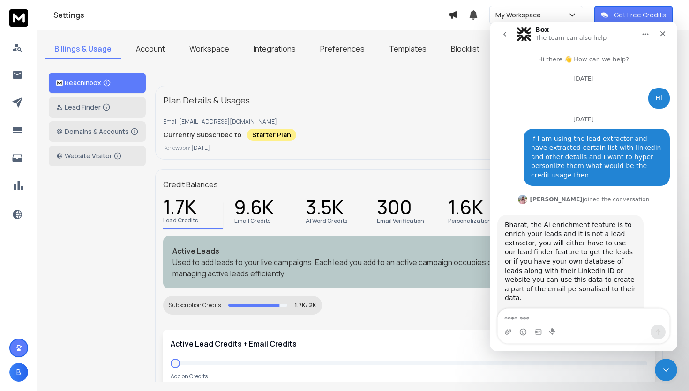
scroll to position [1, 0]
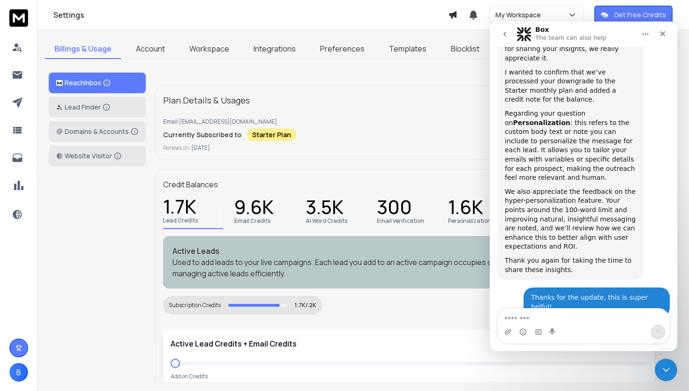
click at [551, 320] on textarea "Message…" at bounding box center [582, 317] width 171 height 16
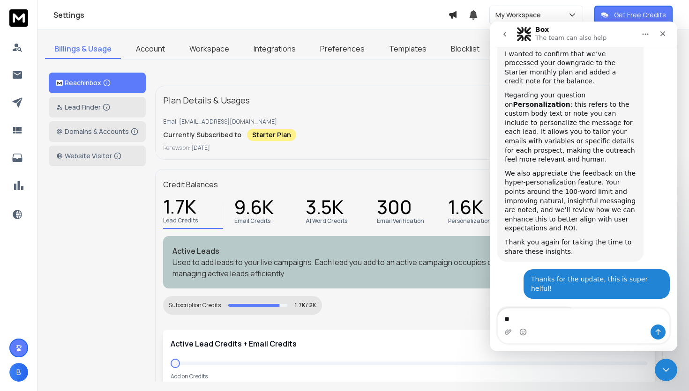
type textarea "***"
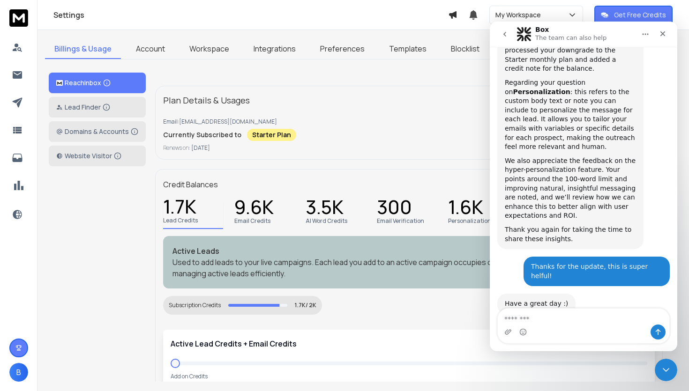
type textarea "*"
type textarea "**********"
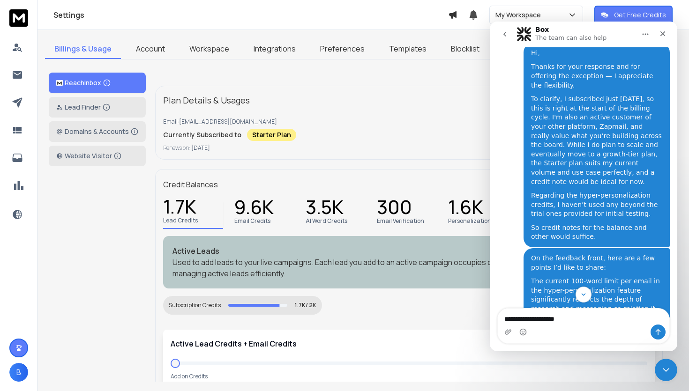
scroll to position [11283, 0]
type textarea "**********"
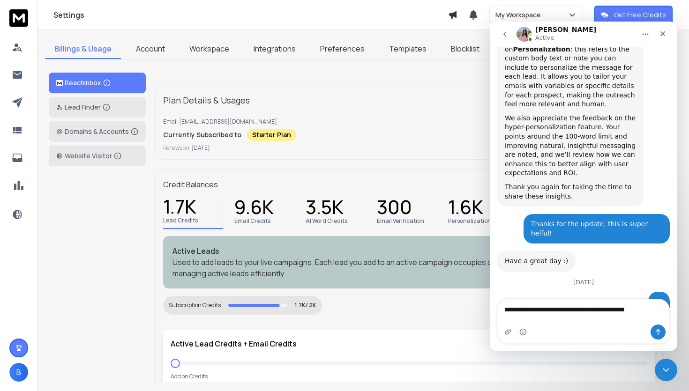
scroll to position [12064, 0]
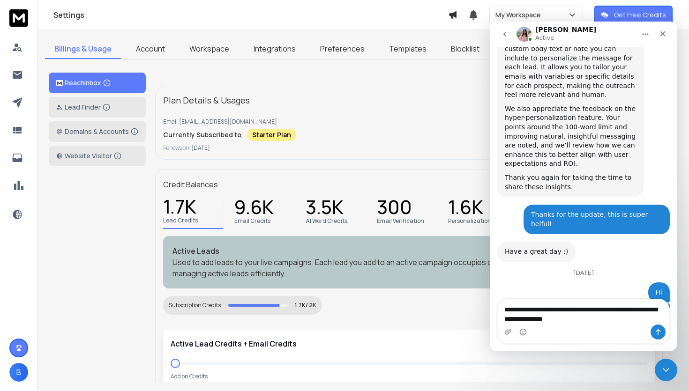
type textarea "**********"
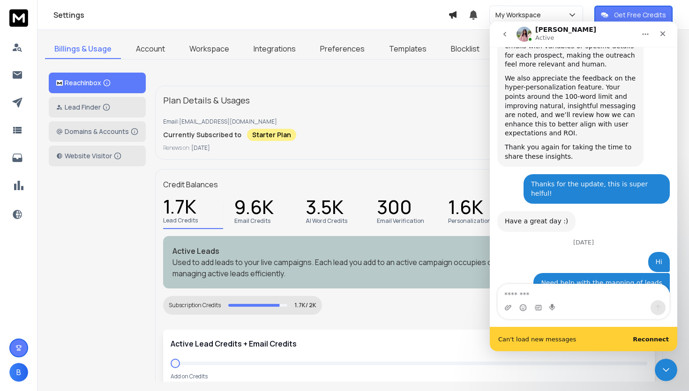
scroll to position [12118, 0]
